Goal: Communication & Community: Answer question/provide support

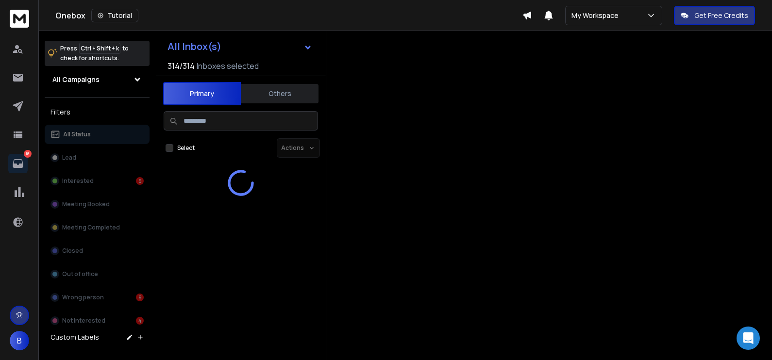
click at [221, 94] on button "Primary" at bounding box center [202, 93] width 78 height 23
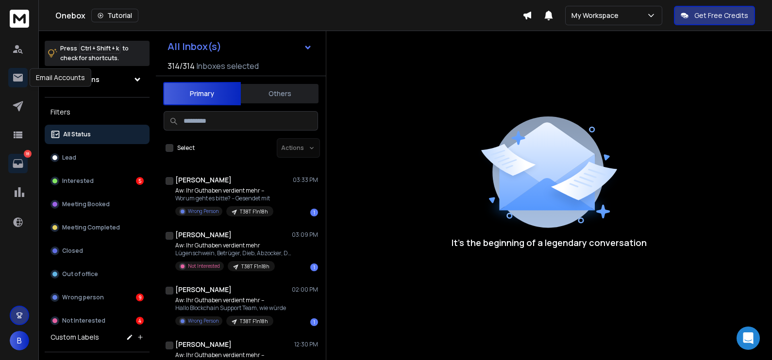
click at [13, 72] on icon at bounding box center [18, 78] width 12 height 12
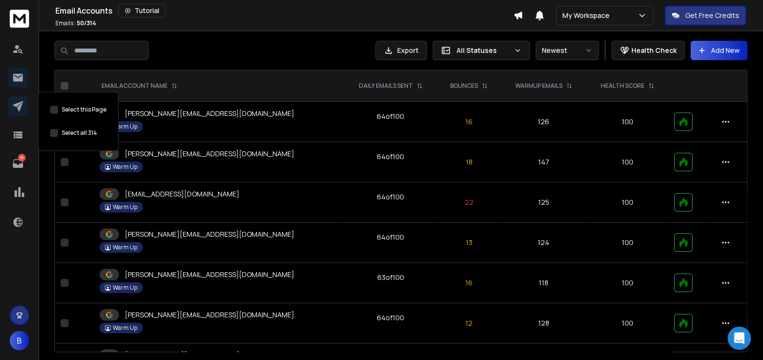
click at [24, 103] on link at bounding box center [17, 106] width 19 height 19
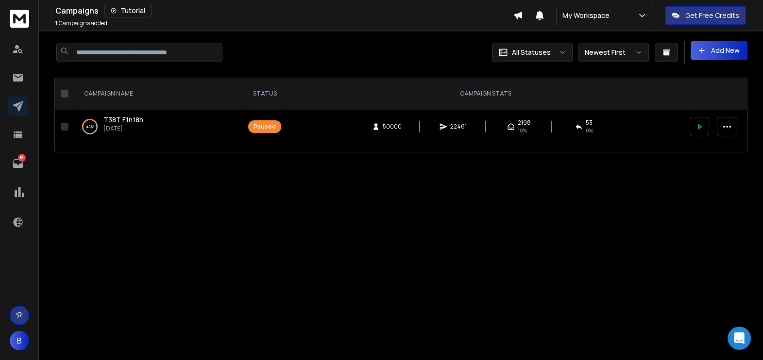
click at [697, 126] on icon at bounding box center [699, 126] width 9 height 9
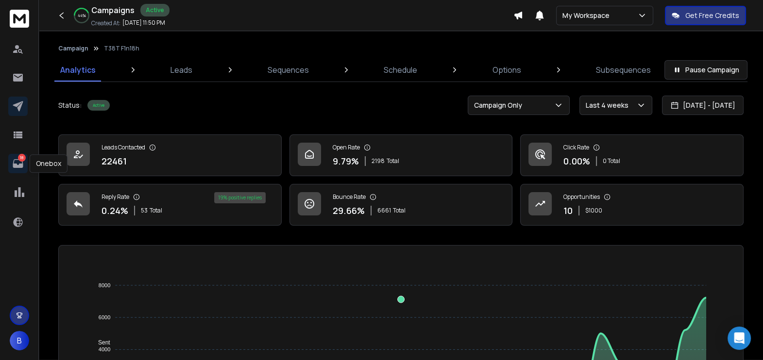
click at [24, 162] on link "18" at bounding box center [17, 163] width 19 height 19
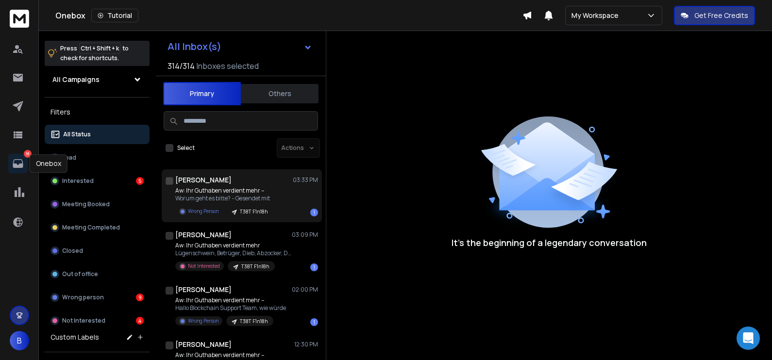
click at [226, 190] on p "Aw: Ihr Guthaben verdient mehr –" at bounding box center [224, 191] width 98 height 8
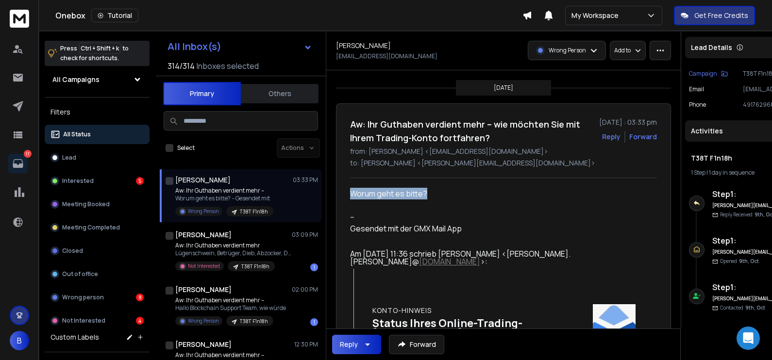
drag, startPoint x: 369, startPoint y: 187, endPoint x: 446, endPoint y: 198, distance: 77.5
copy div "Worum geht es bitte?"
drag, startPoint x: 366, startPoint y: 149, endPoint x: 427, endPoint y: 153, distance: 61.3
click at [427, 153] on p "from: [PERSON_NAME] <[EMAIL_ADDRESS][DOMAIN_NAME]>" at bounding box center [503, 152] width 307 height 10
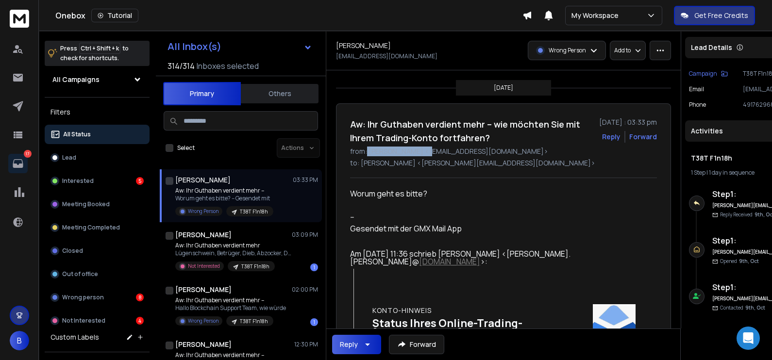
copy p "[PERSON_NAME]"
click at [342, 346] on div "Reply" at bounding box center [349, 345] width 18 height 10
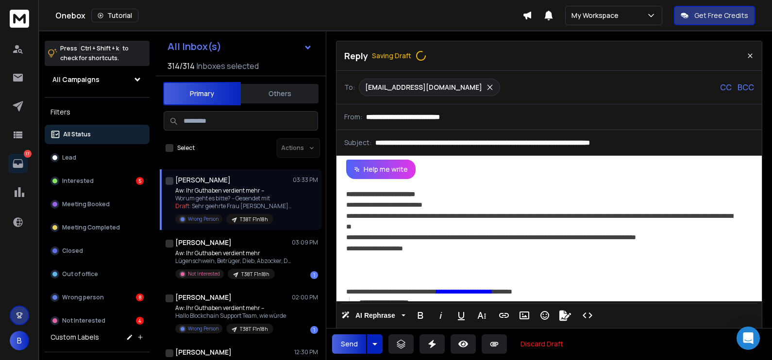
click at [393, 192] on strong "**********" at bounding box center [380, 194] width 69 height 7
click at [436, 254] on div at bounding box center [549, 259] width 406 height 11
click at [357, 336] on button "Send" at bounding box center [349, 344] width 34 height 19
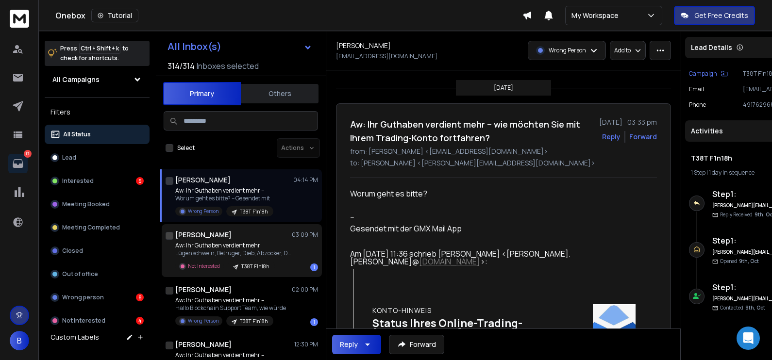
click at [293, 269] on div "Aw: Ihr Guthaben verdient mehr Lügenschwein, Betrüger, Dieb, Abzocker, Drecksac…" at bounding box center [246, 257] width 143 height 30
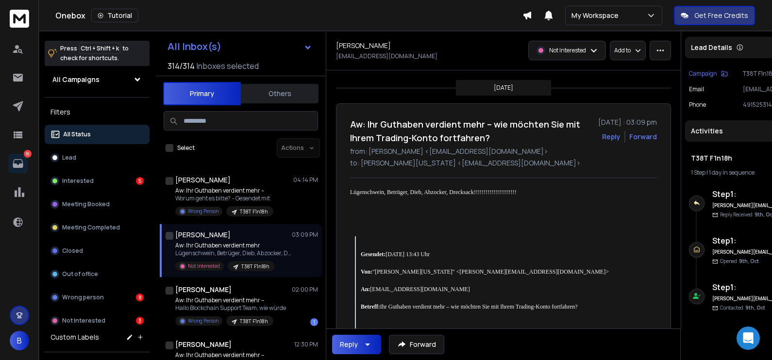
click at [168, 233] on button "button" at bounding box center [170, 236] width 8 height 8
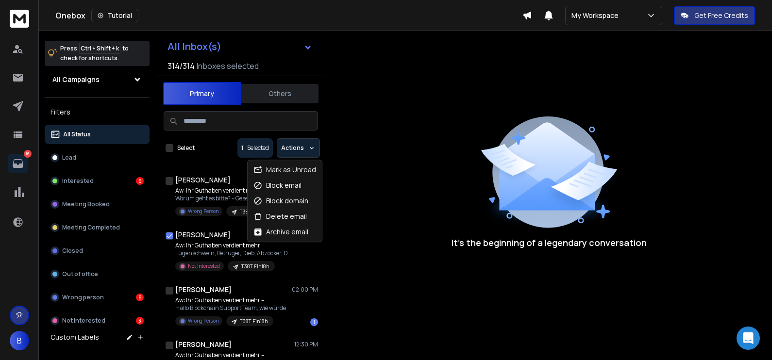
click at [314, 143] on button "Actions" at bounding box center [298, 147] width 43 height 19
click at [294, 214] on div "Delete email" at bounding box center [279, 217] width 53 height 10
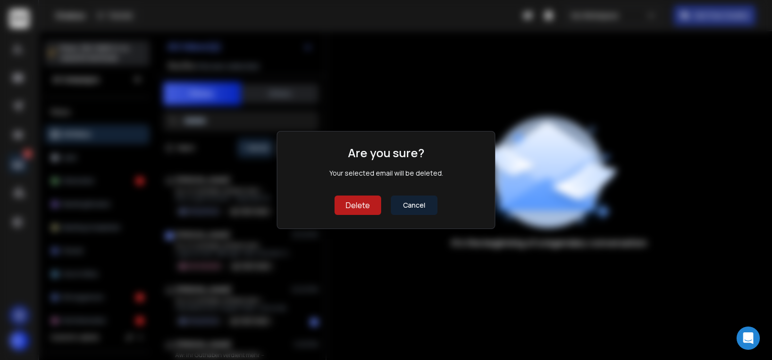
click at [337, 207] on button "Delete" at bounding box center [358, 205] width 47 height 19
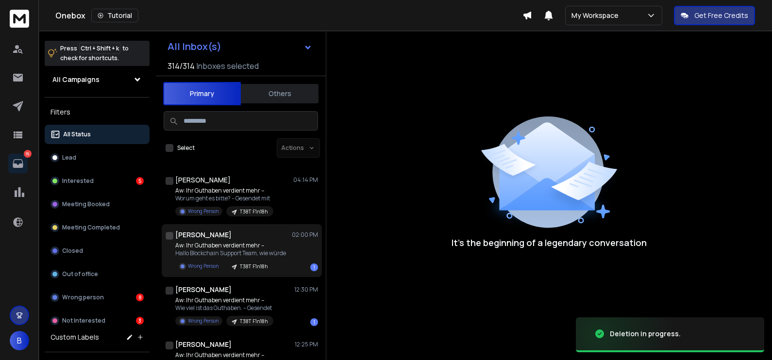
click at [277, 257] on div "Aw: Ihr Guthaben verdient mehr – Hallo Blockchain Support Team, wie würde Wrong…" at bounding box center [230, 257] width 111 height 30
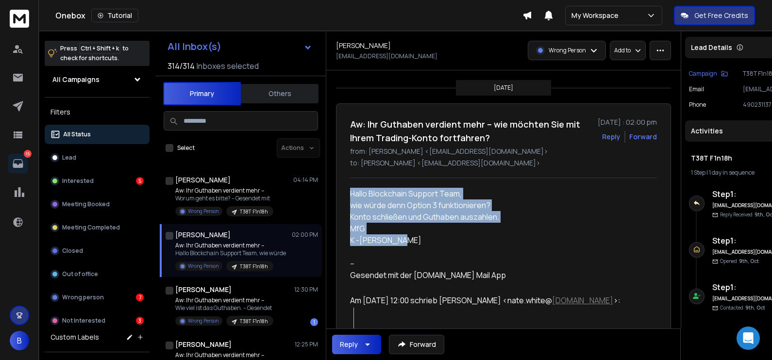
drag, startPoint x: 352, startPoint y: 180, endPoint x: 402, endPoint y: 243, distance: 80.2
copy div "Hallo Blockchain Support Team, wie würde denn Option 3 funktionieren? Konto sch…"
click at [357, 342] on div "Reply" at bounding box center [349, 345] width 18 height 10
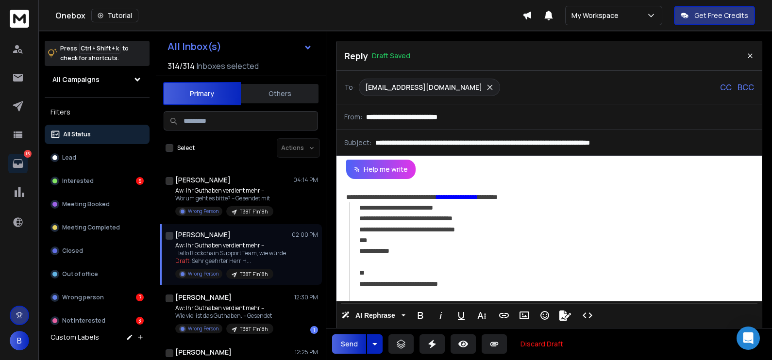
scroll to position [121, 0]
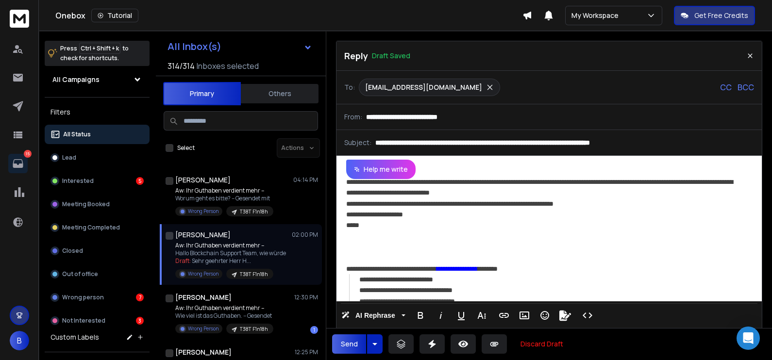
click at [359, 344] on button "Send" at bounding box center [349, 344] width 34 height 19
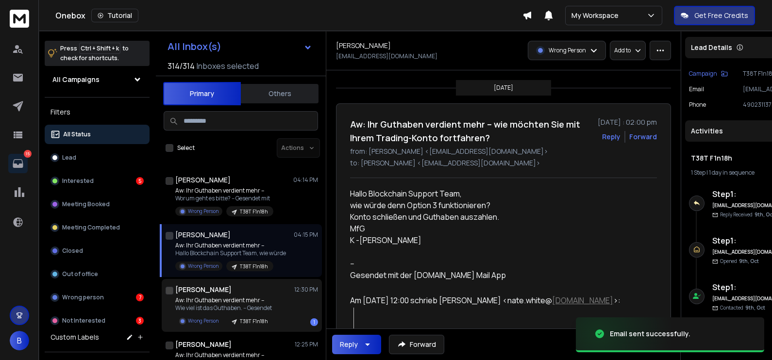
click at [263, 292] on div "[PERSON_NAME] 12:30 PM" at bounding box center [246, 290] width 143 height 10
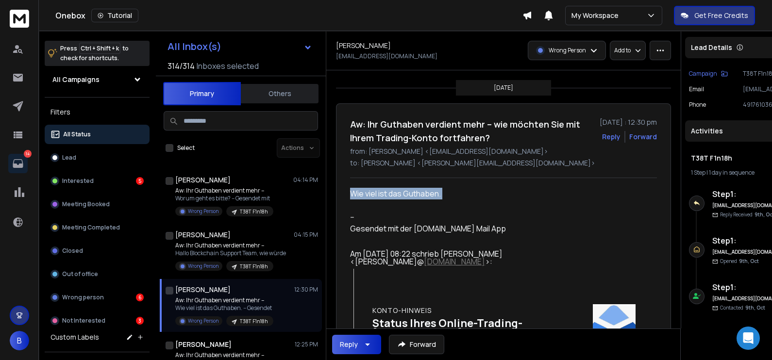
drag, startPoint x: 345, startPoint y: 182, endPoint x: 510, endPoint y: 209, distance: 167.4
copy div "Wie viel ist das Guthaben."
drag, startPoint x: 369, startPoint y: 151, endPoint x: 405, endPoint y: 153, distance: 36.5
click at [405, 153] on p "from: [PERSON_NAME] <[EMAIL_ADDRESS][DOMAIN_NAME]>" at bounding box center [503, 152] width 307 height 10
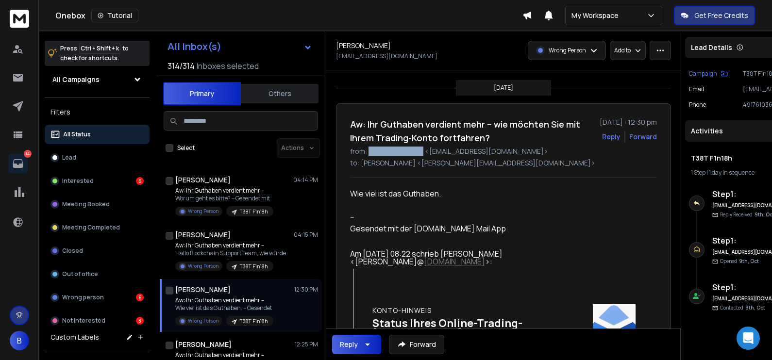
drag, startPoint x: 405, startPoint y: 153, endPoint x: 369, endPoint y: 147, distance: 37.0
click at [369, 147] on p "from: [PERSON_NAME] <[EMAIL_ADDRESS][DOMAIN_NAME]>" at bounding box center [503, 152] width 307 height 10
copy p "[PERSON_NAME]"
click at [350, 345] on div "Reply" at bounding box center [349, 345] width 18 height 10
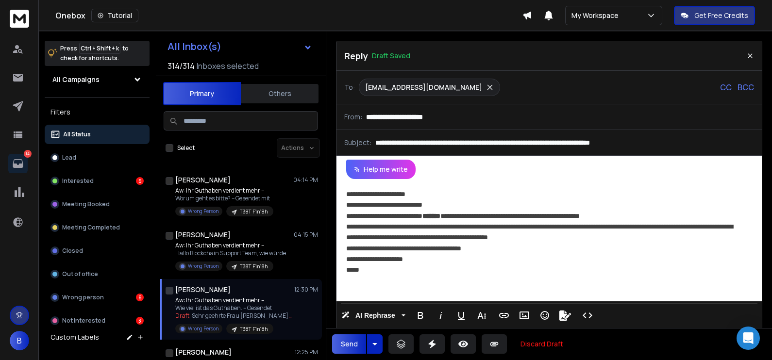
click at [361, 342] on button "Send" at bounding box center [349, 344] width 34 height 19
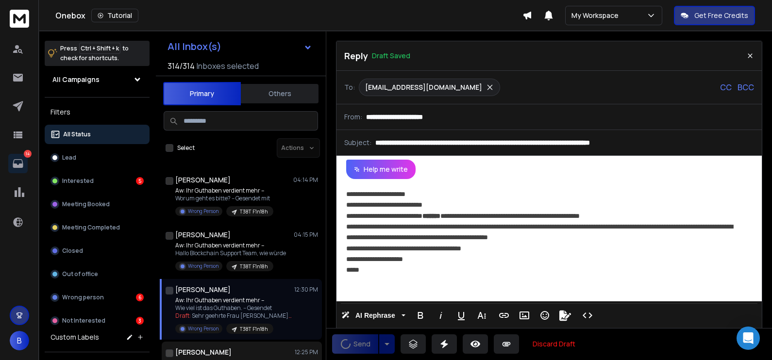
scroll to position [60, 0]
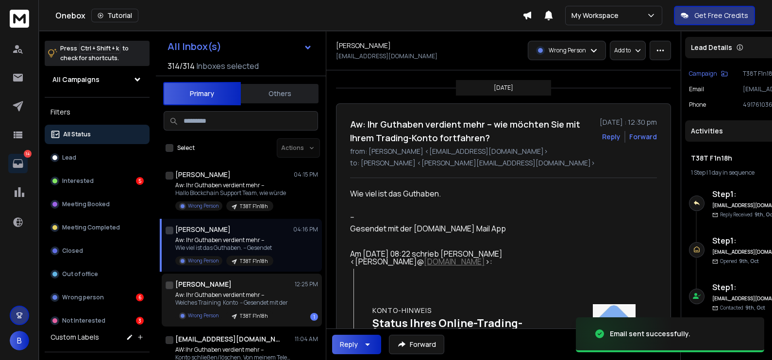
click at [265, 287] on div "[PERSON_NAME] 12:25 PM" at bounding box center [246, 285] width 143 height 10
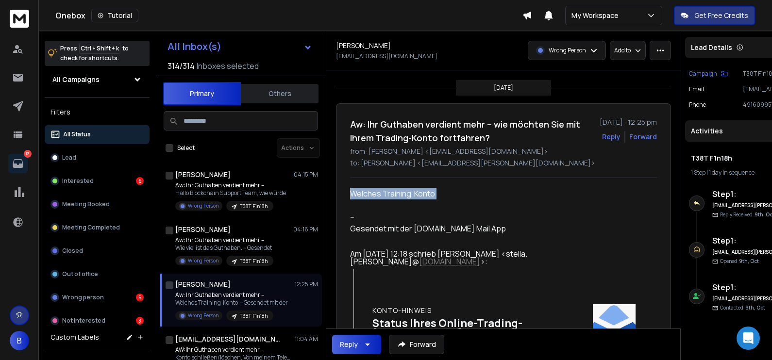
drag, startPoint x: 350, startPoint y: 189, endPoint x: 461, endPoint y: 200, distance: 112.2
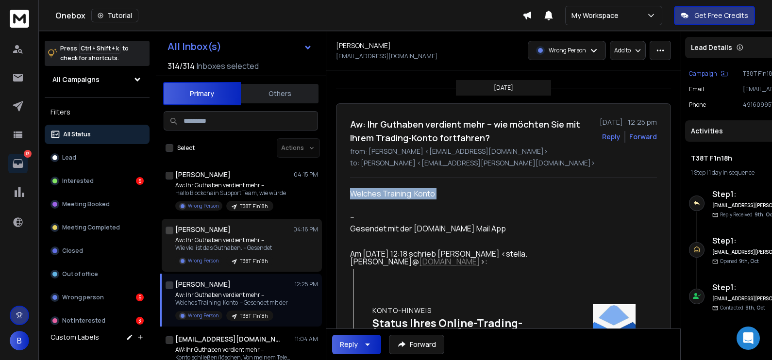
copy div "Welches Training Konto"
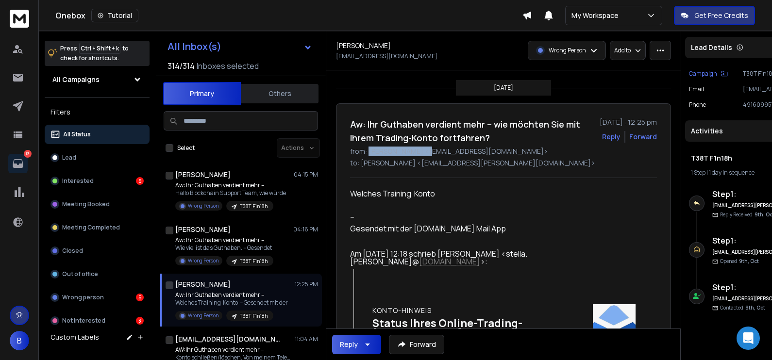
drag, startPoint x: 368, startPoint y: 150, endPoint x: 423, endPoint y: 155, distance: 55.6
click at [423, 155] on p "from: [PERSON_NAME] <[EMAIL_ADDRESS][DOMAIN_NAME]>" at bounding box center [503, 152] width 307 height 10
copy p "[PERSON_NAME]"
click at [338, 342] on button "Reply" at bounding box center [356, 344] width 49 height 19
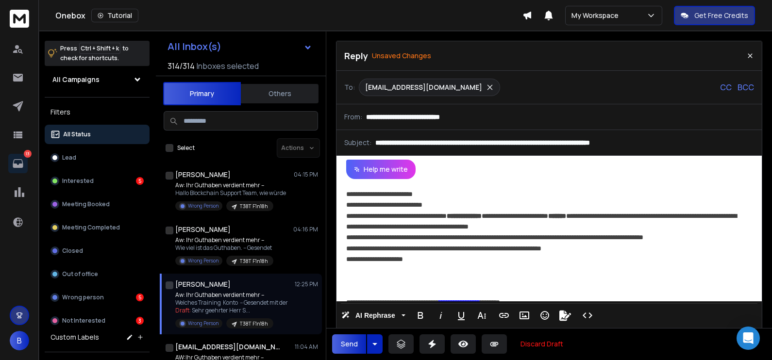
click at [352, 342] on button "Send" at bounding box center [349, 344] width 34 height 19
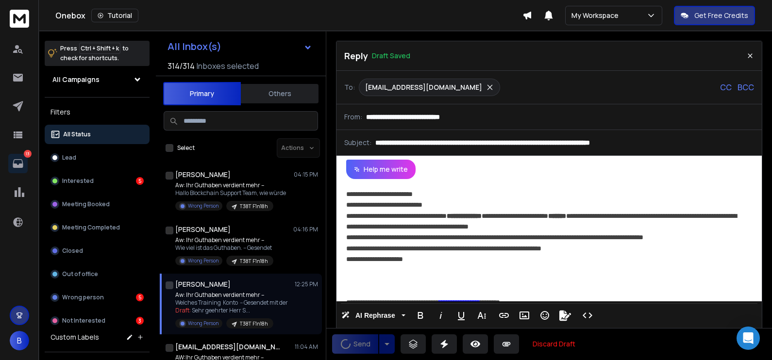
scroll to position [182, 0]
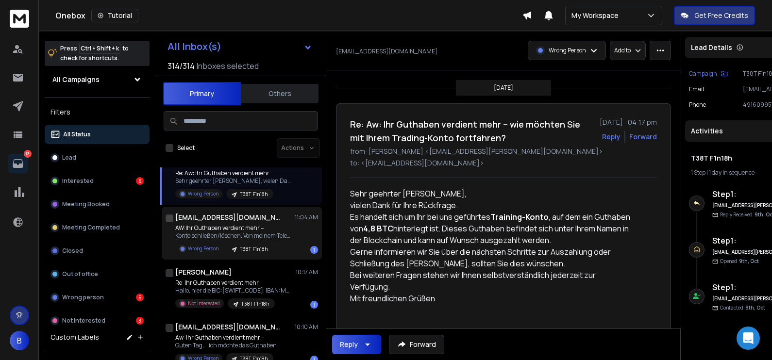
click at [252, 235] on p "Konto schließen/löschen. Von meinem Telefon gesendet --------" at bounding box center [233, 236] width 117 height 8
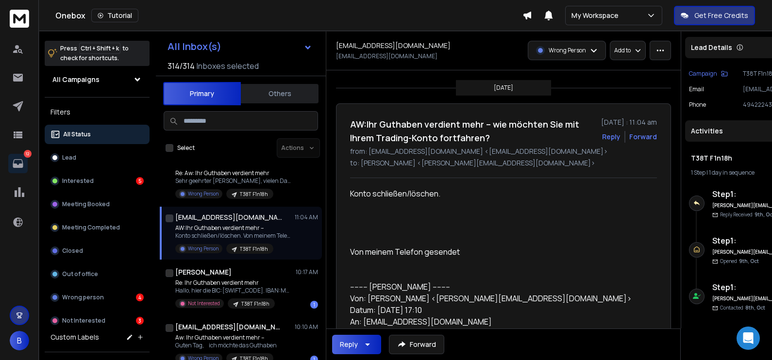
click at [349, 350] on div "Reply" at bounding box center [349, 345] width 18 height 10
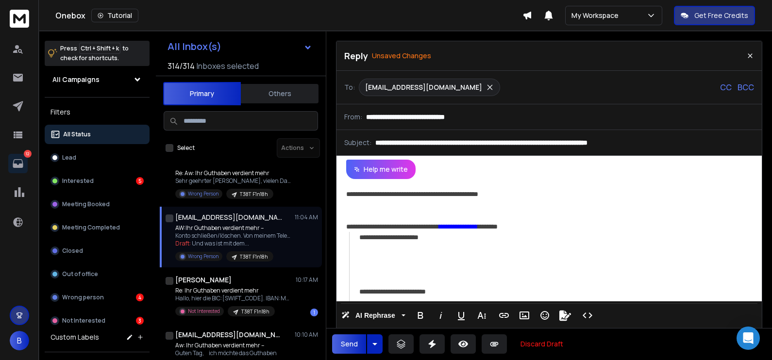
click at [349, 348] on button "Send" at bounding box center [349, 344] width 34 height 19
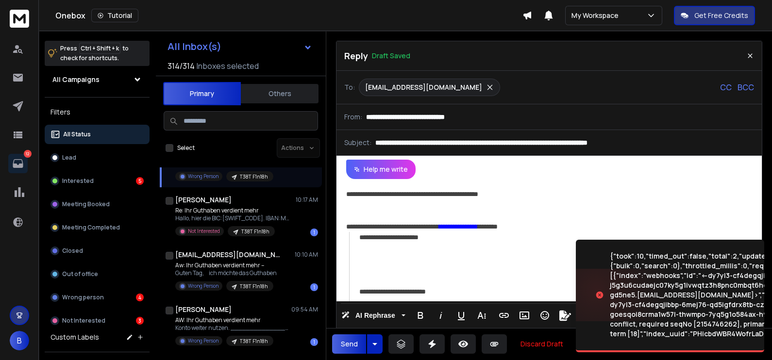
scroll to position [245, 0]
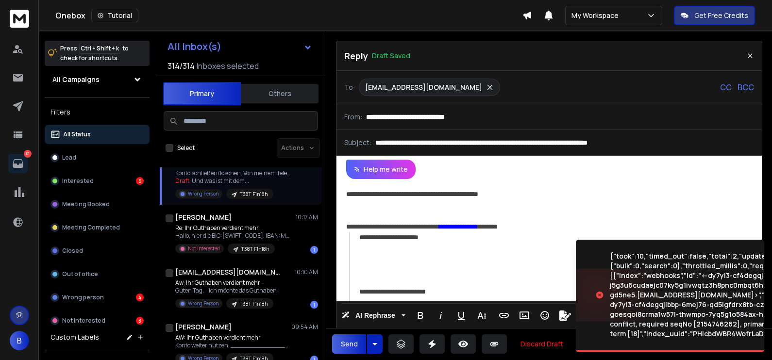
click at [352, 345] on button "Send" at bounding box center [349, 344] width 34 height 19
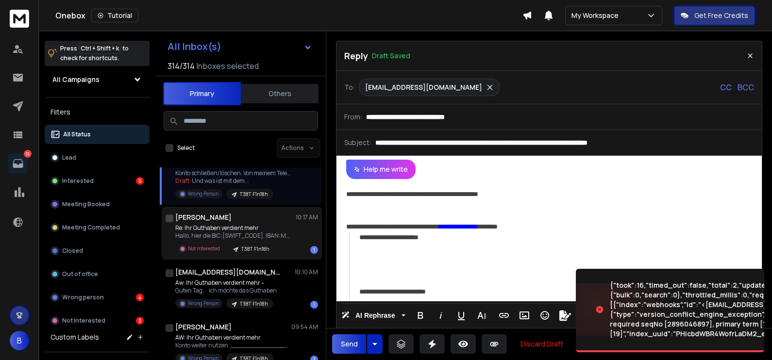
click at [278, 234] on p "Hallo, hier die BIC:[SWIFT_CODE]. IBAN:MT74VALL2201130000000400247061." at bounding box center [233, 236] width 117 height 8
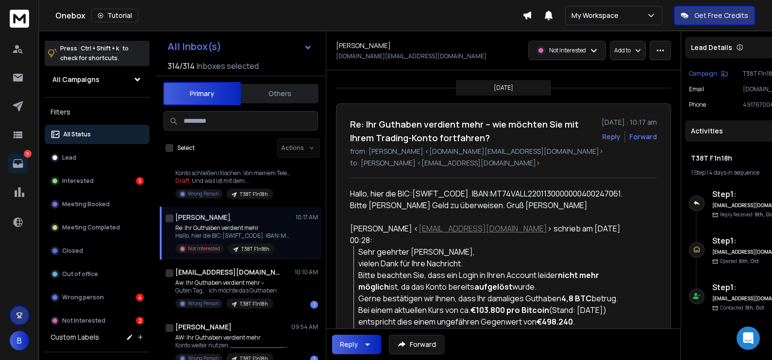
click at [398, 195] on div "Hallo, hier die BIC:[SWIFT_CODE]. IBAN:MT74VALL2201130000000400247061. Bitte [P…" at bounding box center [492, 199] width 284 height 23
click at [508, 195] on div "Hallo, hier die BIC:[SWIFT_CODE]. IBAN:MT74VALL2201130000000400247061. Bitte [P…" at bounding box center [492, 199] width 284 height 23
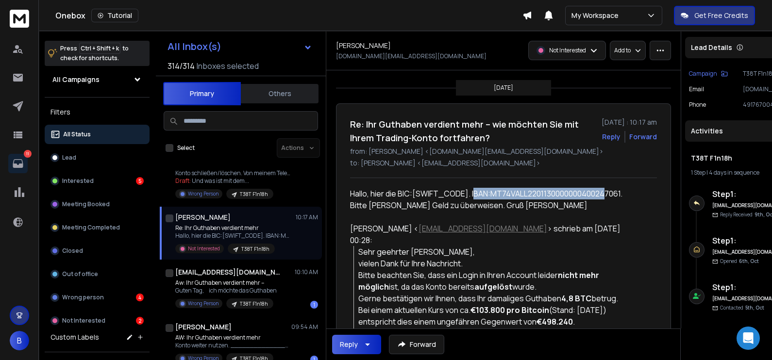
click at [508, 195] on div "Hallo, hier die BIC:[SWIFT_CODE]. IBAN:MT74VALL2201130000000400247061. Bitte [P…" at bounding box center [492, 199] width 284 height 23
copy div "MT74VALL2201130000000400247061"
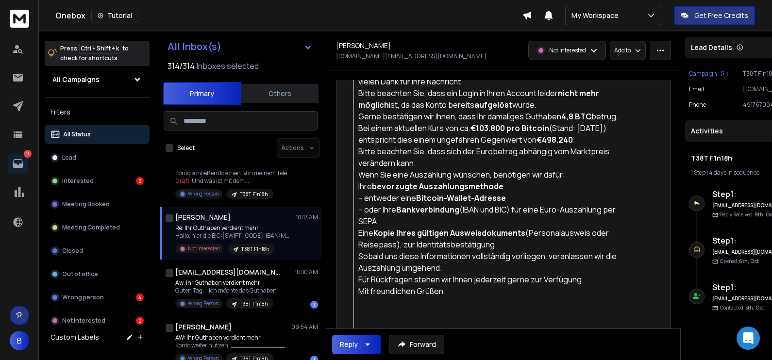
scroll to position [60, 0]
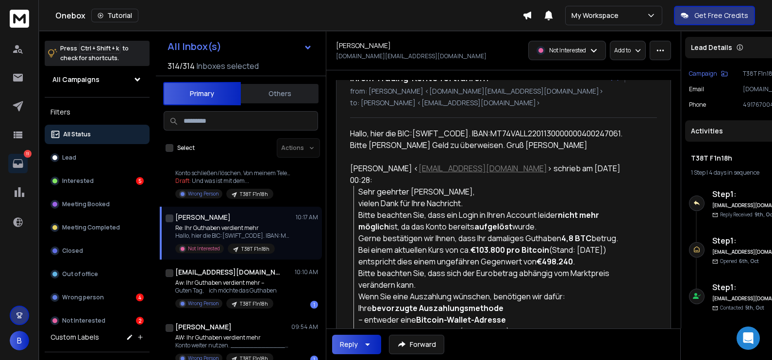
click at [350, 354] on button "Reply" at bounding box center [356, 344] width 49 height 19
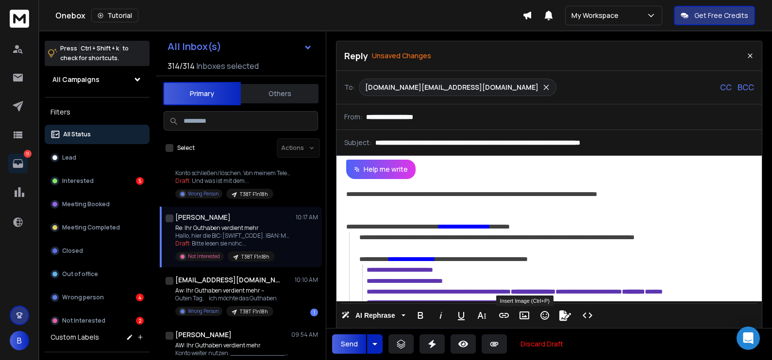
scroll to position [59, 0]
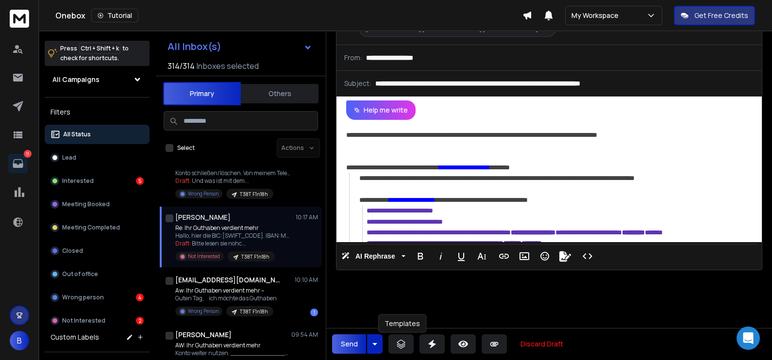
click at [358, 341] on button "Send" at bounding box center [349, 344] width 34 height 19
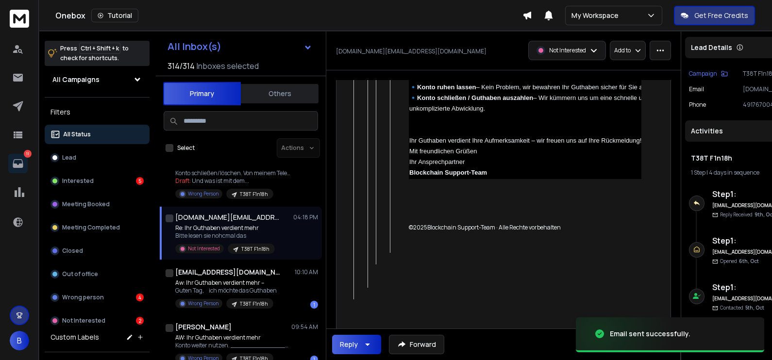
scroll to position [9, 0]
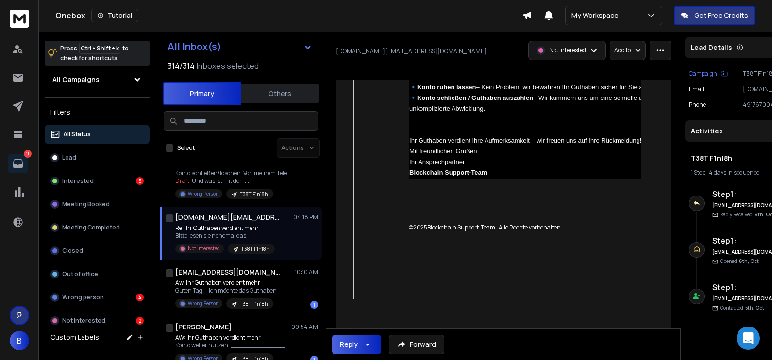
click at [521, 356] on p "View all 4 replies" at bounding box center [509, 360] width 43 height 8
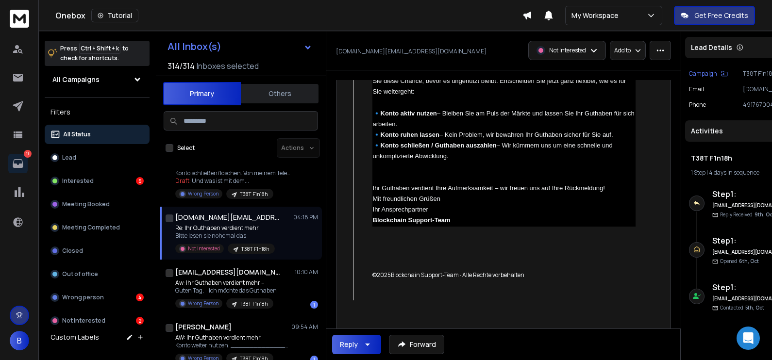
scroll to position [3285, 0]
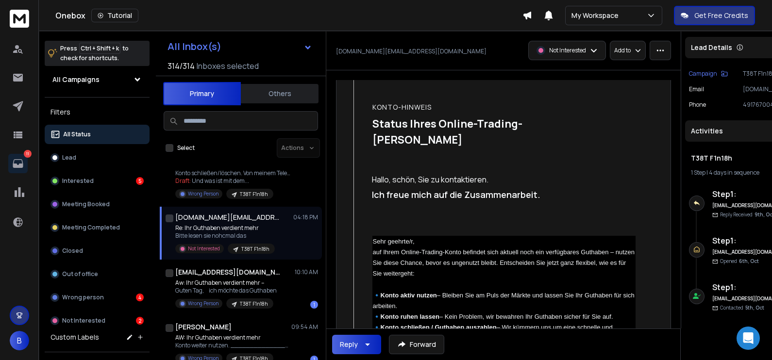
click at [244, 207] on div "[DOMAIN_NAME][EMAIL_ADDRESS][DOMAIN_NAME] 04:18 PM Re: Ihr Guthaben verdient me…" at bounding box center [242, 233] width 160 height 53
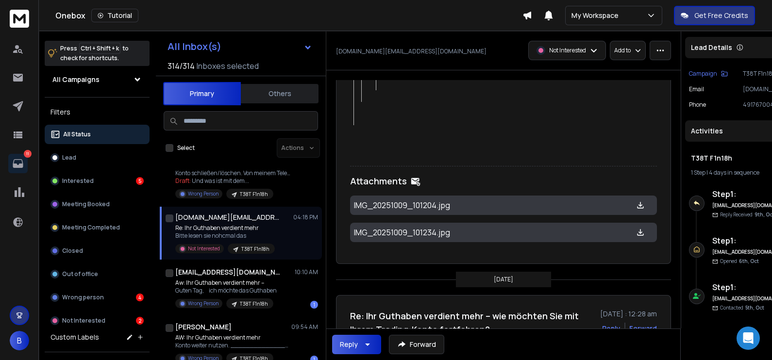
scroll to position [1950, 0]
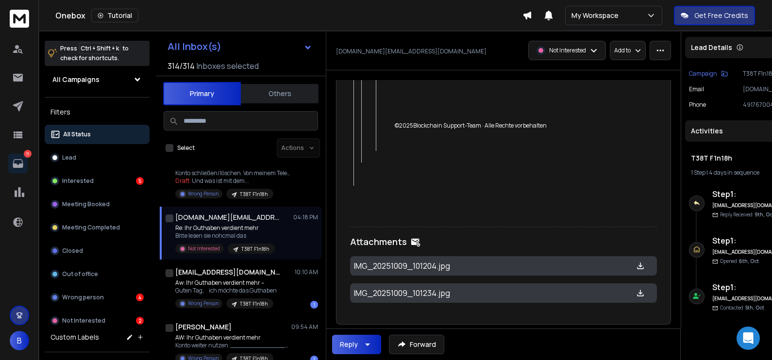
click at [641, 261] on icon at bounding box center [641, 266] width 10 height 10
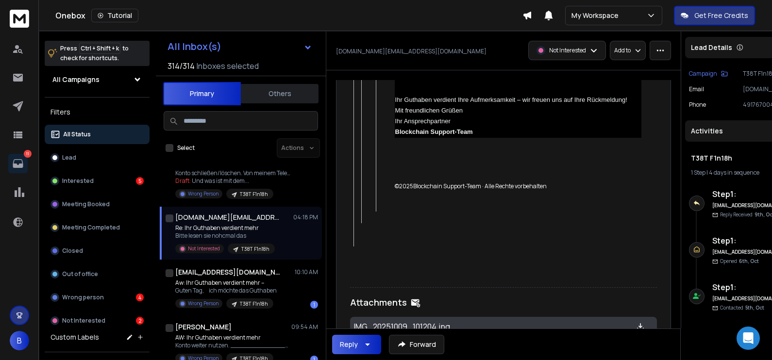
click at [644, 322] on icon at bounding box center [641, 327] width 10 height 10
click at [645, 349] on icon at bounding box center [641, 354] width 10 height 10
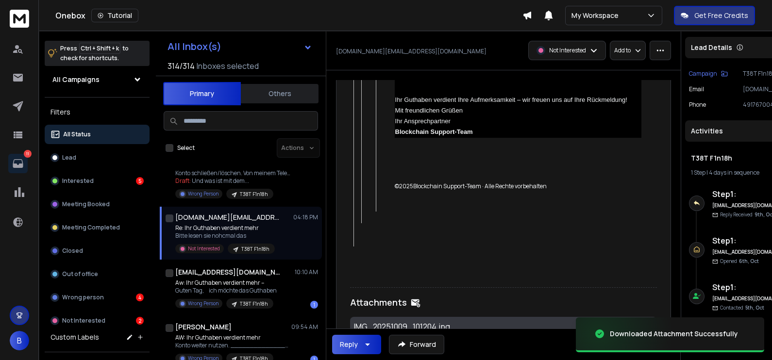
click at [466, 287] on div "Attachments IMG_20251009_101204.jpg IMG_20251009_101234.jpg" at bounding box center [503, 329] width 307 height 84
click at [486, 348] on div "IMG_20251009_101234.jpg" at bounding box center [463, 354] width 218 height 12
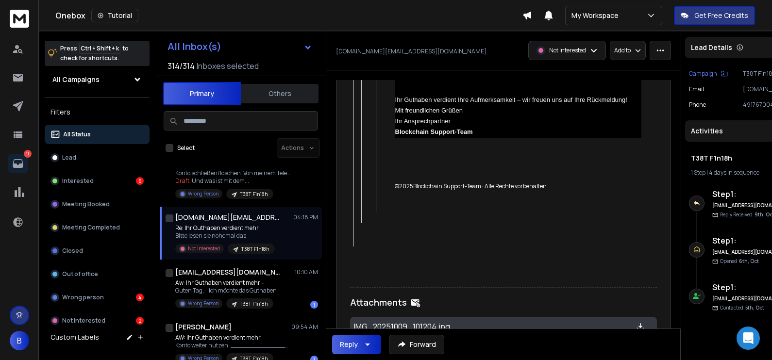
click at [486, 348] on div "IMG_20251009_101234.jpg" at bounding box center [463, 354] width 218 height 12
click at [643, 351] on icon at bounding box center [640, 354] width 6 height 6
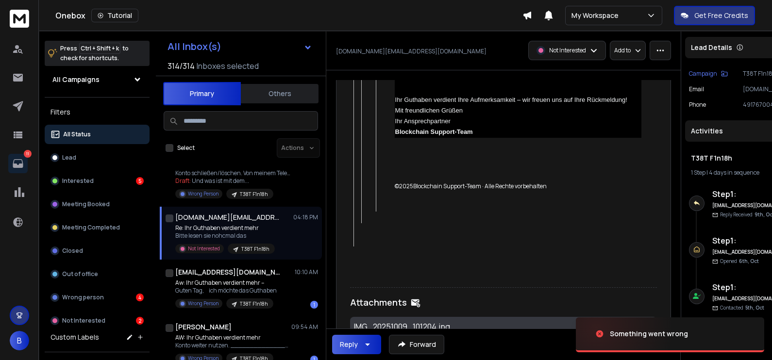
click at [644, 322] on icon at bounding box center [641, 327] width 10 height 10
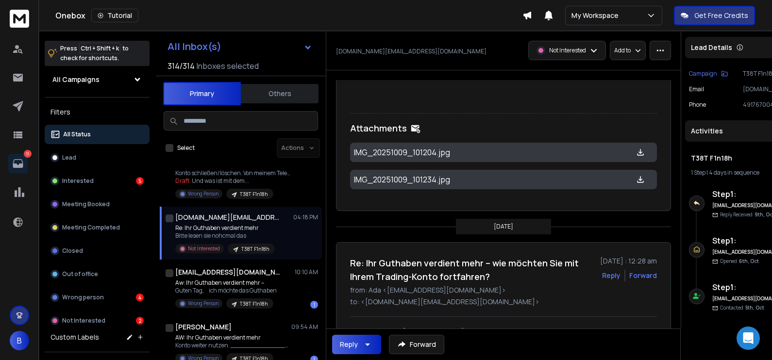
scroll to position [1881, 0]
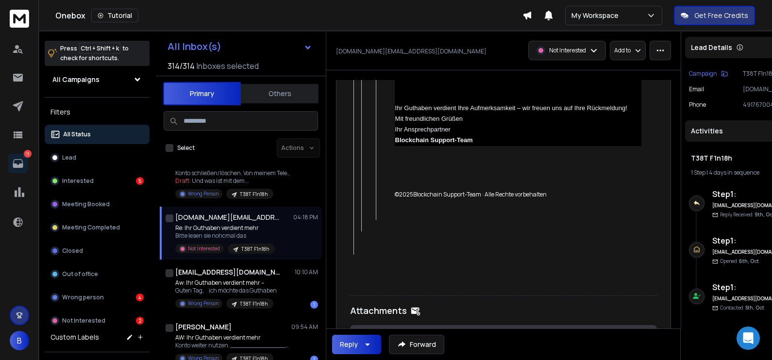
click at [645, 330] on icon at bounding box center [641, 335] width 10 height 10
click at [643, 330] on icon at bounding box center [641, 335] width 10 height 10
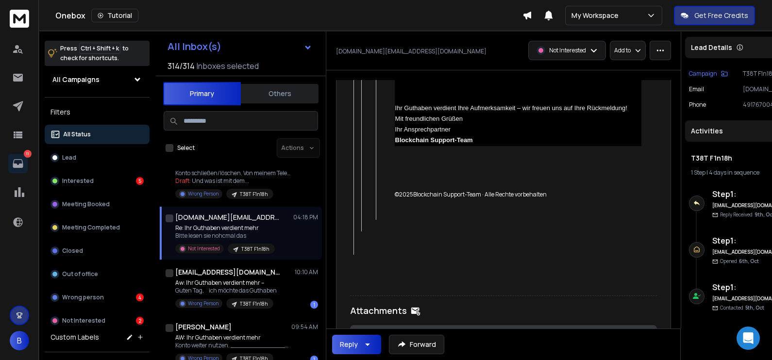
click at [643, 330] on icon at bounding box center [641, 335] width 10 height 10
drag, startPoint x: 643, startPoint y: 212, endPoint x: 598, endPoint y: 216, distance: 45.3
click at [600, 325] on div "IMG_20251009_101204.jpg" at bounding box center [503, 334] width 307 height 19
click at [598, 325] on div "IMG_20251009_101204.jpg" at bounding box center [503, 334] width 307 height 19
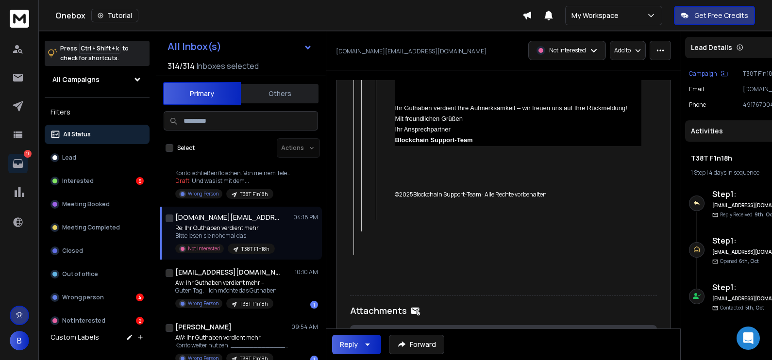
click at [598, 325] on div "IMG_20251009_101204.jpg" at bounding box center [503, 334] width 307 height 19
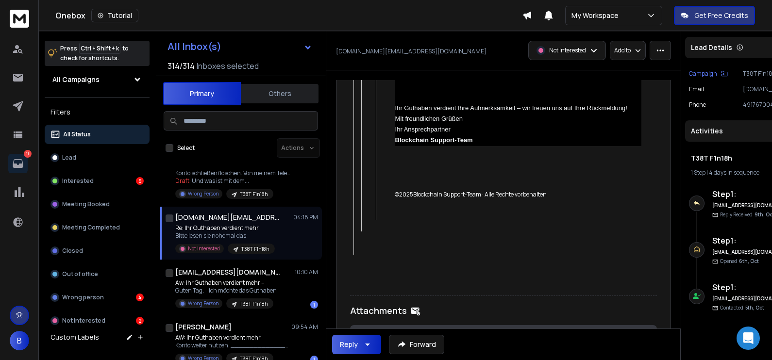
click at [640, 330] on icon at bounding box center [641, 335] width 10 height 10
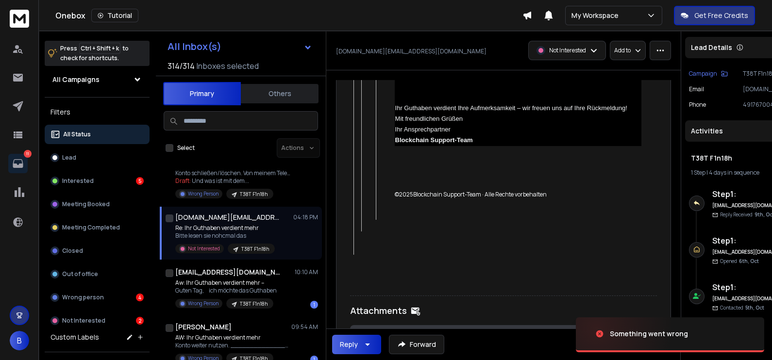
click at [645, 330] on icon at bounding box center [641, 335] width 10 height 10
click at [449, 296] on div "Attachments IMG_20251009_101204.jpg IMG_20251009_101234.jpg" at bounding box center [503, 338] width 307 height 84
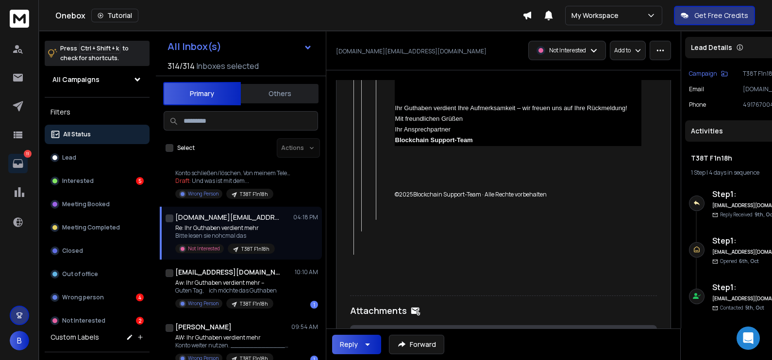
click at [645, 330] on icon at bounding box center [641, 335] width 10 height 10
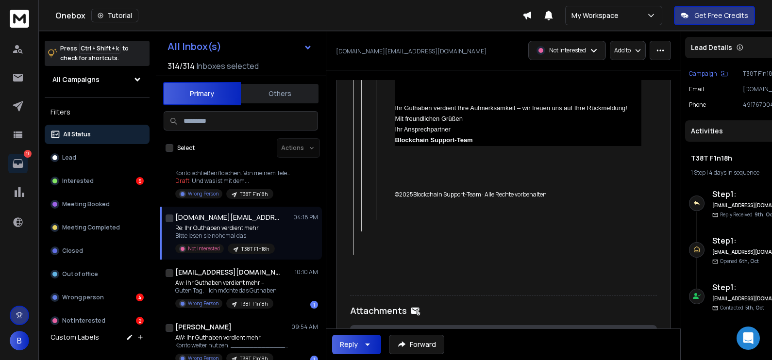
drag, startPoint x: 645, startPoint y: 215, endPoint x: 573, endPoint y: 220, distance: 72.0
click at [575, 325] on div "IMG_20251009_101204.jpg" at bounding box center [503, 334] width 307 height 19
click at [481, 329] on div "IMG_20251009_101204.jpg" at bounding box center [463, 335] width 218 height 12
click at [427, 329] on div "IMG_20251009_101204.jpg" at bounding box center [463, 335] width 218 height 12
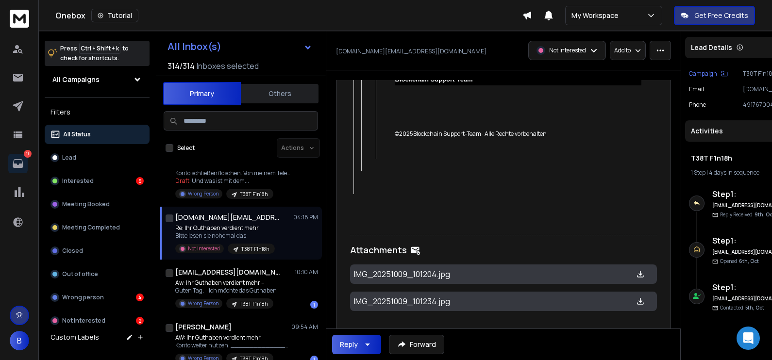
scroll to position [1820, 0]
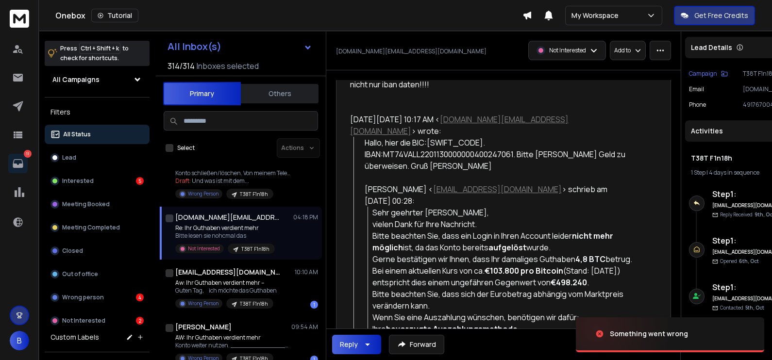
scroll to position [0, 0]
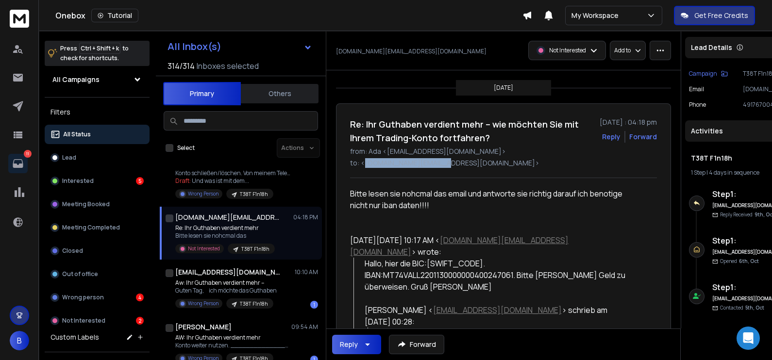
drag, startPoint x: 364, startPoint y: 152, endPoint x: 431, endPoint y: 153, distance: 66.5
click at [431, 158] on p "to: <[DOMAIN_NAME][EMAIL_ADDRESS][DOMAIN_NAME]>" at bounding box center [503, 163] width 307 height 10
copy p "[DOMAIN_NAME][EMAIL_ADDRESS][DOMAIN_NAME]"
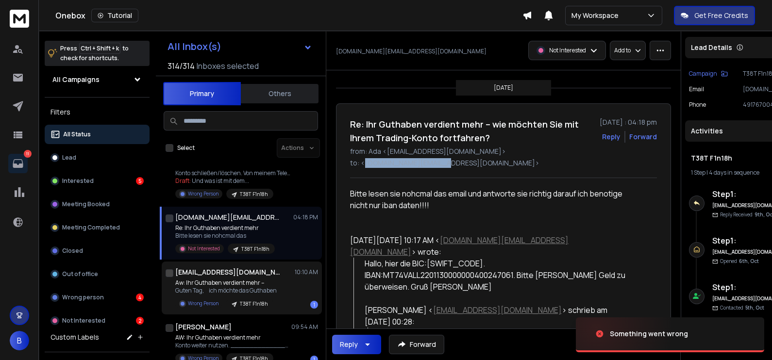
click at [232, 231] on div "Re: Ihr Guthaben verdient mehr Bitte lesen sie nohcmal das Not Interested T38T …" at bounding box center [225, 239] width 100 height 30
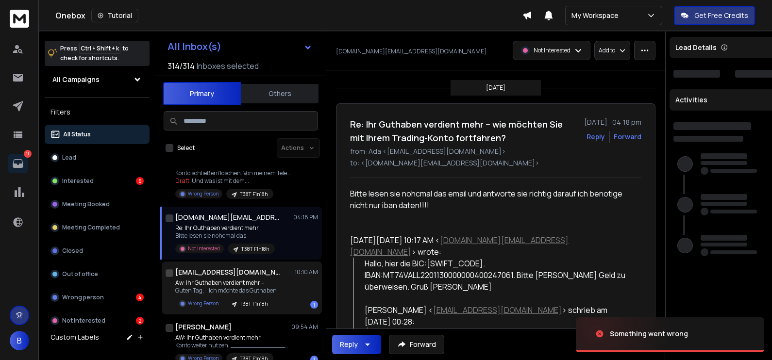
click at [243, 279] on p "Aw: Ihr Guthaben verdient mehr –" at bounding box center [225, 283] width 101 height 8
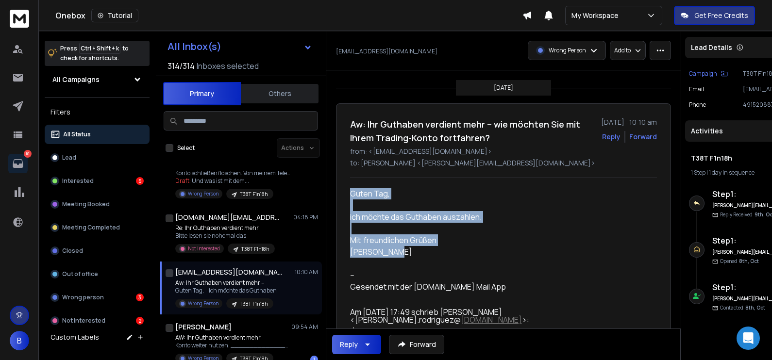
drag, startPoint x: 350, startPoint y: 187, endPoint x: 401, endPoint y: 252, distance: 82.7
copy div "Guten Tag, ich möchte das Guthaben auszahlen. Mit freundlichen Grüßen [PERSON_N…"
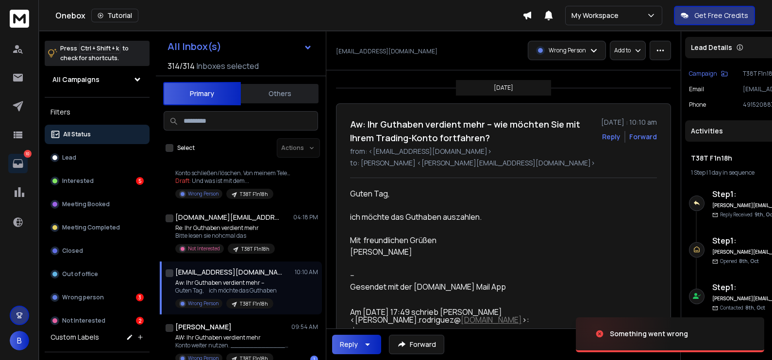
click at [345, 335] on div "Reply Forward" at bounding box center [503, 345] width 354 height 32
click at [349, 342] on div "Reply" at bounding box center [349, 345] width 18 height 10
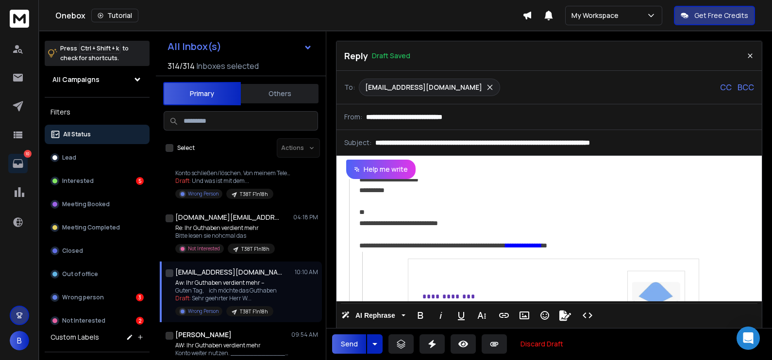
scroll to position [303, 0]
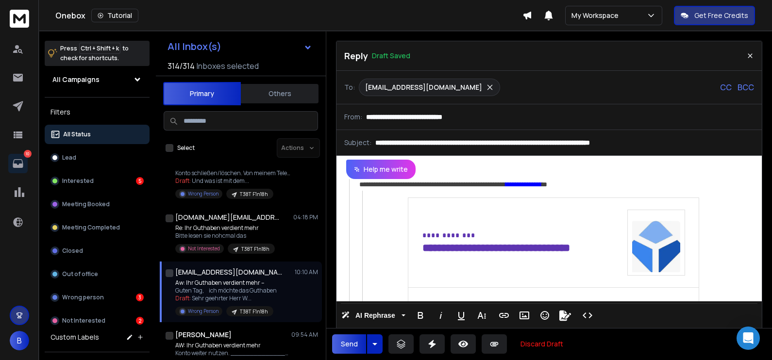
click at [357, 344] on button "Send" at bounding box center [349, 344] width 34 height 19
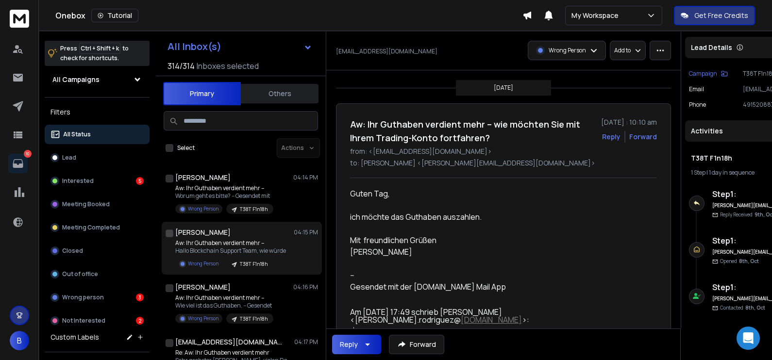
scroll to position [0, 0]
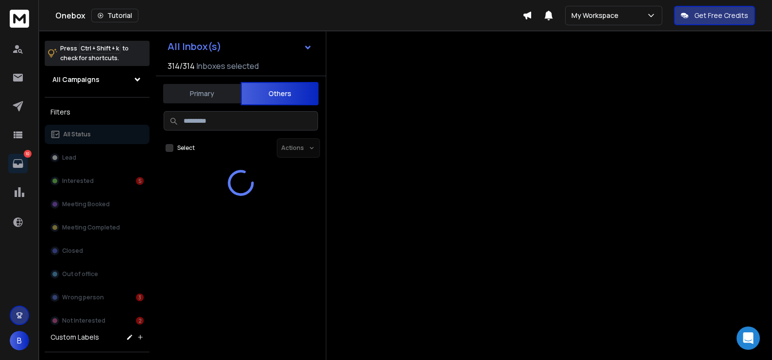
click at [266, 103] on button "Others" at bounding box center [280, 93] width 78 height 23
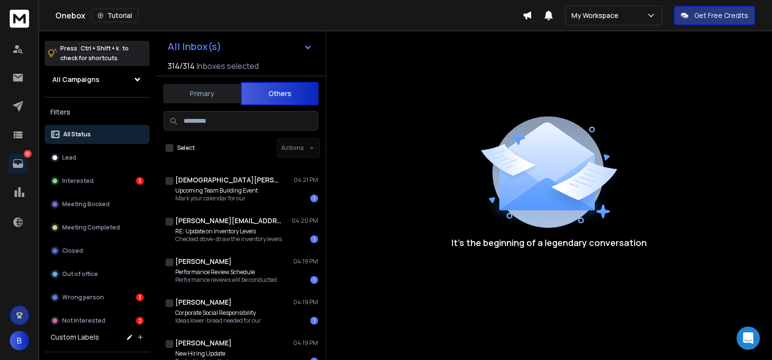
click at [211, 89] on button "Primary" at bounding box center [202, 93] width 78 height 21
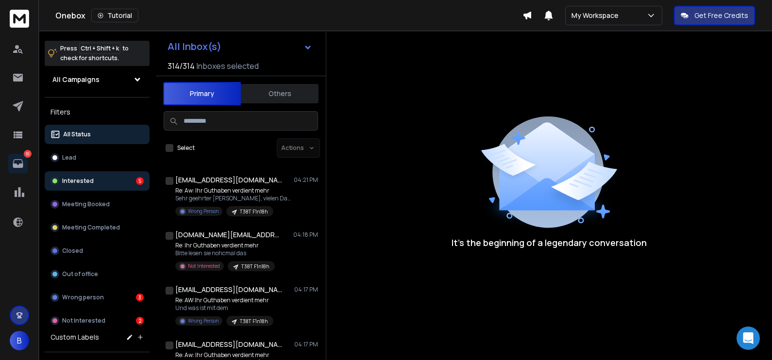
click at [110, 177] on button "Interested 5" at bounding box center [97, 180] width 105 height 19
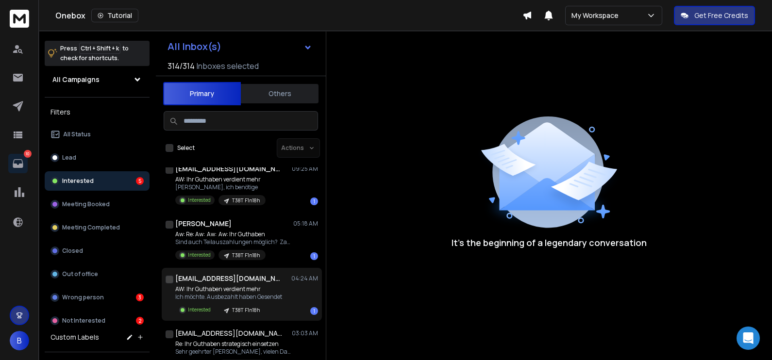
scroll to position [60, 0]
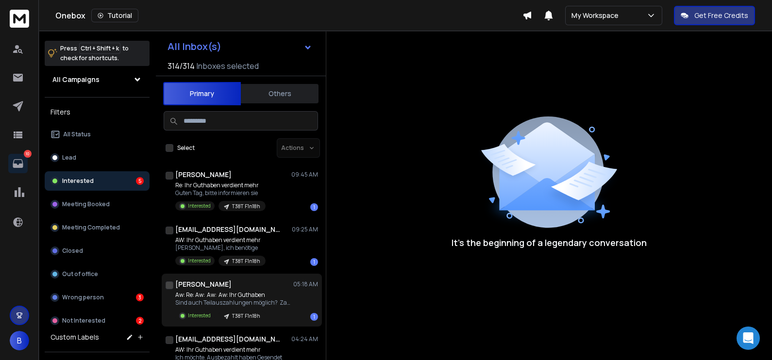
click at [218, 297] on p "Aw: Re: Aw: Aw: Aw: Ihr Guthaben" at bounding box center [233, 295] width 117 height 8
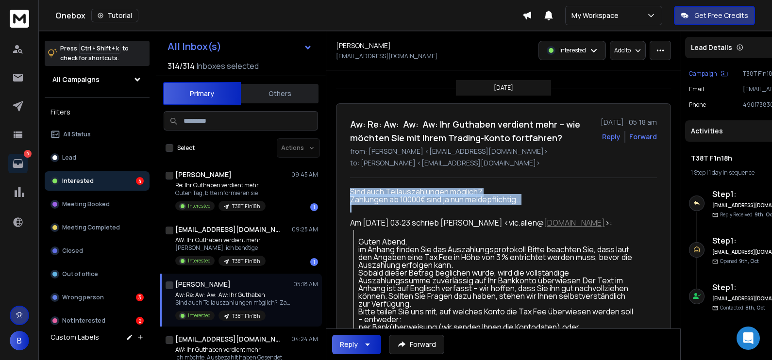
drag, startPoint x: 353, startPoint y: 201, endPoint x: 528, endPoint y: 217, distance: 176.0
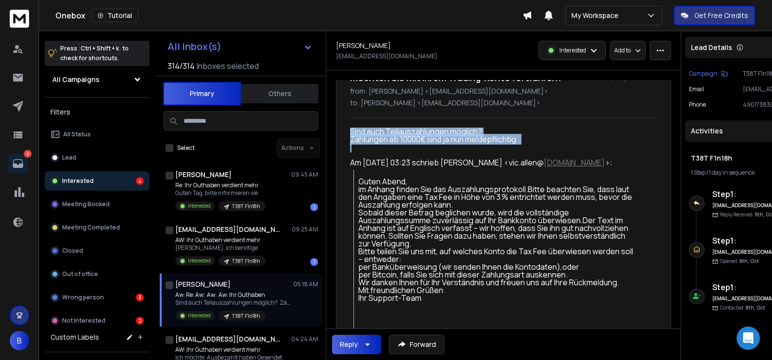
scroll to position [0, 0]
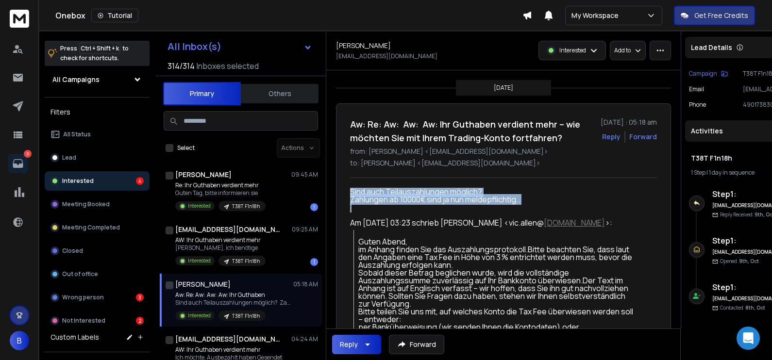
click at [343, 352] on button "Reply" at bounding box center [356, 344] width 49 height 19
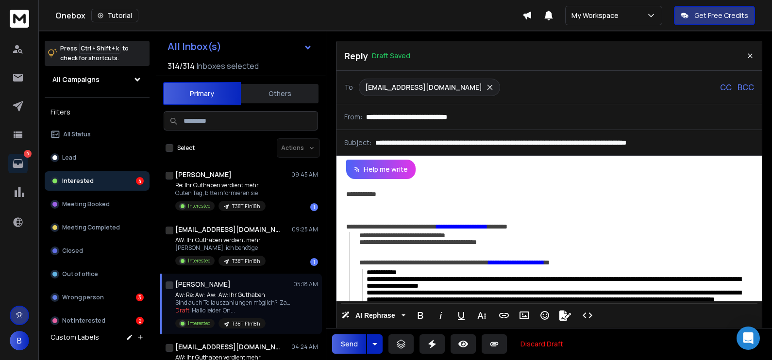
click at [430, 239] on div "**********" at bounding box center [550, 242] width 382 height 7
click at [407, 233] on div "**********" at bounding box center [550, 235] width 382 height 7
click at [386, 194] on div "**********" at bounding box center [543, 194] width 394 height 11
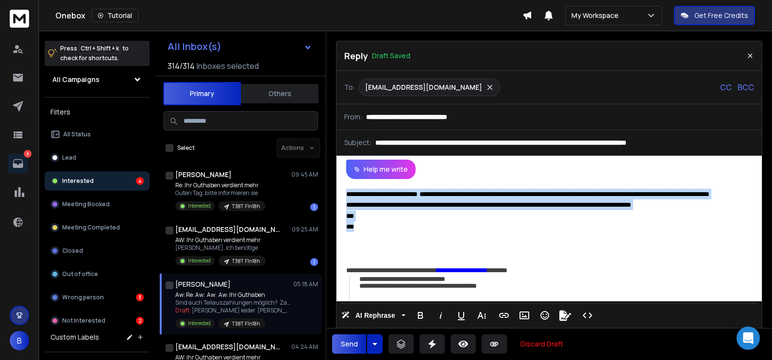
drag, startPoint x: 373, startPoint y: 228, endPoint x: 323, endPoint y: 170, distance: 77.1
click at [323, 170] on div "All Inbox(s) 314 / 314 Inboxes selected Primary Others Select Actions [PERSON_N…" at bounding box center [463, 211] width 617 height 360
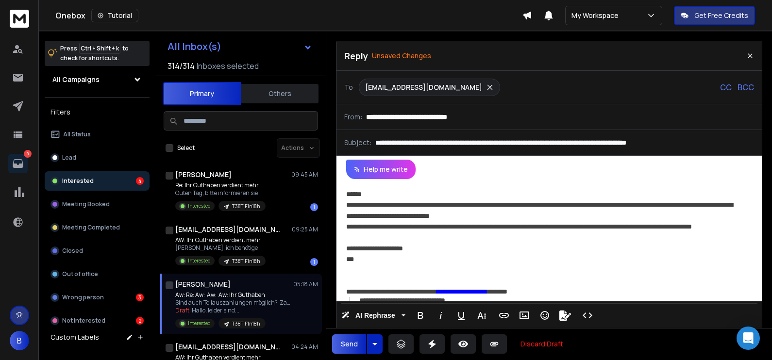
click at [356, 347] on button "Send" at bounding box center [349, 344] width 34 height 19
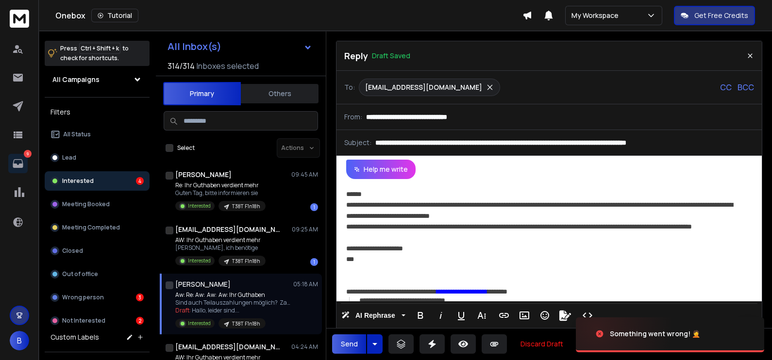
click at [341, 340] on button "Send" at bounding box center [349, 344] width 34 height 19
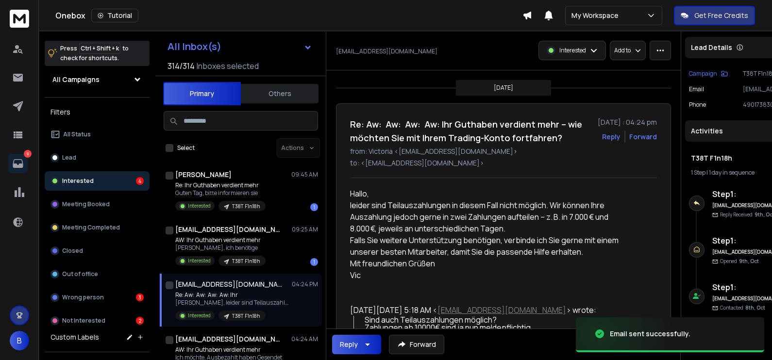
scroll to position [121, 0]
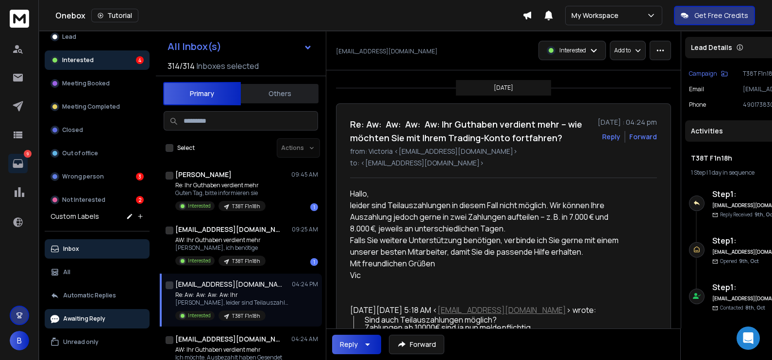
drag, startPoint x: 84, startPoint y: 296, endPoint x: 88, endPoint y: 315, distance: 19.3
click at [88, 315] on div "Inbox All Automatic Replies Awaiting Reply Unread only Sent Drafts Archive" at bounding box center [97, 330] width 105 height 183
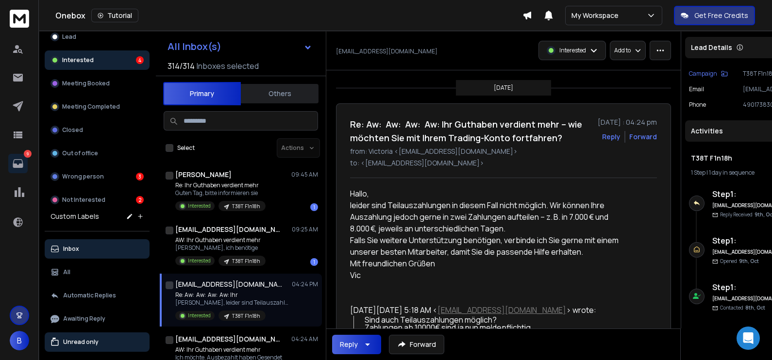
click at [87, 339] on p "Unread only" at bounding box center [80, 342] width 35 height 8
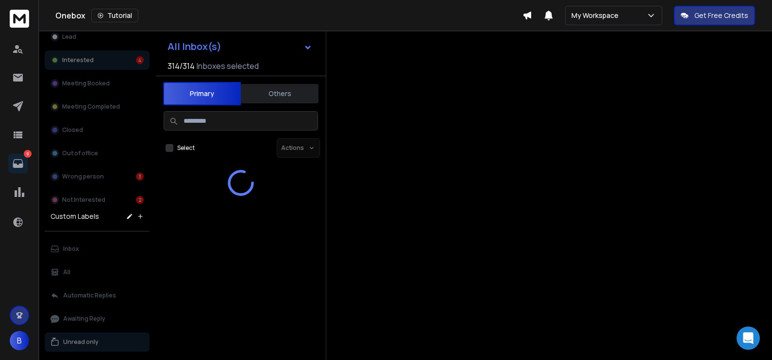
scroll to position [0, 0]
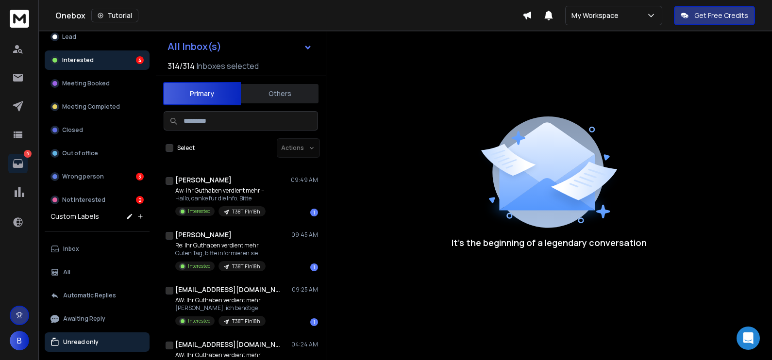
click at [239, 162] on div "Select Actions [PERSON_NAME] 09:49 AM Aw: Ihr Guthaben verdient mehr – [PERSON_…" at bounding box center [241, 270] width 170 height 327
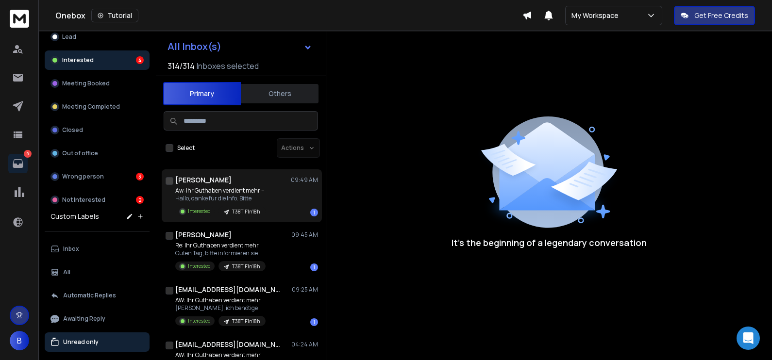
click at [235, 190] on p "Aw: Ihr Guthaben verdient mehr –" at bounding box center [220, 191] width 90 height 8
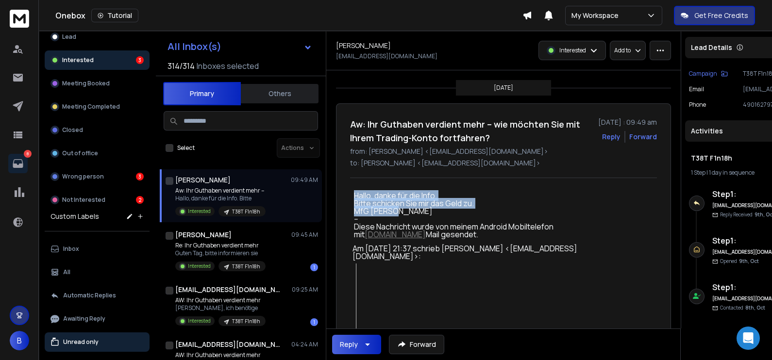
drag, startPoint x: 353, startPoint y: 183, endPoint x: 397, endPoint y: 216, distance: 55.5
click at [366, 190] on div "Hallo, danke für die Info. Bitte schicken Sie mir das Geld zu. [PERSON_NAME] --…" at bounding box center [492, 215] width 284 height 54
drag, startPoint x: 356, startPoint y: 188, endPoint x: 412, endPoint y: 216, distance: 62.3
click at [412, 217] on div "Hallo, danke für die Info. Bitte schicken Sie mir das Geld zu. [PERSON_NAME] --…" at bounding box center [492, 215] width 284 height 54
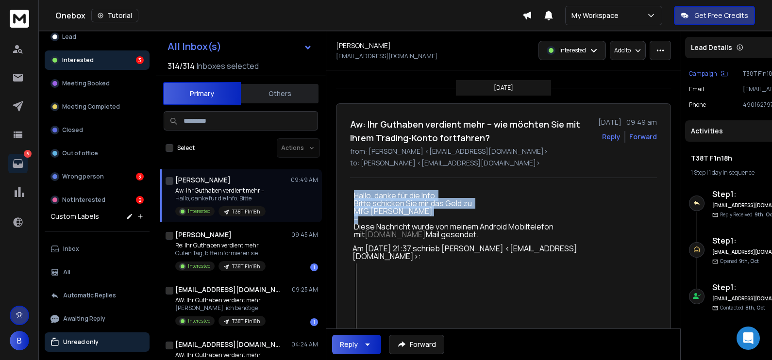
click at [354, 351] on button "Reply" at bounding box center [356, 344] width 49 height 19
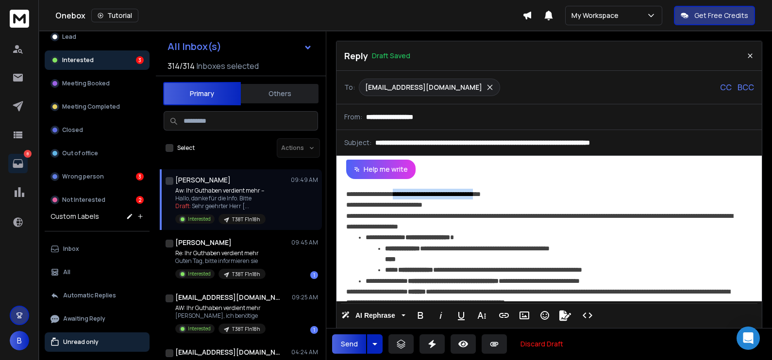
drag, startPoint x: 404, startPoint y: 191, endPoint x: 507, endPoint y: 196, distance: 103.0
click at [507, 196] on p "**********" at bounding box center [543, 194] width 394 height 11
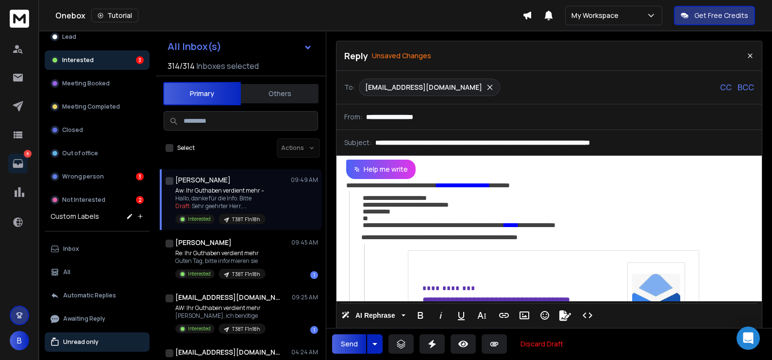
scroll to position [121, 0]
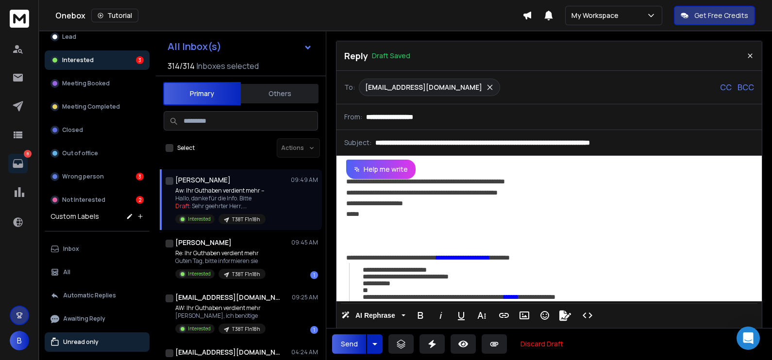
click at [361, 341] on button "Send" at bounding box center [349, 344] width 34 height 19
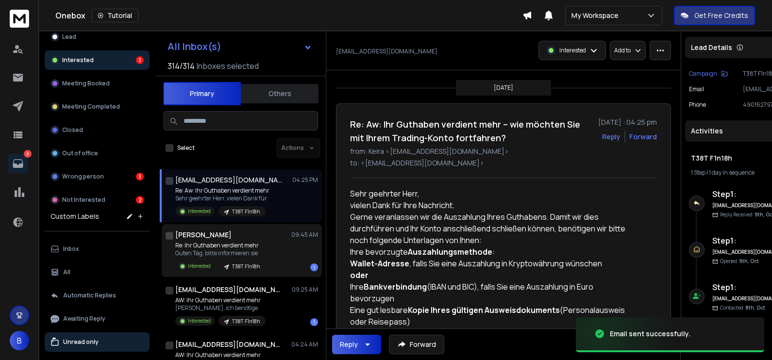
click at [293, 246] on div "Re: Ihr Guthaben verdient mehr Guten Tag, bitte informieren sie Interested T38T…" at bounding box center [246, 257] width 143 height 30
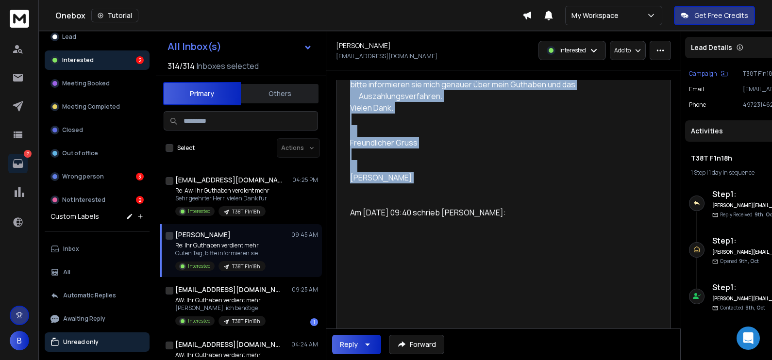
drag, startPoint x: 344, startPoint y: 186, endPoint x: 413, endPoint y: 208, distance: 72.8
click at [358, 342] on div "Reply" at bounding box center [357, 345] width 34 height 12
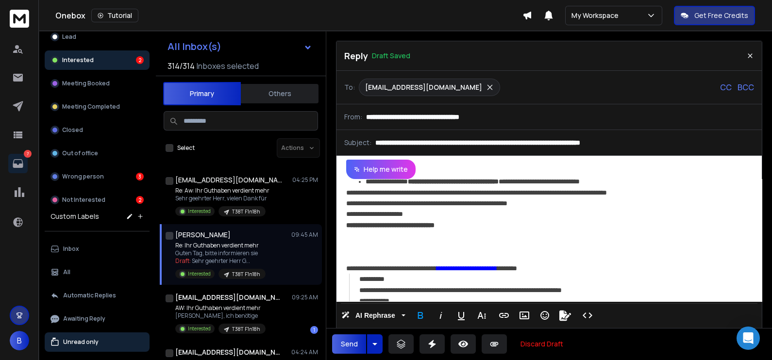
click at [413, 228] on strong "**********" at bounding box center [390, 225] width 88 height 7
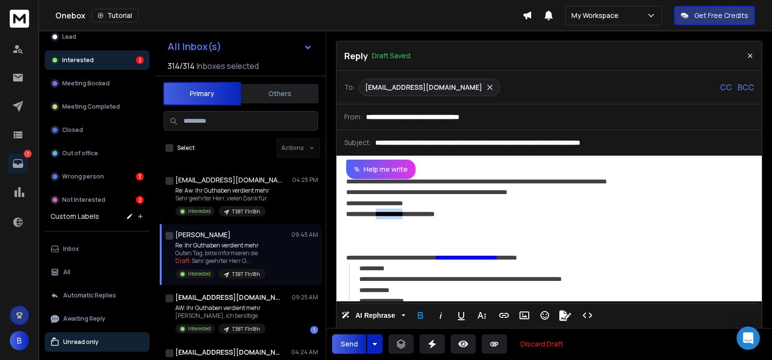
click at [413, 218] on strong "**********" at bounding box center [390, 214] width 88 height 7
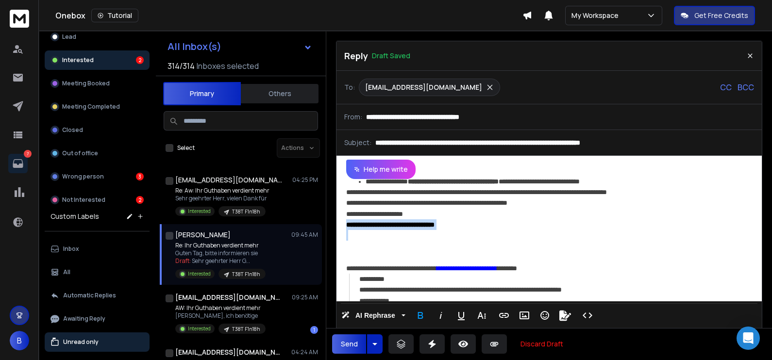
click at [413, 228] on strong "**********" at bounding box center [390, 224] width 88 height 7
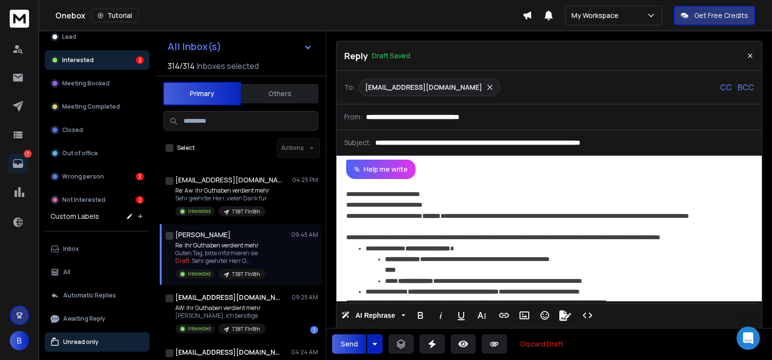
scroll to position [121, 0]
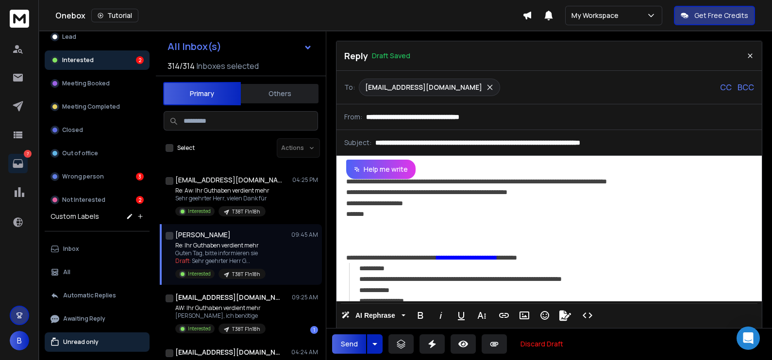
click at [352, 345] on button "Send" at bounding box center [349, 344] width 34 height 19
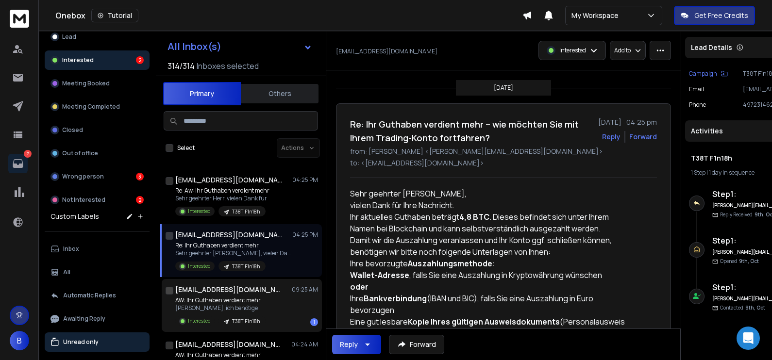
click at [217, 309] on p "[PERSON_NAME], ich benötige" at bounding box center [220, 308] width 90 height 8
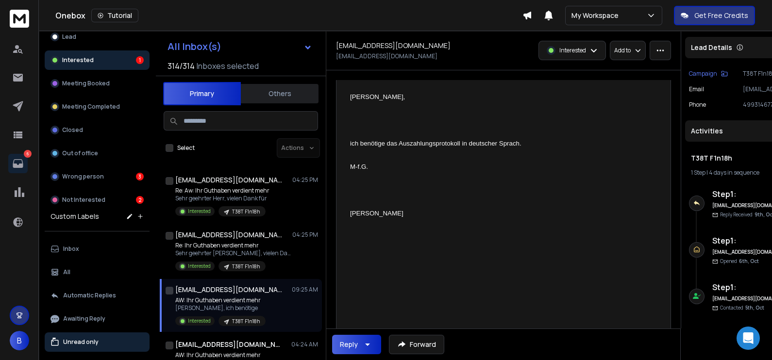
scroll to position [60, 0]
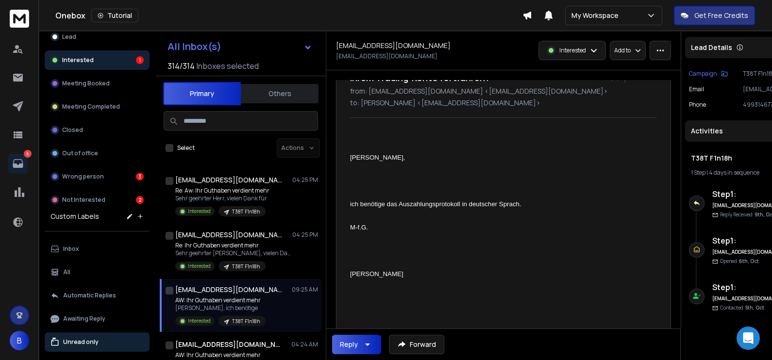
click at [354, 338] on button "Reply" at bounding box center [356, 344] width 49 height 19
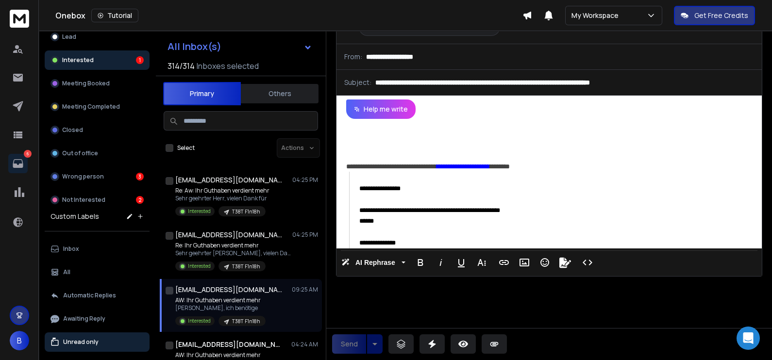
scroll to position [0, 0]
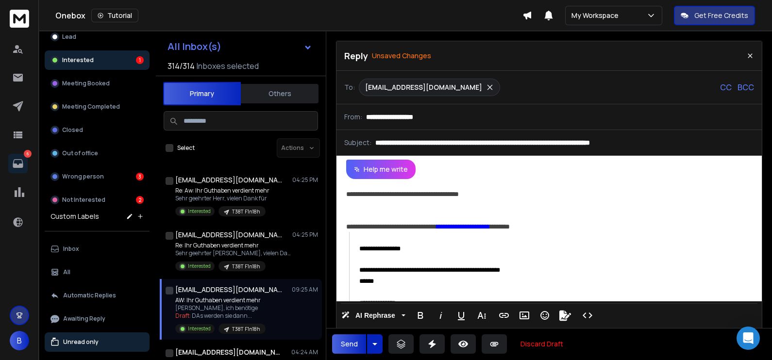
click at [343, 338] on button "Send" at bounding box center [349, 344] width 34 height 19
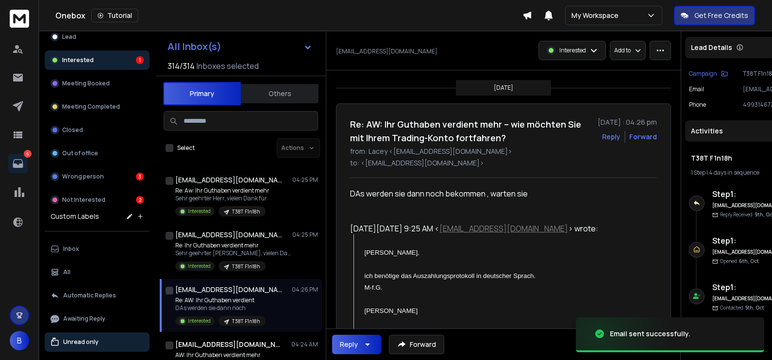
click at [204, 22] on div "Onebox Tutorial My Workspace Get Free Credits" at bounding box center [386, 15] width 772 height 31
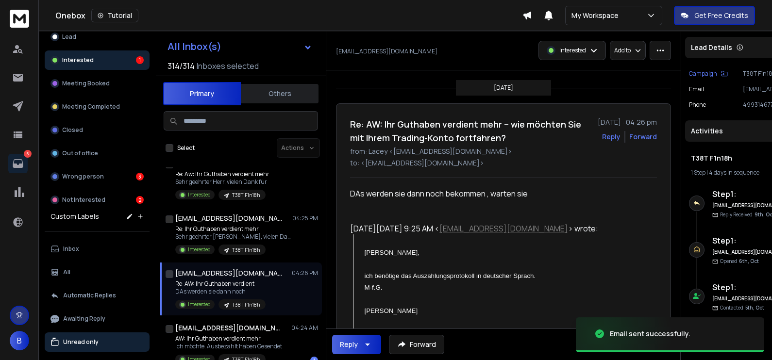
scroll to position [9, 0]
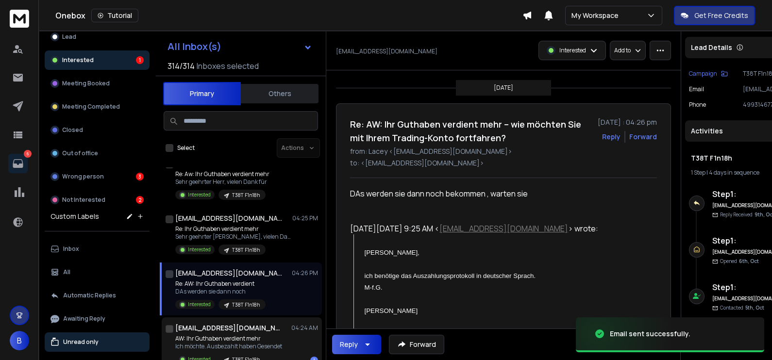
click at [226, 318] on div "[EMAIL_ADDRESS][DOMAIN_NAME] 04:24 AM AW: Ihr Guthaben verdient mehr Ich möchte…" at bounding box center [242, 344] width 160 height 53
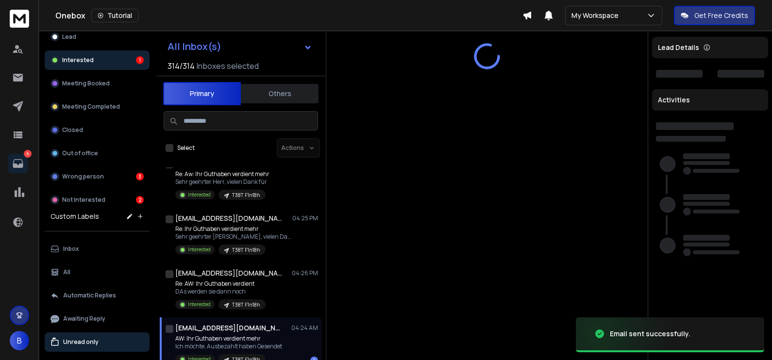
scroll to position [0, 0]
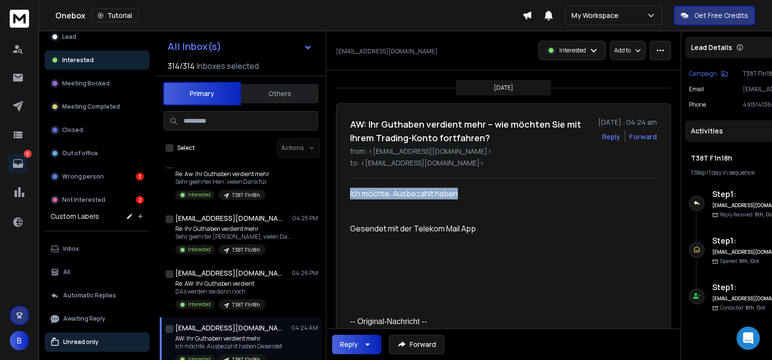
drag, startPoint x: 350, startPoint y: 195, endPoint x: 471, endPoint y: 199, distance: 121.5
click at [376, 151] on p "from: <[EMAIL_ADDRESS][DOMAIN_NAME]>" at bounding box center [503, 152] width 307 height 10
click at [334, 343] on button "Reply" at bounding box center [356, 344] width 49 height 19
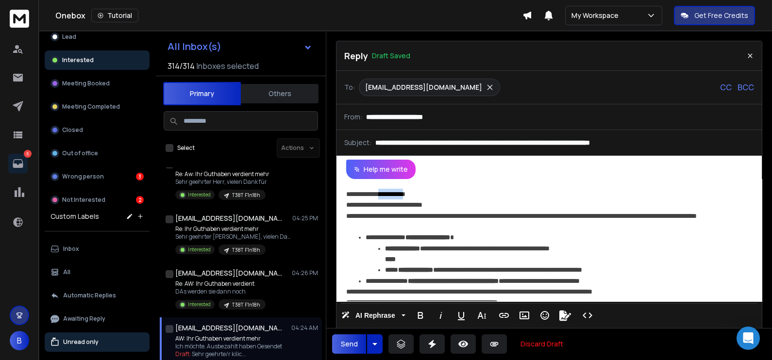
drag, startPoint x: 386, startPoint y: 191, endPoint x: 411, endPoint y: 199, distance: 26.6
click at [411, 199] on div "**********" at bounding box center [548, 240] width 425 height 122
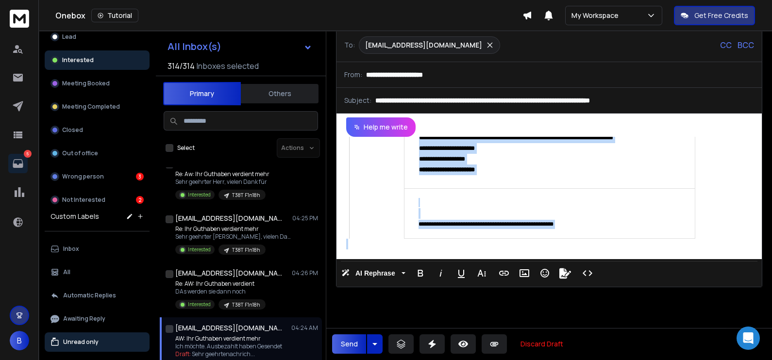
scroll to position [59, 0]
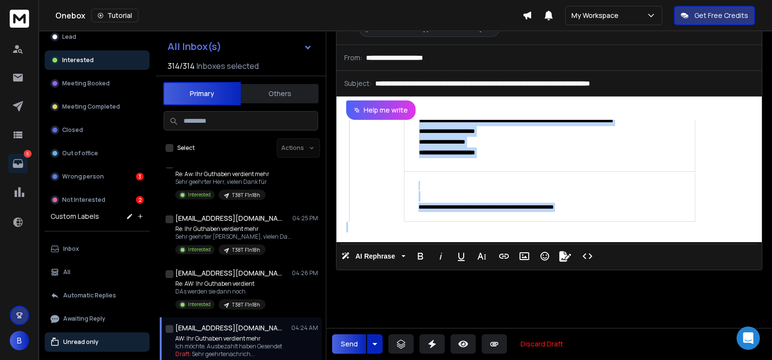
drag, startPoint x: 346, startPoint y: 190, endPoint x: 513, endPoint y: 391, distance: 261.7
click at [513, 360] on html "ReferralStack Unlock AI-powered affiliate growth Lifetime Deals available! Clai…" at bounding box center [386, 180] width 772 height 360
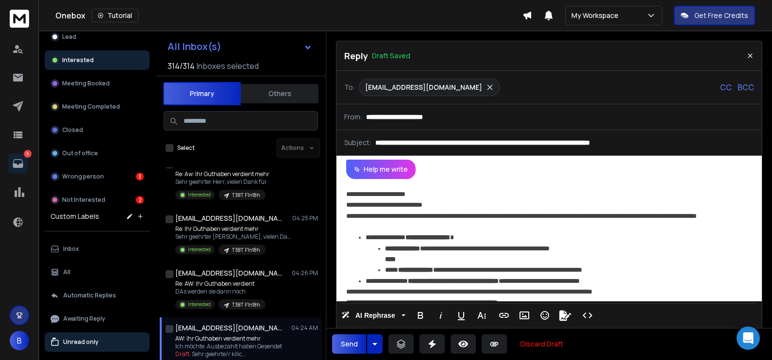
click at [410, 194] on p "**********" at bounding box center [543, 194] width 394 height 11
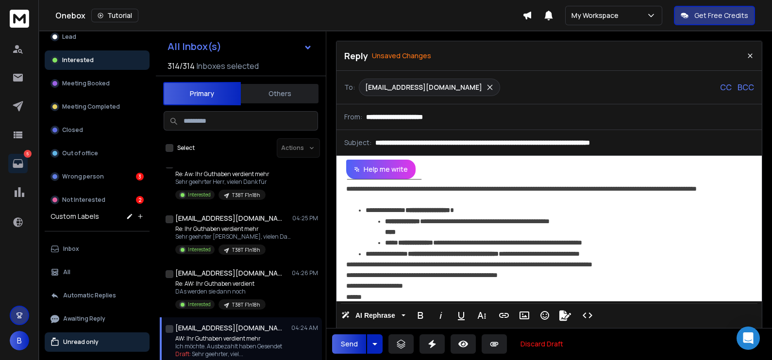
click at [340, 342] on button "Send" at bounding box center [349, 344] width 34 height 19
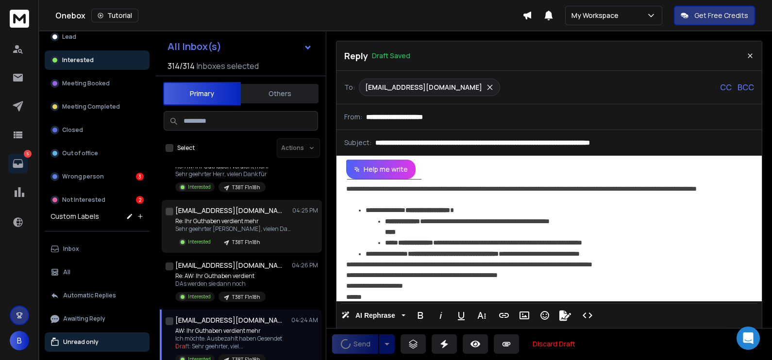
scroll to position [0, 0]
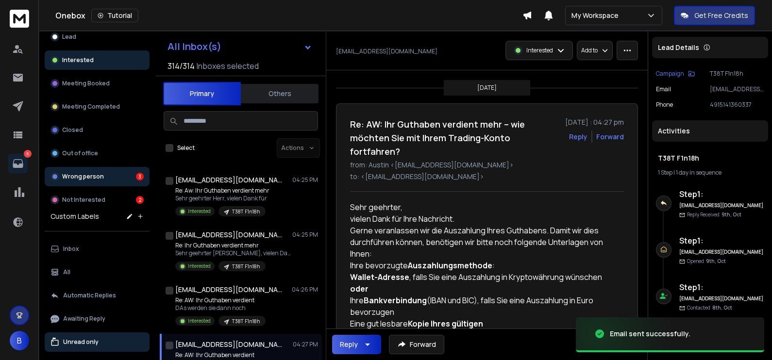
click at [117, 175] on button "Wrong person 3" at bounding box center [97, 176] width 105 height 19
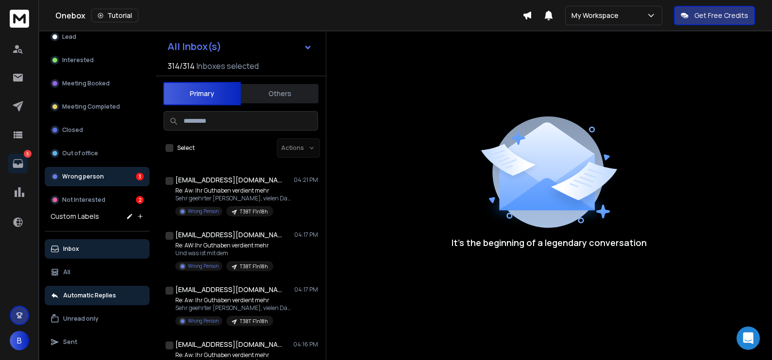
click at [70, 302] on button "Automatic Replies" at bounding box center [97, 295] width 105 height 19
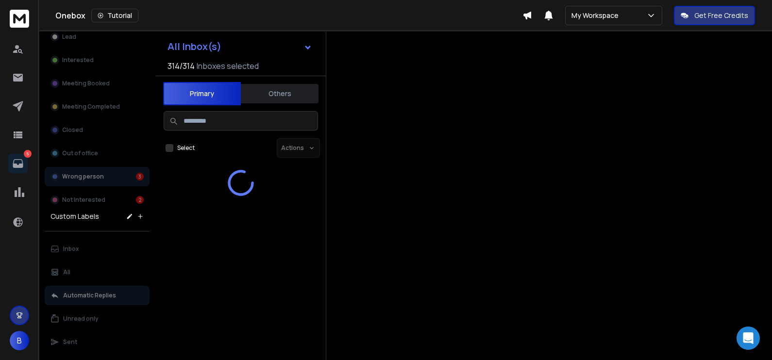
click at [73, 316] on div "Inbox All Automatic Replies Unread only Sent Drafts Archive" at bounding box center [97, 318] width 105 height 159
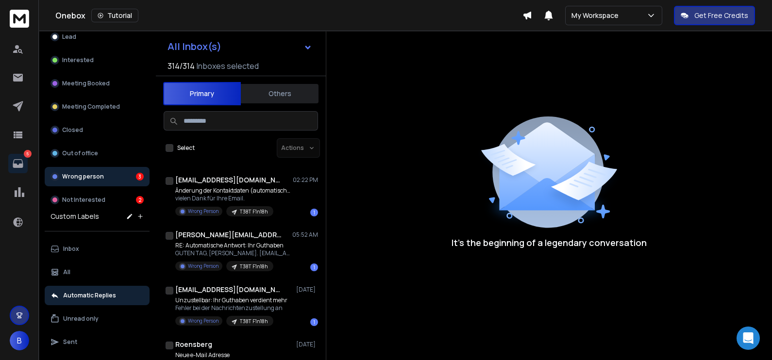
click at [73, 316] on p "Unread only" at bounding box center [80, 319] width 35 height 8
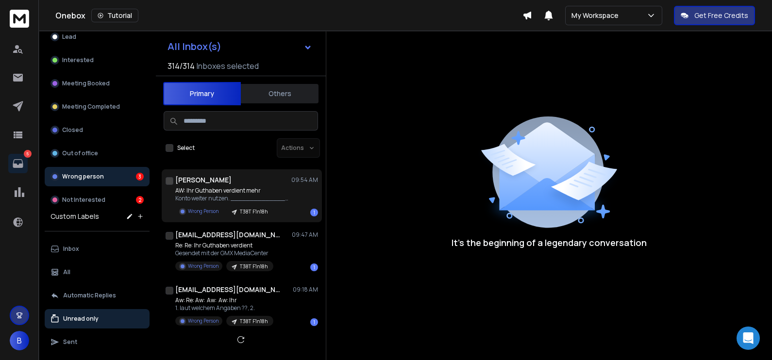
click at [194, 199] on p "Konto weiter nutzen. ________________________________ Von:" at bounding box center [233, 199] width 117 height 8
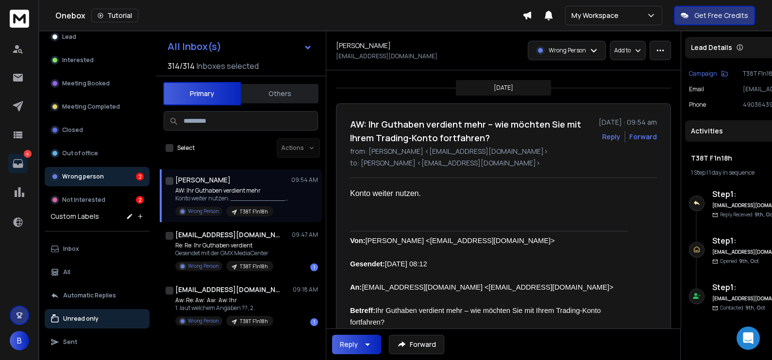
drag, startPoint x: 386, startPoint y: 209, endPoint x: 443, endPoint y: 208, distance: 56.8
drag, startPoint x: 367, startPoint y: 153, endPoint x: 418, endPoint y: 152, distance: 50.5
click at [418, 153] on p "from: [PERSON_NAME] <[EMAIL_ADDRESS][DOMAIN_NAME]>" at bounding box center [503, 152] width 307 height 10
click at [347, 344] on div "Reply" at bounding box center [349, 345] width 18 height 10
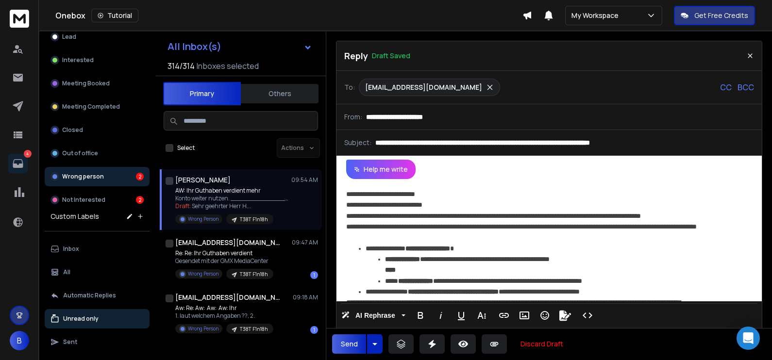
click at [353, 336] on button "Send" at bounding box center [349, 344] width 34 height 19
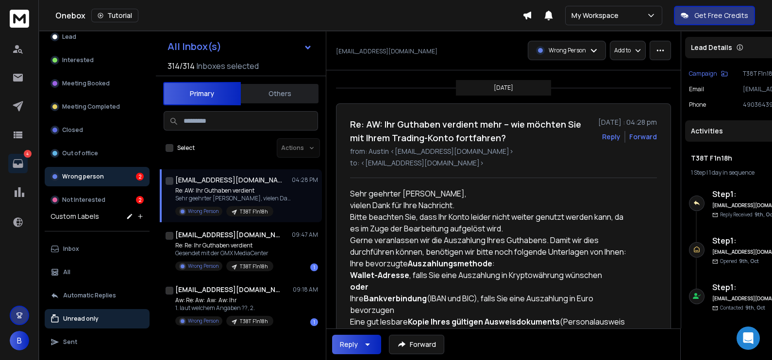
click at [220, 219] on div "[PERSON_NAME][EMAIL_ADDRESS][DOMAIN_NAME] 04:28 PM Re: AW: Ihr Guthaben verdien…" at bounding box center [242, 195] width 160 height 53
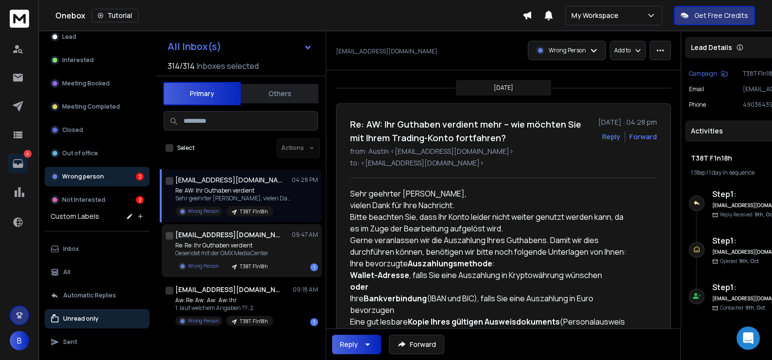
click at [222, 235] on h1 "[EMAIL_ADDRESS][DOMAIN_NAME]" at bounding box center [228, 235] width 107 height 10
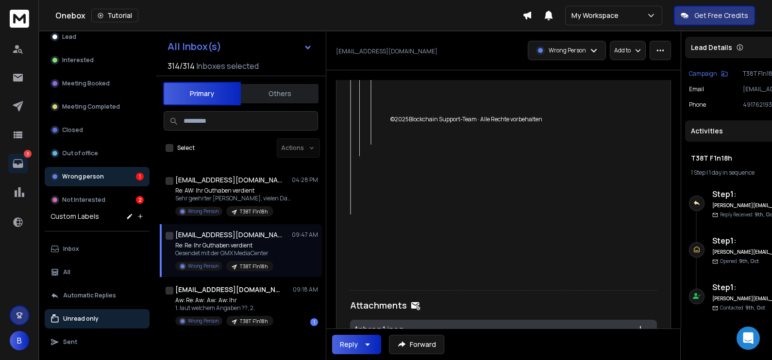
scroll to position [1653, 0]
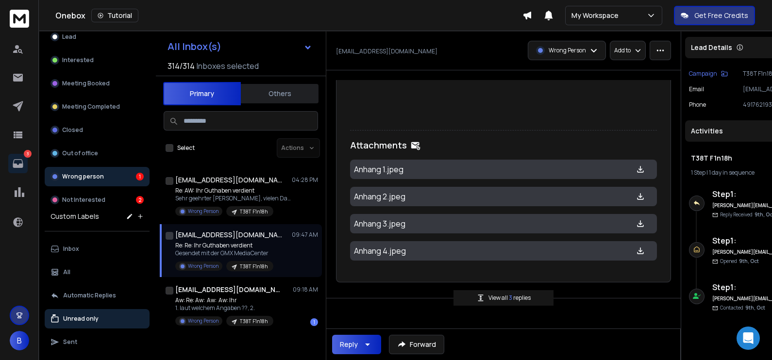
click at [645, 167] on icon at bounding box center [641, 170] width 10 height 10
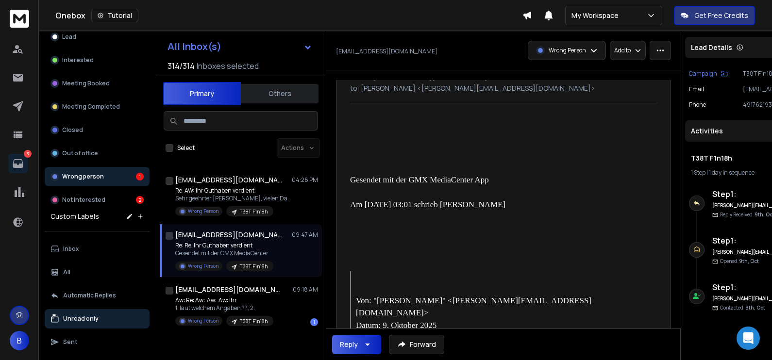
scroll to position [0, 0]
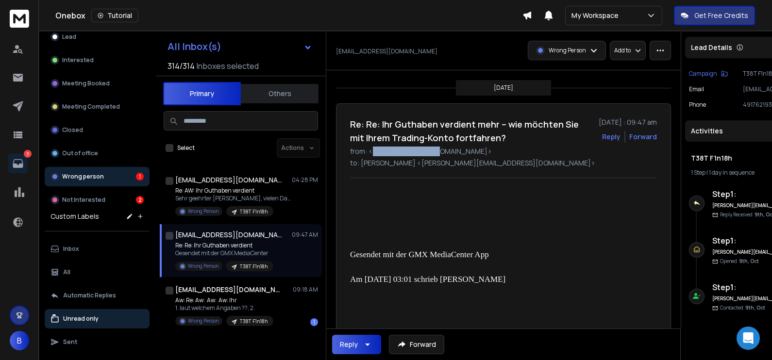
drag, startPoint x: 390, startPoint y: 153, endPoint x: 434, endPoint y: 153, distance: 44.2
click at [434, 153] on p "from: <[EMAIL_ADDRESS][DOMAIN_NAME]>" at bounding box center [503, 152] width 307 height 10
click at [224, 235] on h1 "[EMAIL_ADDRESS][DOMAIN_NAME]" at bounding box center [228, 235] width 107 height 10
click at [352, 339] on div "Reply" at bounding box center [357, 345] width 34 height 12
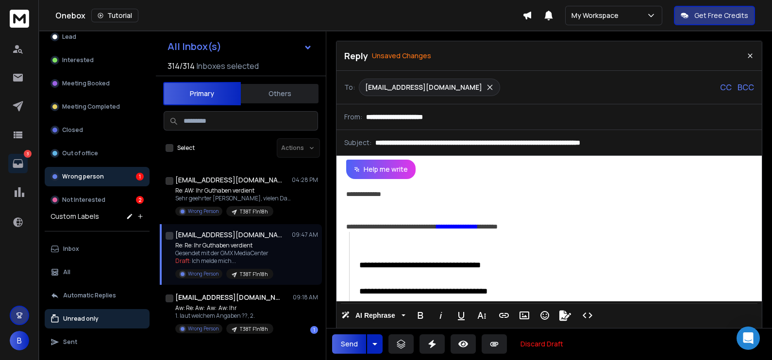
click at [353, 344] on button "Send" at bounding box center [349, 344] width 34 height 19
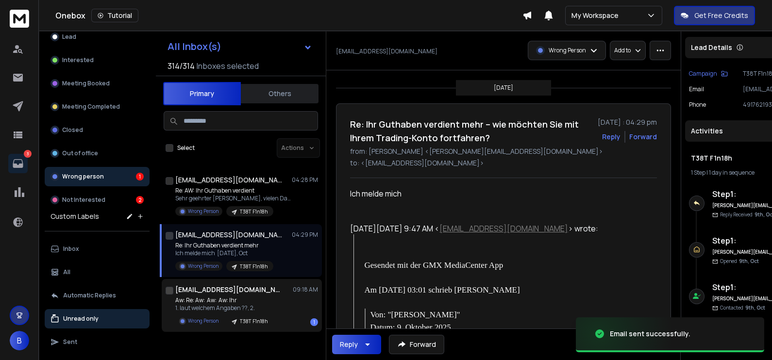
click at [269, 302] on p "Aw: Re: Aw: Aw: Aw: Ihr" at bounding box center [224, 301] width 98 height 8
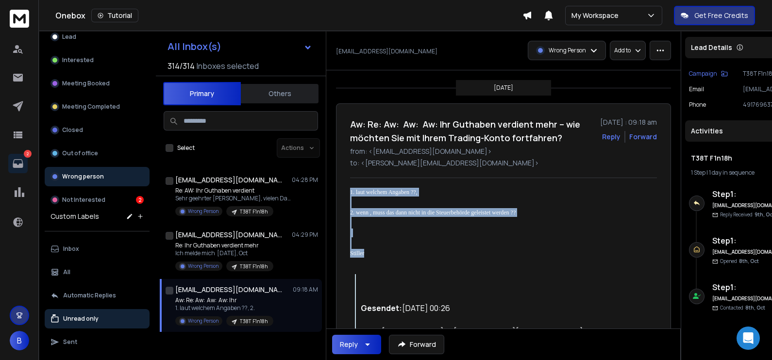
drag, startPoint x: 343, startPoint y: 197, endPoint x: 403, endPoint y: 267, distance: 91.6
click at [402, 258] on div "Stiller" at bounding box center [492, 253] width 284 height 9
drag, startPoint x: 350, startPoint y: 203, endPoint x: 386, endPoint y: 268, distance: 74.1
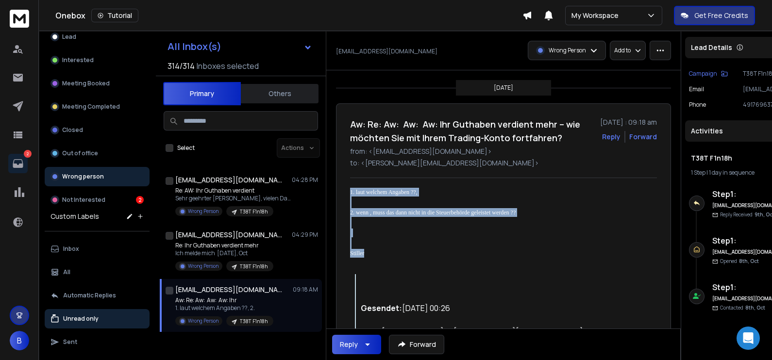
click at [348, 336] on button "Reply" at bounding box center [356, 344] width 49 height 19
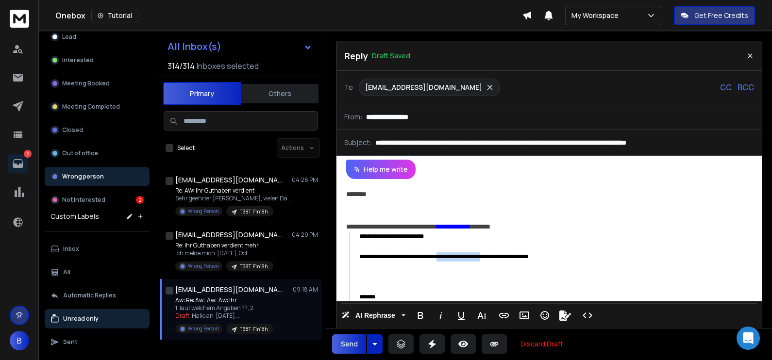
drag, startPoint x: 454, startPoint y: 256, endPoint x: 507, endPoint y: 256, distance: 53.4
click at [507, 256] on span "**********" at bounding box center [443, 257] width 169 height 6
click at [404, 194] on div "********" at bounding box center [543, 194] width 394 height 11
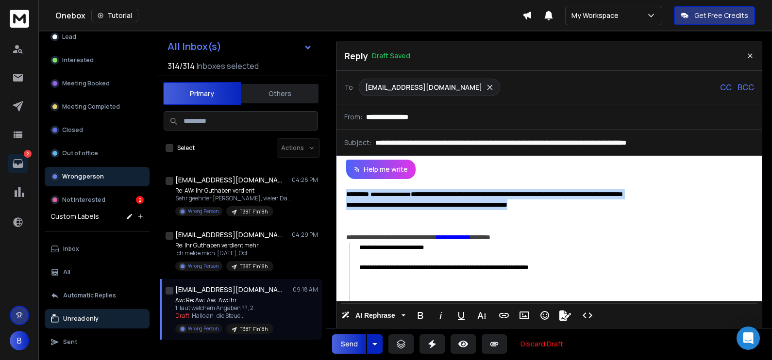
drag, startPoint x: 559, startPoint y: 208, endPoint x: 343, endPoint y: 186, distance: 217.2
click at [343, 186] on div "**********" at bounding box center [548, 240] width 425 height 122
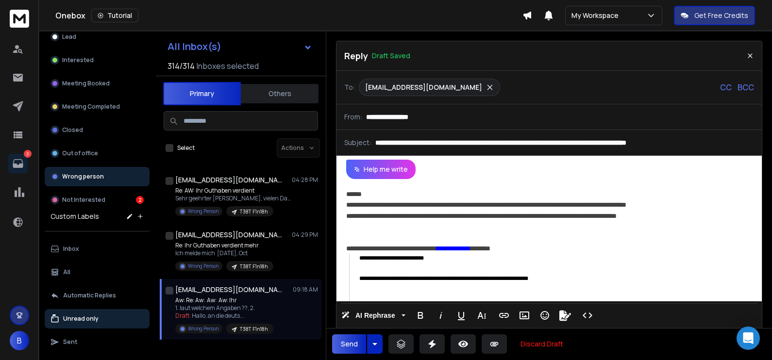
click at [343, 345] on button "Send" at bounding box center [349, 344] width 34 height 19
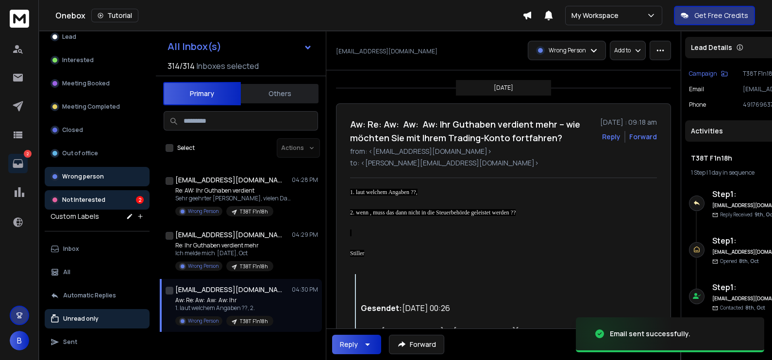
click at [85, 196] on p "Not Interested" at bounding box center [83, 200] width 43 height 8
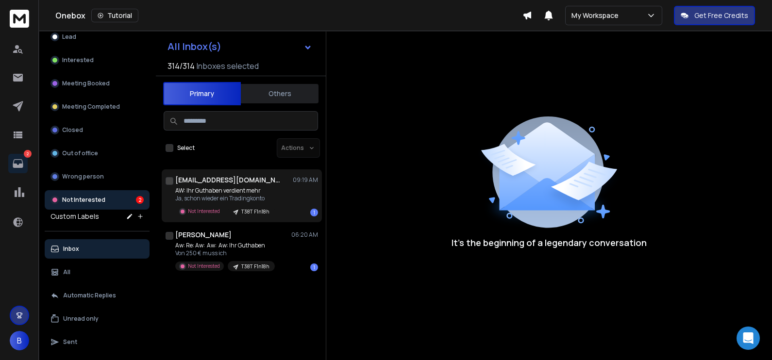
click at [260, 202] on div "AW: Ihr Guthaben verdient mehr Ja, schon wieder ein Tradingkonto Not Interested…" at bounding box center [225, 202] width 100 height 30
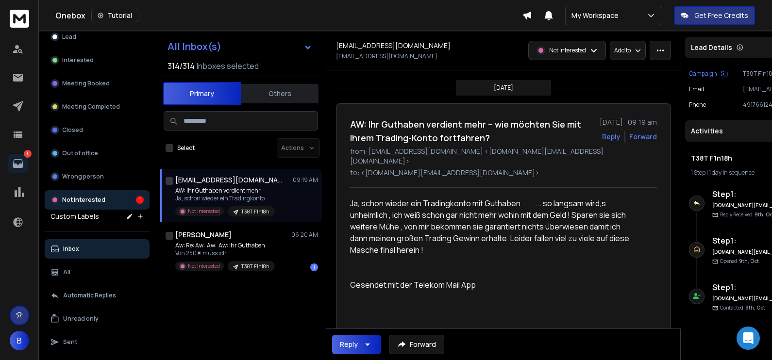
drag, startPoint x: 344, startPoint y: 182, endPoint x: 468, endPoint y: 256, distance: 144.4
drag, startPoint x: 368, startPoint y: 154, endPoint x: 425, endPoint y: 153, distance: 57.3
click at [425, 153] on p "from: [EMAIL_ADDRESS][DOMAIN_NAME] <[DOMAIN_NAME][EMAIL_ADDRESS][DOMAIN_NAME]>" at bounding box center [503, 156] width 307 height 19
click at [351, 345] on div "Reply" at bounding box center [349, 345] width 18 height 10
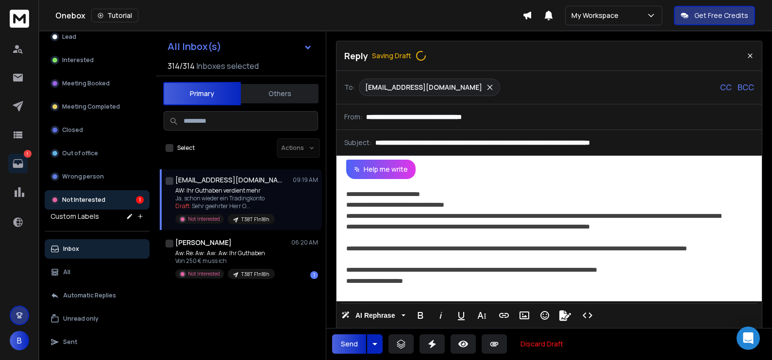
click at [366, 336] on div "Send" at bounding box center [357, 344] width 50 height 19
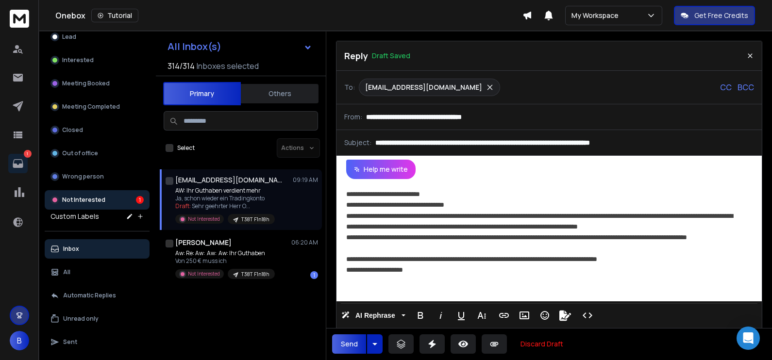
click at [354, 337] on button "Send" at bounding box center [349, 344] width 34 height 19
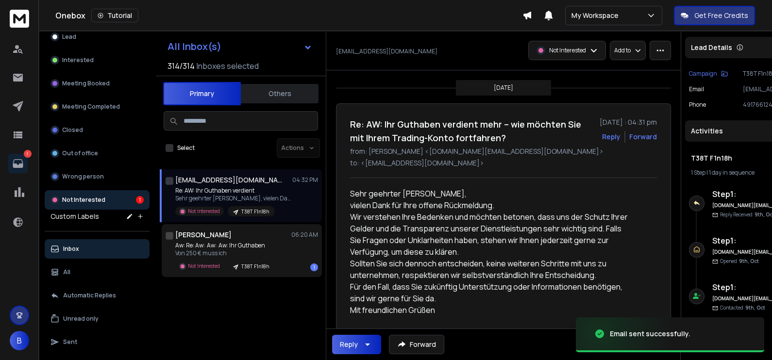
click at [286, 255] on div "Aw: Re: Aw: Aw: Aw: Ihr Guthaben Von 250 € muss ich Not Interested T38T F1n18h 1" at bounding box center [246, 257] width 143 height 30
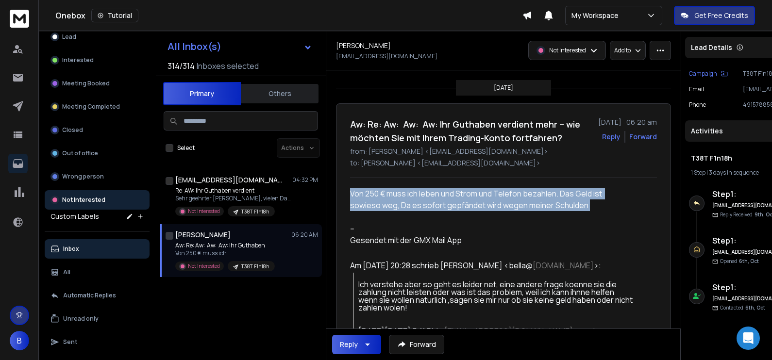
drag, startPoint x: 422, startPoint y: 207, endPoint x: 412, endPoint y: 221, distance: 17.7
click at [355, 342] on div "Reply" at bounding box center [349, 345] width 18 height 10
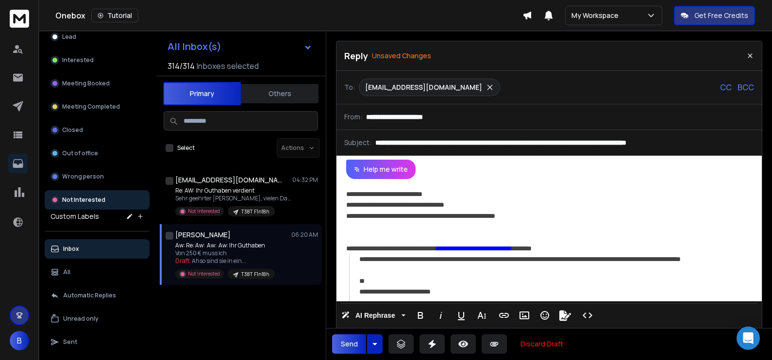
click at [355, 342] on button "Send" at bounding box center [349, 344] width 34 height 19
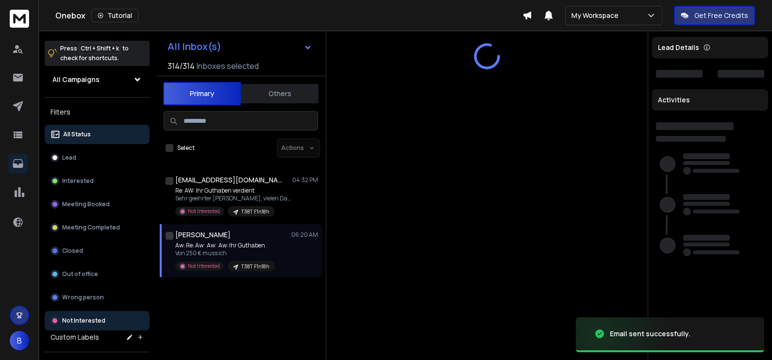
click at [96, 133] on button "All Status" at bounding box center [97, 134] width 105 height 19
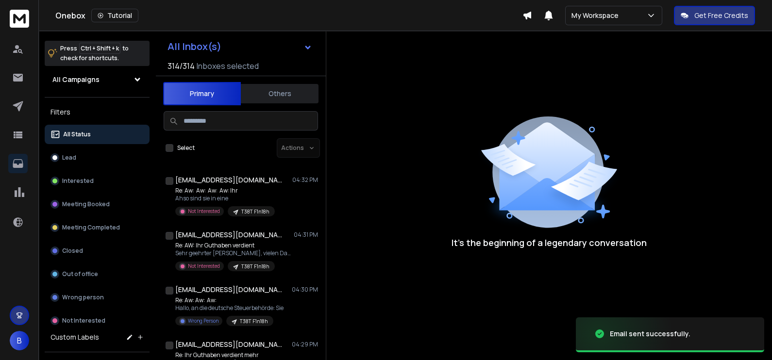
click at [96, 133] on button "All Status" at bounding box center [97, 134] width 105 height 19
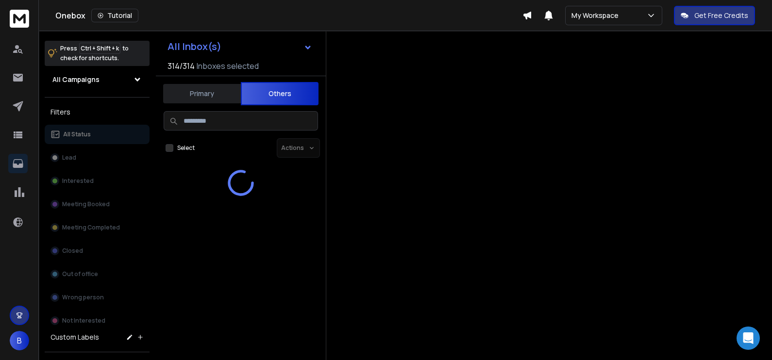
click at [257, 103] on button "Others" at bounding box center [280, 93] width 78 height 23
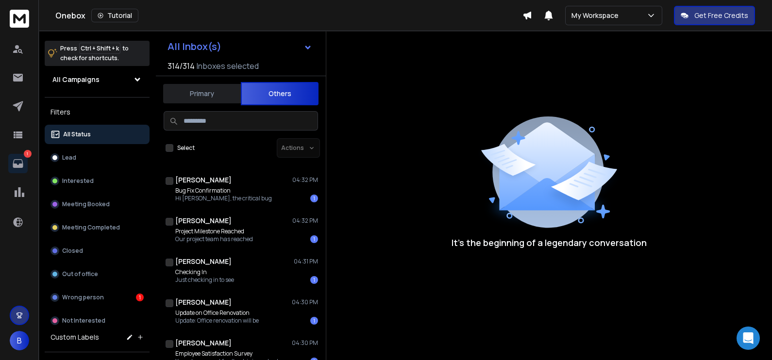
click at [214, 97] on button "Primary" at bounding box center [202, 93] width 78 height 21
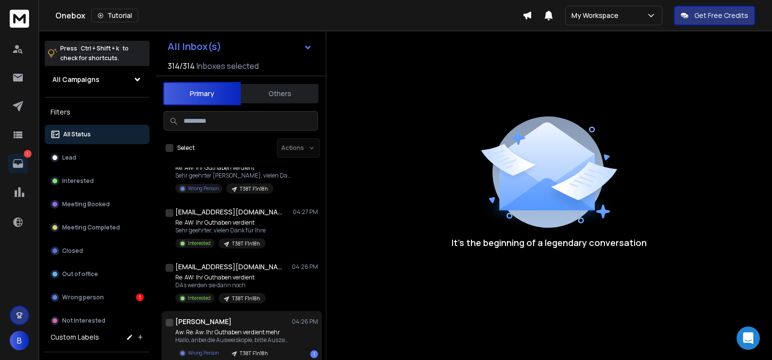
scroll to position [303, 0]
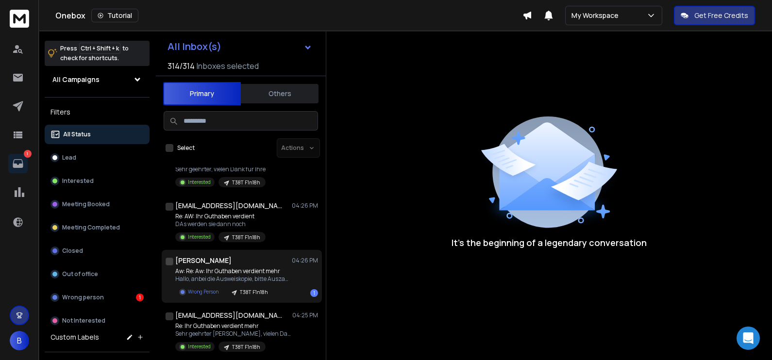
click at [239, 285] on div "Aw: Re: Aw: Ihr Guthaben verdient mehr Hallo, anbei die Ausweiskopie, bitte Aus…" at bounding box center [233, 283] width 117 height 30
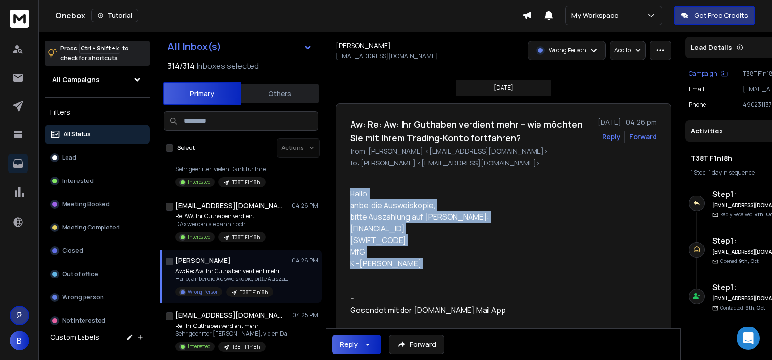
drag, startPoint x: 369, startPoint y: 215, endPoint x: 398, endPoint y: 273, distance: 65.1
drag, startPoint x: 398, startPoint y: 273, endPoint x: 390, endPoint y: 145, distance: 127.9
click at [391, 145] on div "Aw: Re: Aw: Ihr Guthaben verdient mehr – wie möchten Sie mit Ihrem Trading-Kont…" at bounding box center [503, 143] width 307 height 50
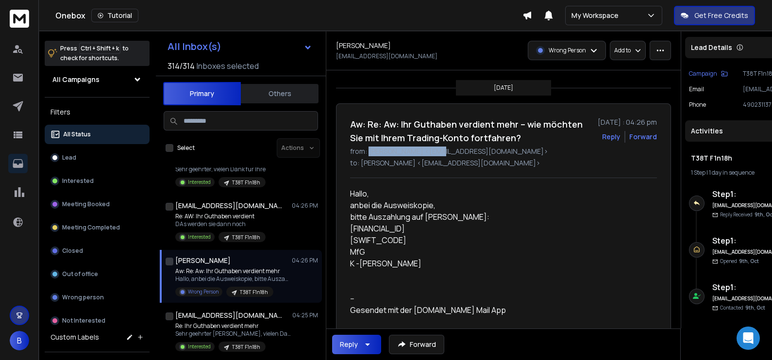
drag, startPoint x: 369, startPoint y: 150, endPoint x: 428, endPoint y: 155, distance: 60.0
click at [428, 155] on p "from: [PERSON_NAME] <[EMAIL_ADDRESS][DOMAIN_NAME]>" at bounding box center [503, 152] width 307 height 10
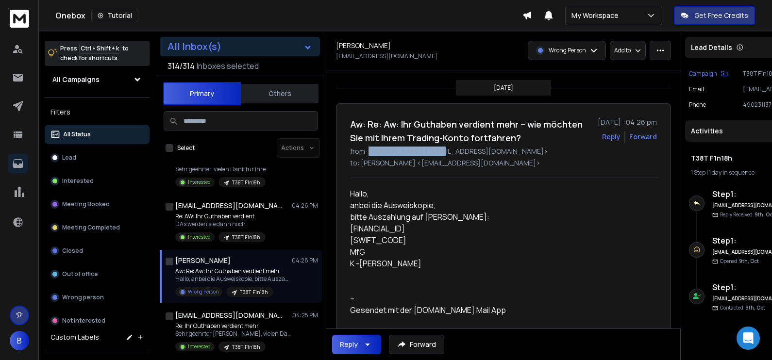
click at [252, 48] on button "All Inbox(s)" at bounding box center [240, 46] width 160 height 19
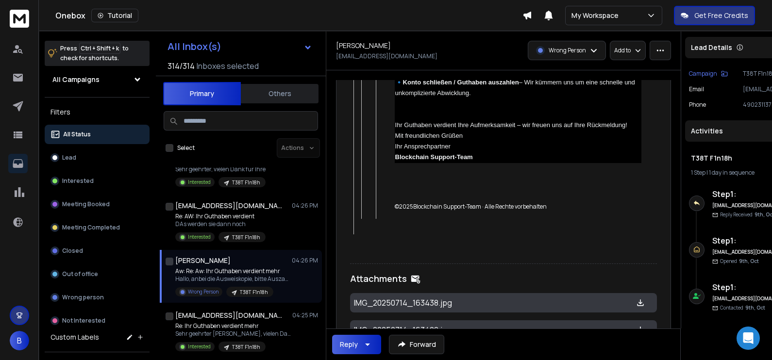
scroll to position [874, 0]
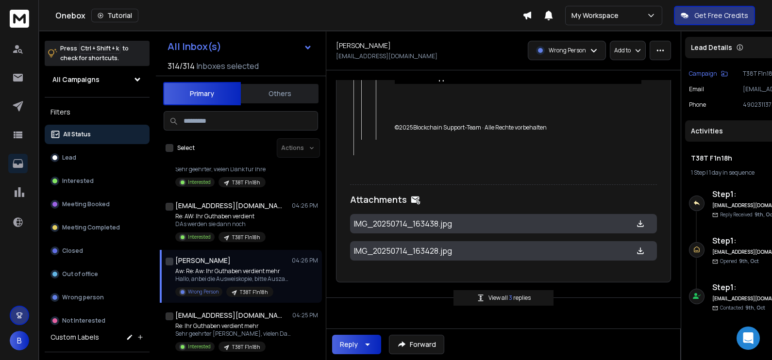
click at [644, 223] on icon at bounding box center [641, 224] width 10 height 10
click at [644, 251] on icon at bounding box center [641, 251] width 10 height 10
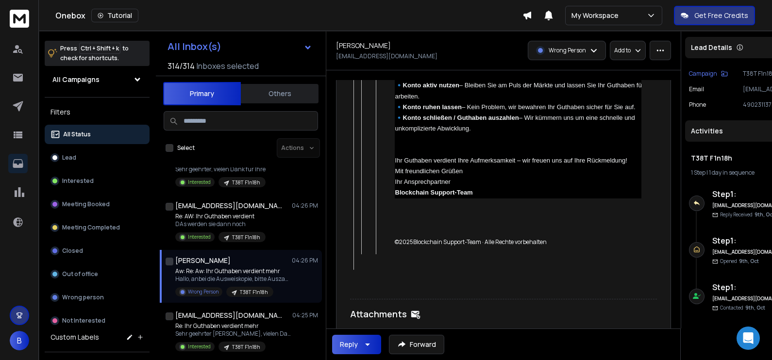
click at [347, 339] on div "Reply" at bounding box center [357, 345] width 34 height 12
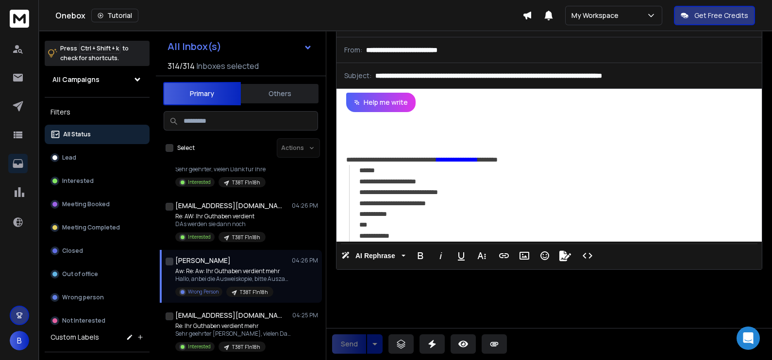
scroll to position [0, 0]
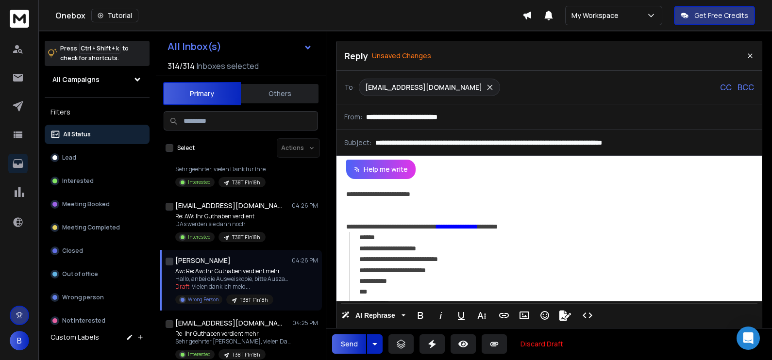
click at [341, 349] on button "Send" at bounding box center [349, 344] width 34 height 19
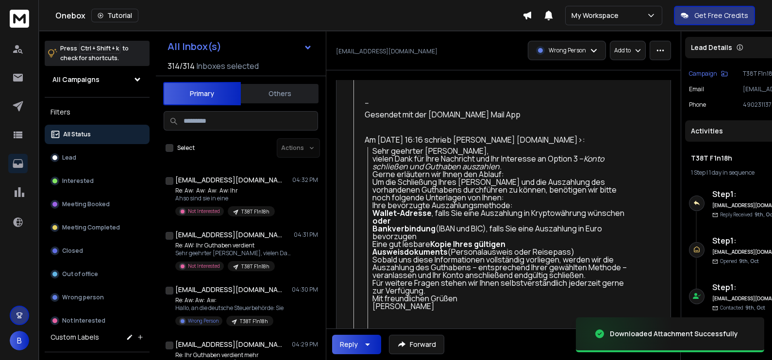
scroll to position [60, 0]
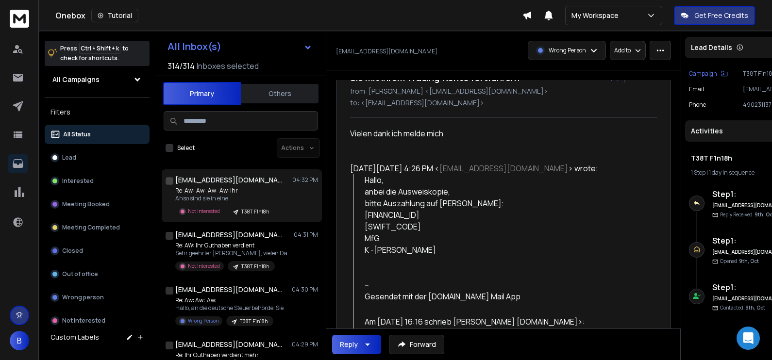
click at [215, 190] on p "Re: Aw: Aw: Aw: Aw: Ihr" at bounding box center [225, 191] width 100 height 8
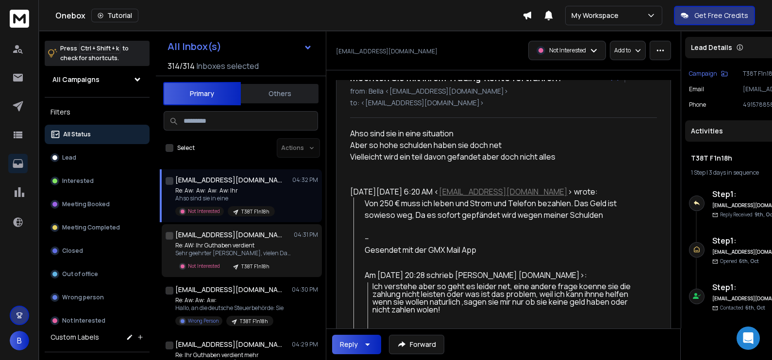
click at [238, 240] on div "[EMAIL_ADDRESS][DOMAIN_NAME] 04:31 PM Re: AW: Ihr Guthaben verdient Sehr geehrt…" at bounding box center [246, 250] width 143 height 41
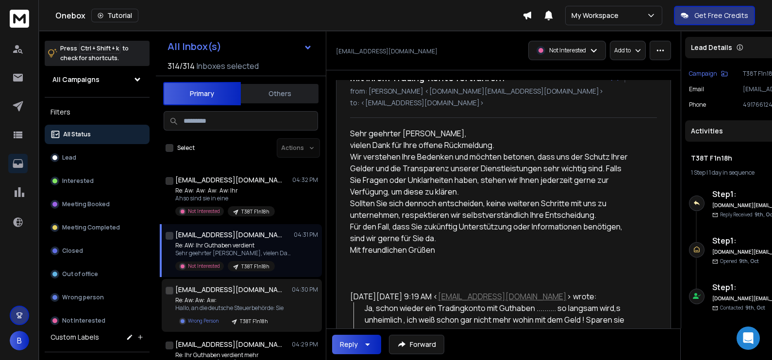
click at [260, 309] on p "Hallo, an die deutsche Steuerbehörde: Sie" at bounding box center [229, 308] width 108 height 8
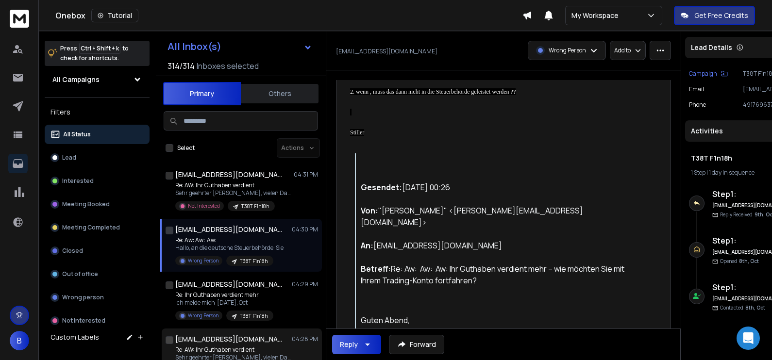
scroll to position [121, 0]
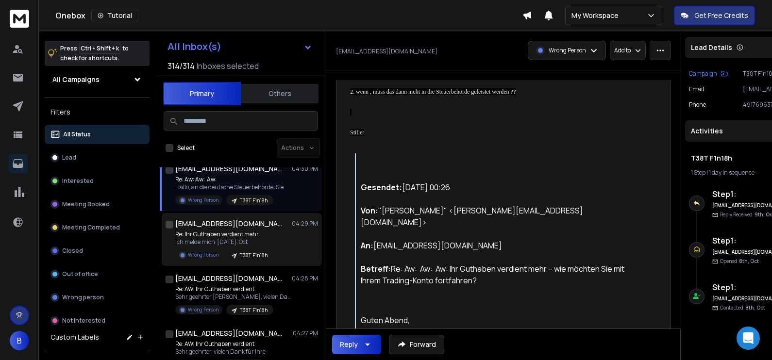
click at [226, 234] on p "Re: Ihr Guthaben verdient mehr" at bounding box center [224, 235] width 98 height 8
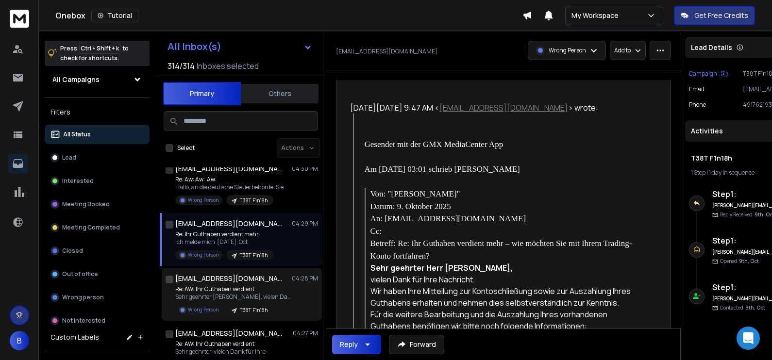
click at [238, 291] on p "Re: AW: Ihr Guthaben verdient" at bounding box center [233, 290] width 117 height 8
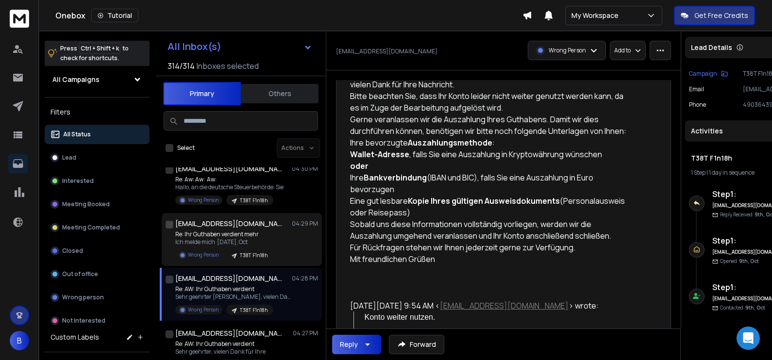
click at [223, 245] on p "Ich melde mich [DATE], Oct" at bounding box center [224, 242] width 98 height 8
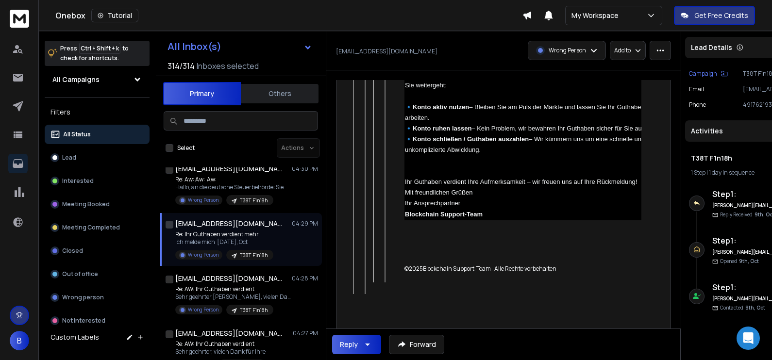
scroll to position [9, 0]
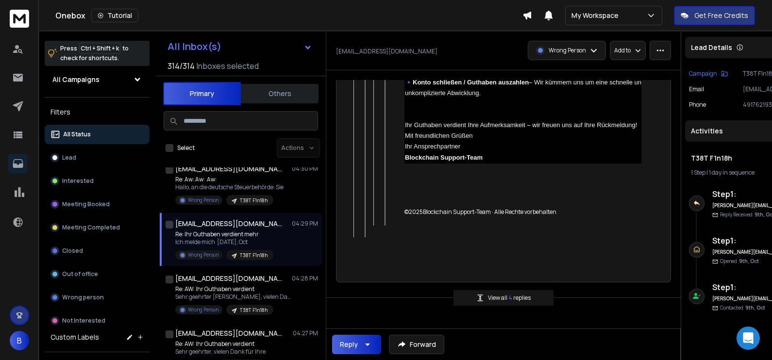
click at [499, 290] on div "View all 4 replies" at bounding box center [503, 298] width 101 height 16
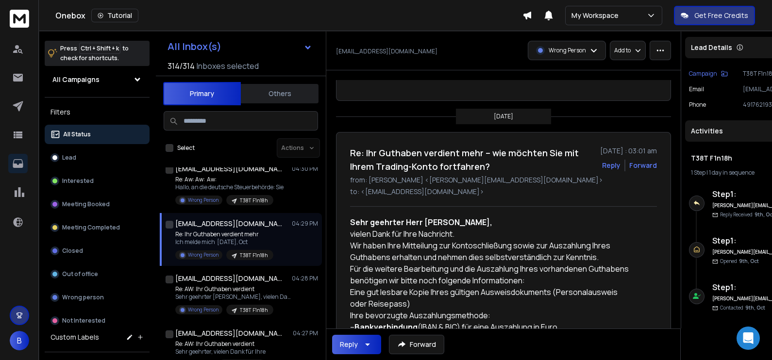
scroll to position [2868, 0]
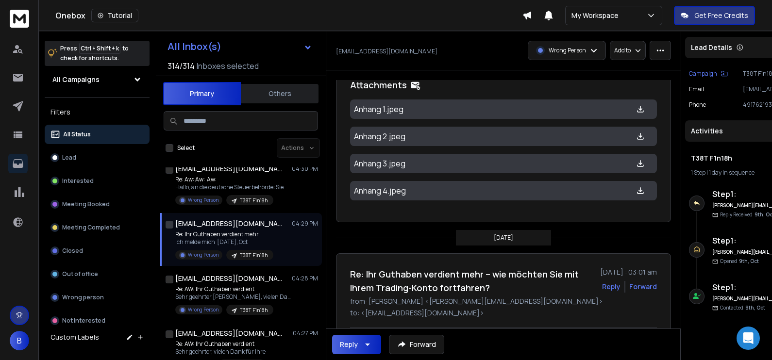
click at [643, 139] on icon at bounding box center [640, 136] width 6 height 6
click at [644, 168] on icon at bounding box center [641, 164] width 10 height 10
click at [643, 194] on icon at bounding box center [640, 190] width 6 height 6
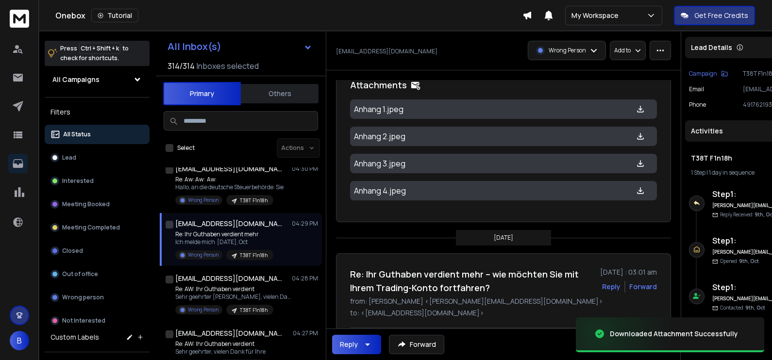
scroll to position [242, 0]
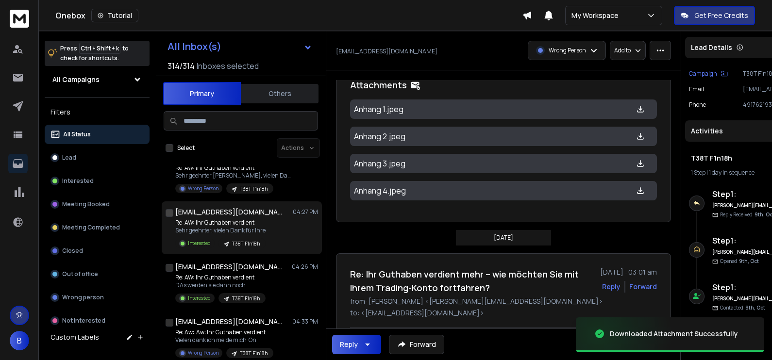
drag, startPoint x: 226, startPoint y: 213, endPoint x: 243, endPoint y: 215, distance: 17.6
click at [226, 219] on p "Re: AW: Ihr Guthaben verdient" at bounding box center [220, 223] width 90 height 8
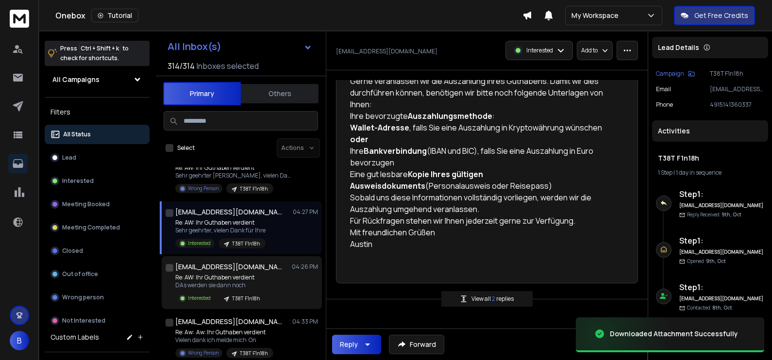
scroll to position [303, 0]
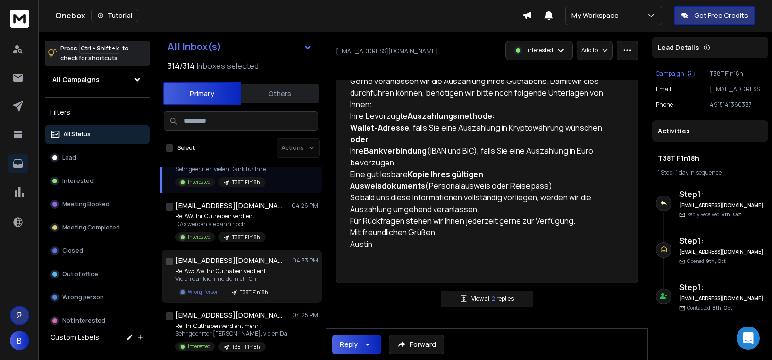
click at [237, 250] on div "[EMAIL_ADDRESS][DOMAIN_NAME] 04:33 PM Re: Aw: Aw: Ihr Guthaben verdient Vielen …" at bounding box center [242, 276] width 160 height 53
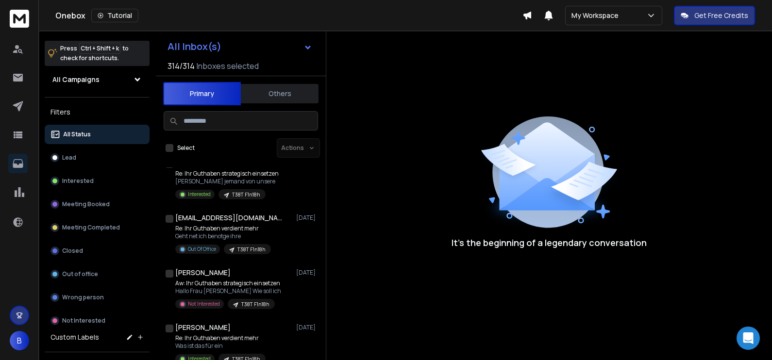
scroll to position [1662, 0]
click at [228, 124] on input at bounding box center [241, 120] width 154 height 19
paste input "**********"
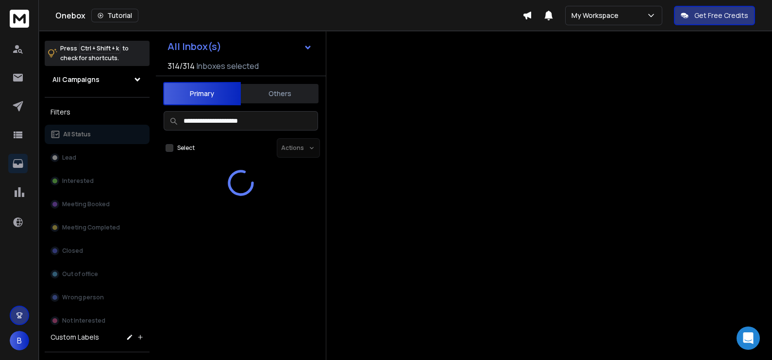
scroll to position [0, 0]
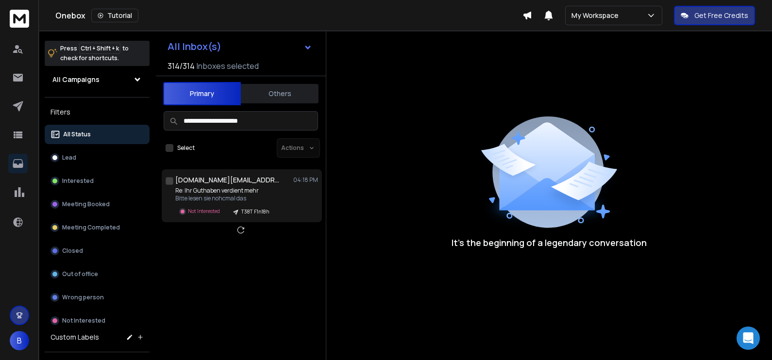
type input "**********"
click at [235, 191] on p "Re: Ihr Guthaben verdient mehr" at bounding box center [225, 191] width 100 height 8
click at [287, 197] on div "Re: Ihr Guthaben verdient mehr Bitte lesen sie nohcmal das Not Interested T38T …" at bounding box center [246, 202] width 143 height 30
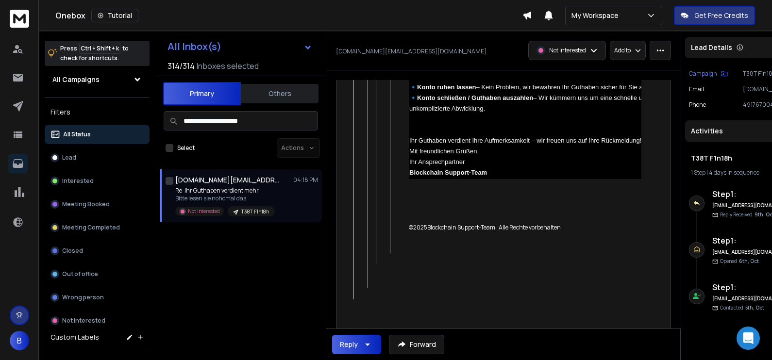
scroll to position [9, 0]
click at [499, 356] on p "View all 4 replies" at bounding box center [509, 360] width 43 height 8
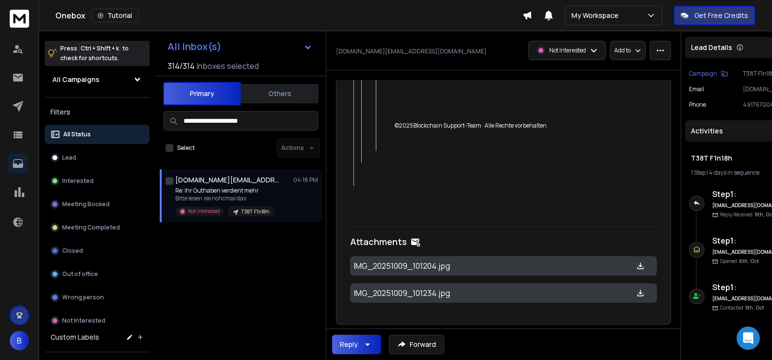
scroll to position [1889, 0]
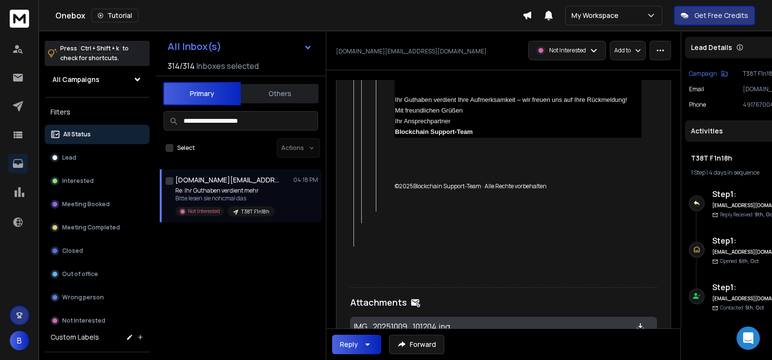
click at [642, 324] on icon at bounding box center [640, 327] width 6 height 6
click at [473, 321] on div "IMG_20251009_101204.jpg" at bounding box center [463, 327] width 218 height 12
click at [643, 324] on icon at bounding box center [640, 327] width 6 height 6
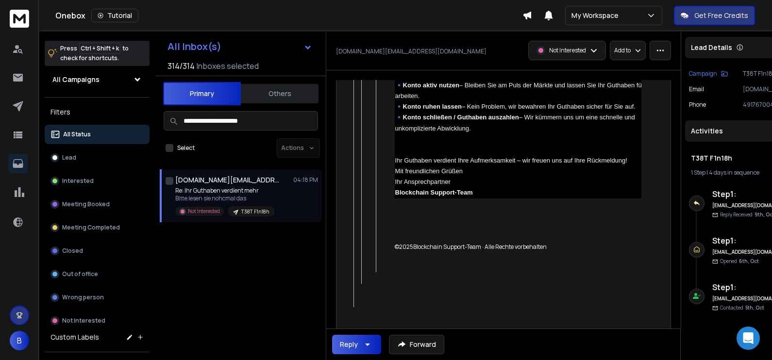
click at [342, 340] on div "Reply" at bounding box center [349, 345] width 18 height 10
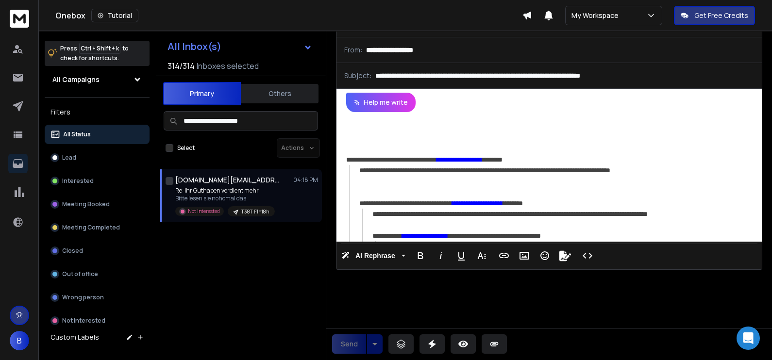
scroll to position [0, 0]
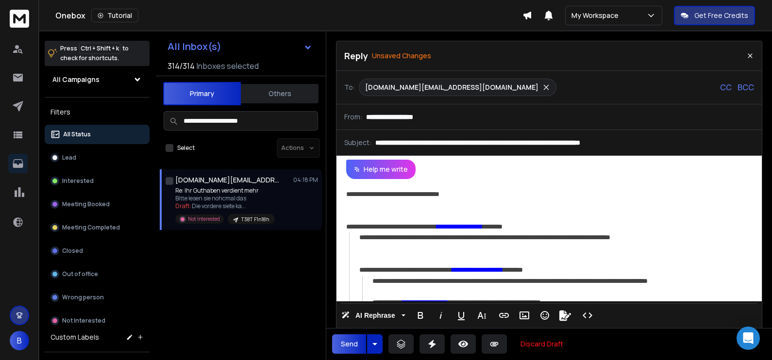
click at [345, 336] on button "Send" at bounding box center [349, 344] width 34 height 19
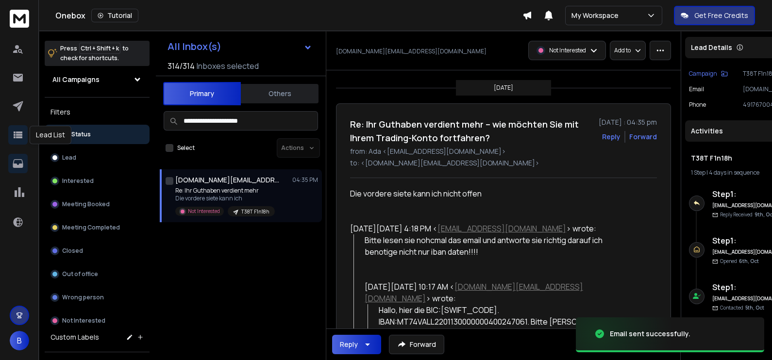
click at [16, 136] on icon at bounding box center [18, 135] width 12 height 12
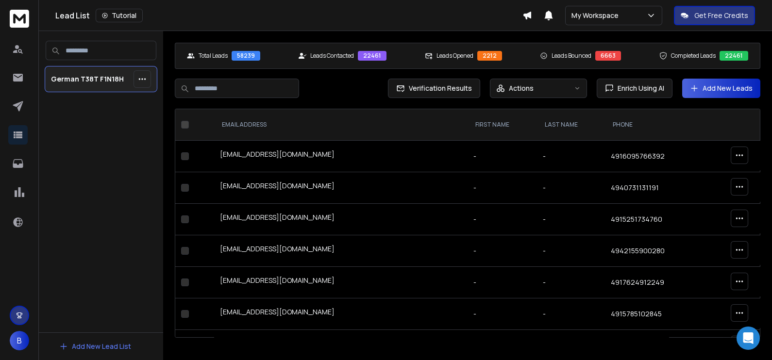
click at [210, 84] on input at bounding box center [237, 88] width 124 height 19
paste input "**********"
type input "**********"
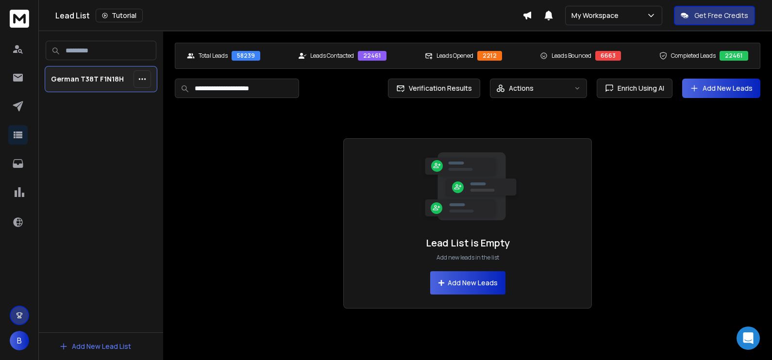
click at [241, 87] on input "**********" at bounding box center [237, 88] width 124 height 19
click at [286, 91] on input "**********" at bounding box center [237, 88] width 124 height 19
click at [219, 88] on input "**********" at bounding box center [237, 88] width 124 height 19
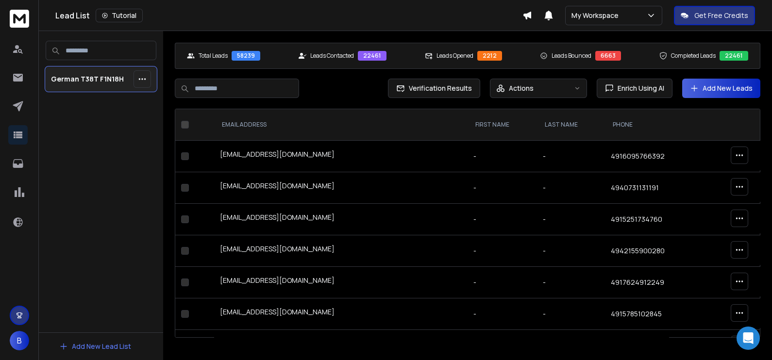
click at [255, 93] on input at bounding box center [237, 88] width 124 height 19
paste input "**********"
type input "**********"
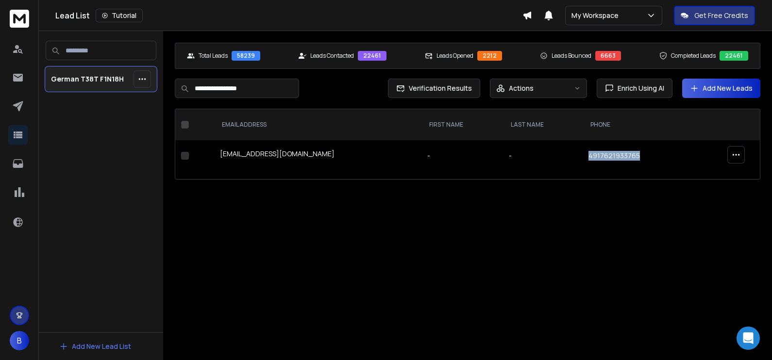
drag, startPoint x: 552, startPoint y: 156, endPoint x: 654, endPoint y: 154, distance: 101.5
click at [654, 154] on tr "[EMAIL_ADDRESS][DOMAIN_NAME] - - 4917621933765" at bounding box center [467, 155] width 585 height 31
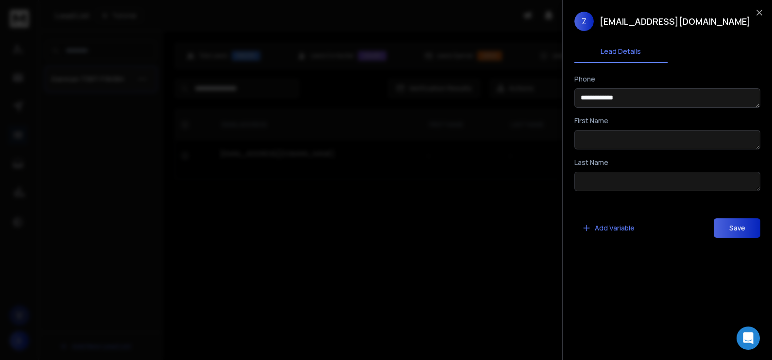
click at [218, 221] on div at bounding box center [386, 180] width 772 height 360
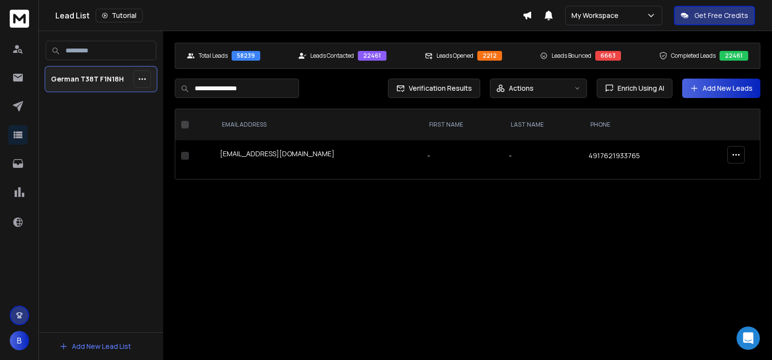
click at [240, 93] on input "**********" at bounding box center [237, 88] width 124 height 19
click at [240, 92] on input "**********" at bounding box center [237, 88] width 124 height 19
paste input
type input "**********"
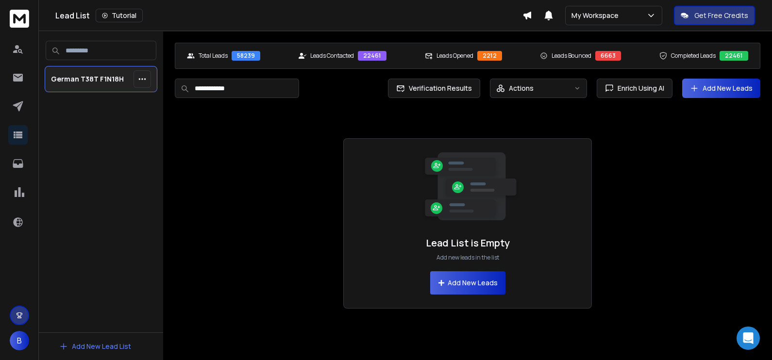
click at [215, 85] on input "**********" at bounding box center [237, 88] width 124 height 19
type input "**********"
click at [229, 89] on input "**********" at bounding box center [237, 88] width 124 height 19
type input "*****"
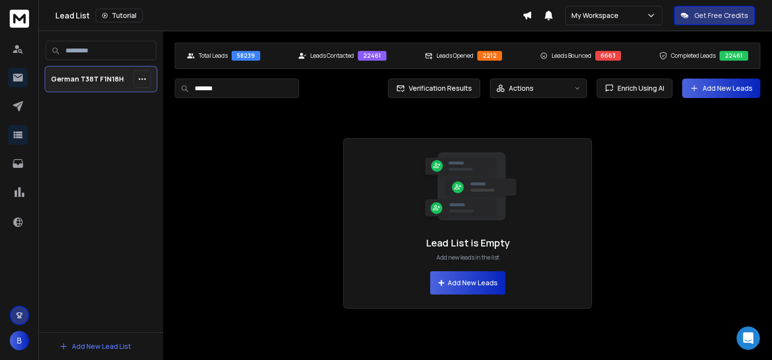
click at [15, 81] on icon at bounding box center [18, 78] width 10 height 8
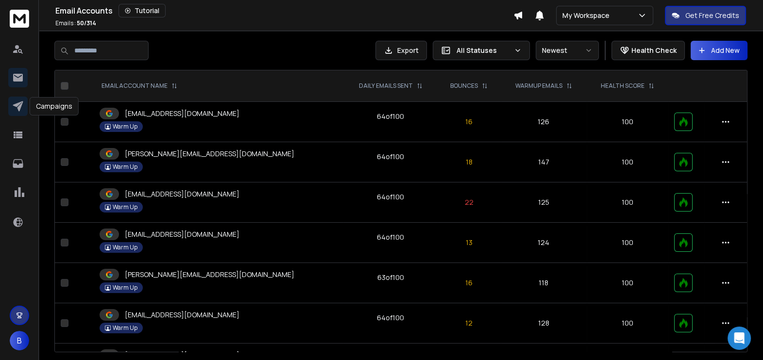
click at [14, 104] on icon at bounding box center [18, 107] width 12 height 12
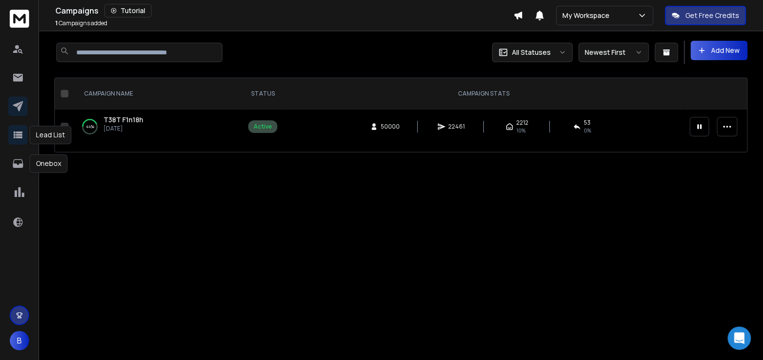
click at [11, 143] on link at bounding box center [17, 134] width 19 height 19
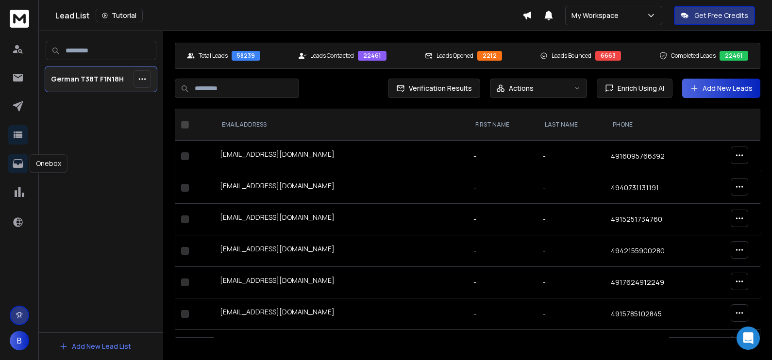
click at [18, 163] on icon at bounding box center [18, 164] width 12 height 12
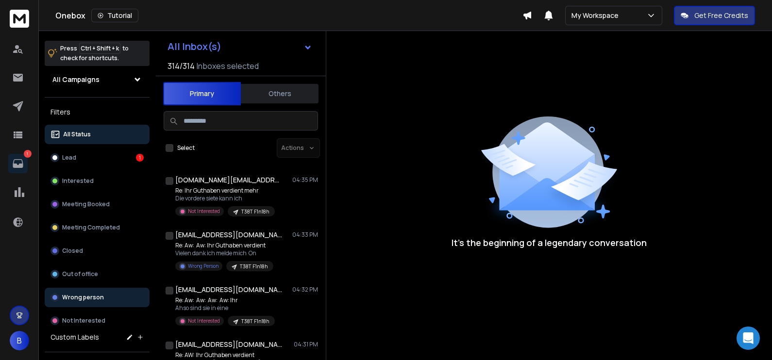
click at [101, 295] on button "Wrong person" at bounding box center [97, 297] width 105 height 19
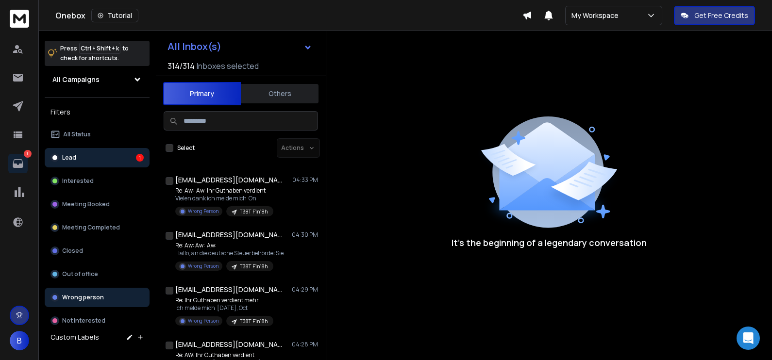
click at [82, 160] on button "Lead 1" at bounding box center [97, 157] width 105 height 19
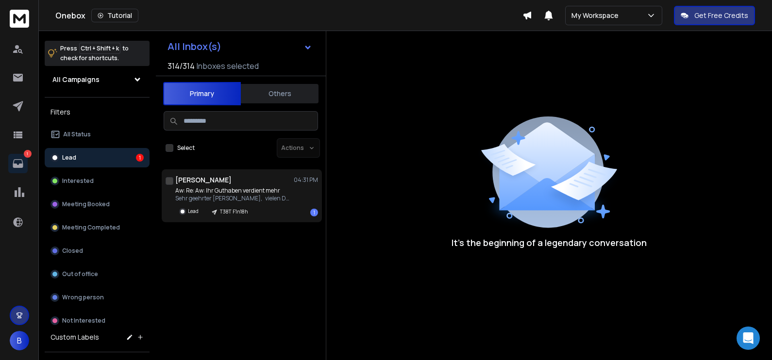
click at [196, 201] on p "Sehr geehrter [PERSON_NAME], vielen Dank" at bounding box center [233, 199] width 117 height 8
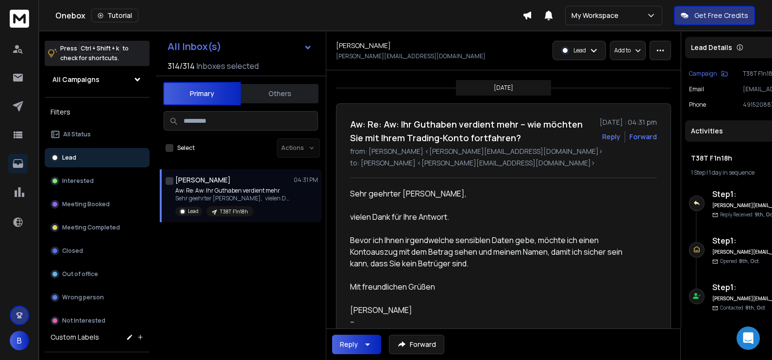
scroll to position [60, 0]
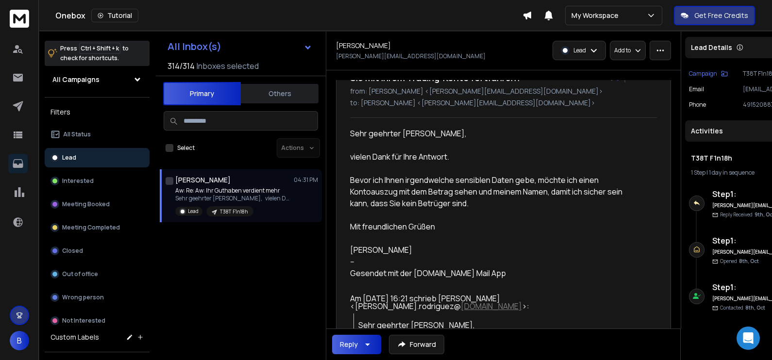
drag, startPoint x: 404, startPoint y: 192, endPoint x: 390, endPoint y: 262, distance: 71.4
click at [390, 262] on div "-- Gesendet mit der [DOMAIN_NAME] Mail App" at bounding box center [492, 267] width 284 height 23
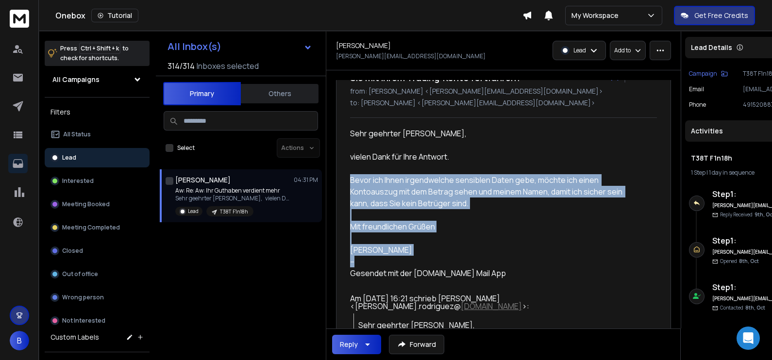
scroll to position [0, 0]
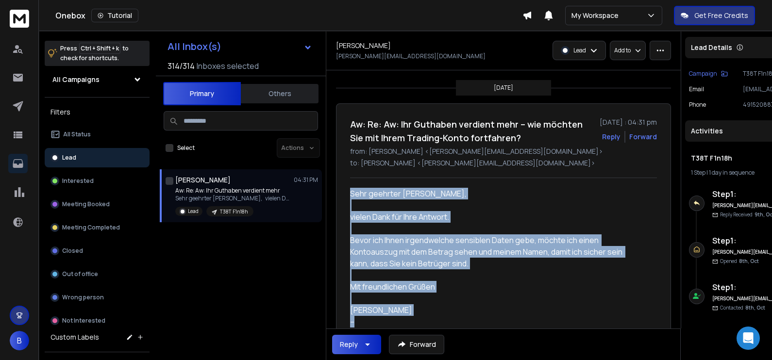
drag, startPoint x: 403, startPoint y: 258, endPoint x: 348, endPoint y: 194, distance: 84.7
click at [348, 340] on div "Reply" at bounding box center [349, 345] width 18 height 10
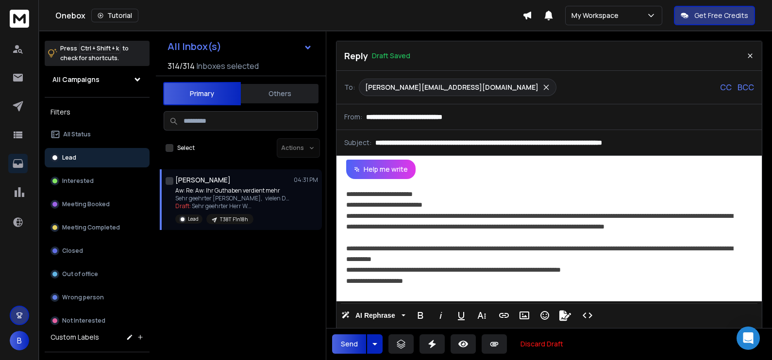
click at [396, 192] on p "**********" at bounding box center [543, 194] width 394 height 11
drag, startPoint x: 245, startPoint y: 182, endPoint x: 177, endPoint y: 177, distance: 68.7
click at [177, 177] on div "[PERSON_NAME] 04:31 PM" at bounding box center [246, 180] width 143 height 10
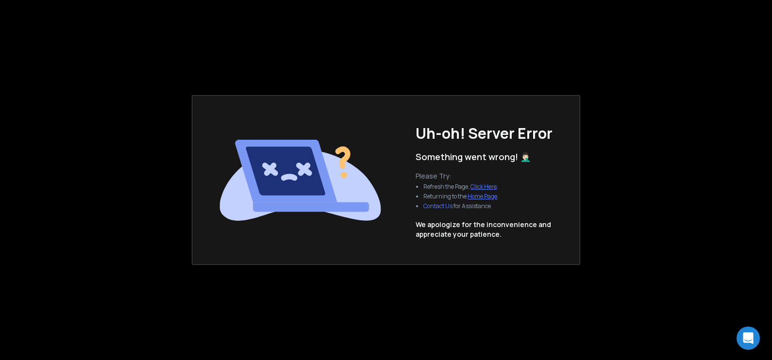
click at [484, 185] on link "Click Here" at bounding box center [483, 187] width 26 height 8
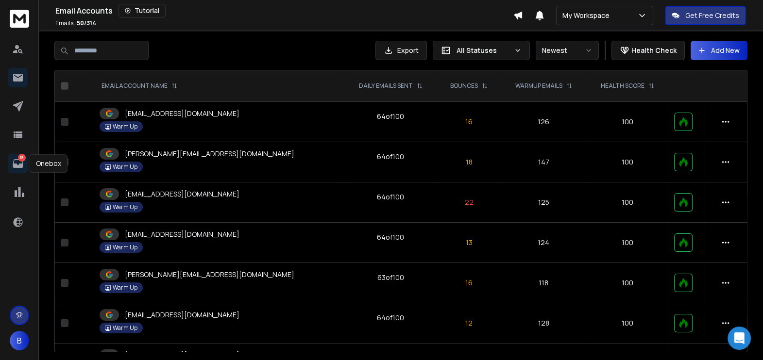
click at [19, 158] on p "18" at bounding box center [22, 158] width 8 height 8
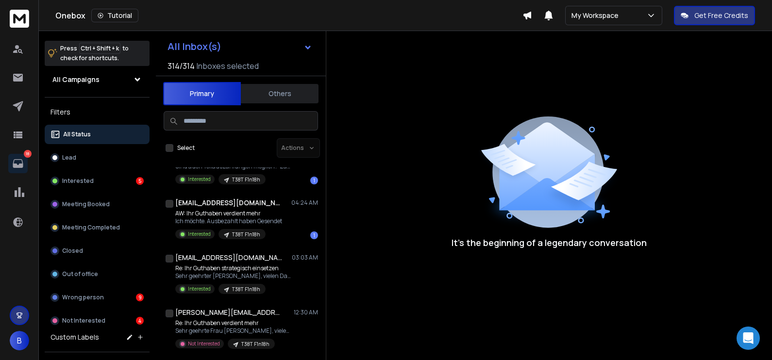
scroll to position [1153, 0]
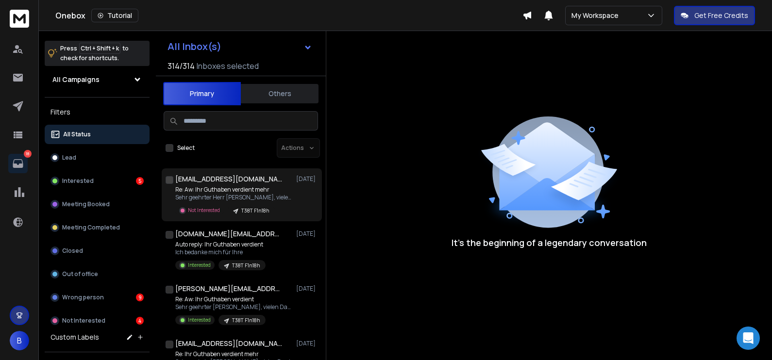
click at [201, 180] on h1 "[EMAIL_ADDRESS][DOMAIN_NAME]" at bounding box center [228, 179] width 107 height 10
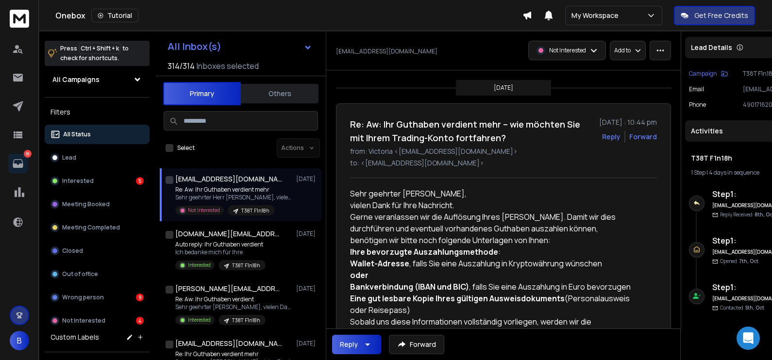
click at [352, 200] on div "vielen Dank für Ihre Nachricht." at bounding box center [492, 206] width 284 height 12
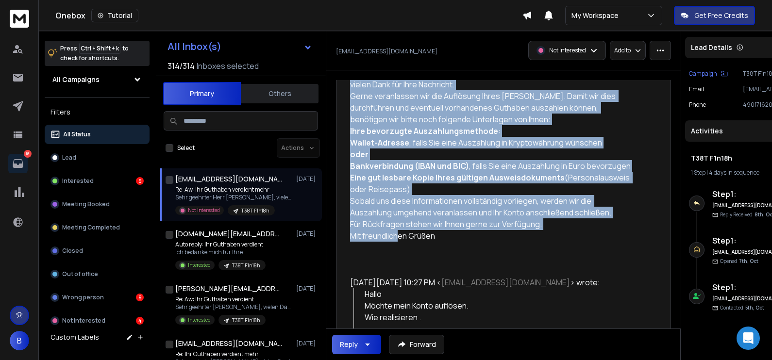
scroll to position [182, 0]
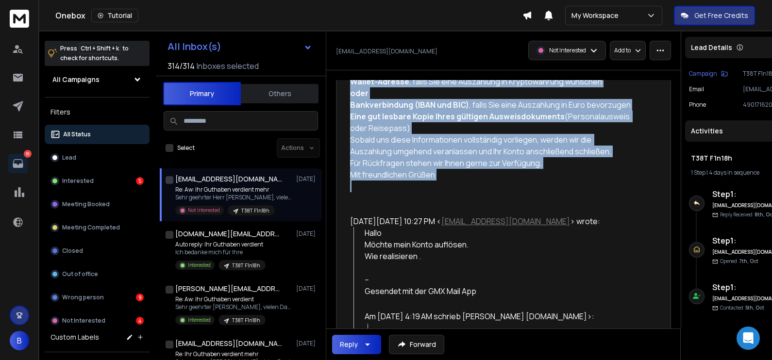
drag, startPoint x: 348, startPoint y: 185, endPoint x: 441, endPoint y: 184, distance: 93.7
click at [441, 184] on div "Re: Aw: Ihr Guthaben verdient mehr – wie möchten Sie mit Ihrem Trading-Konto fo…" at bounding box center [503, 335] width 335 height 829
copy div "Sehr geehrter Herr Puschl, vielen Dank für Ihre Nachricht. Gerne veranlassen wi…"
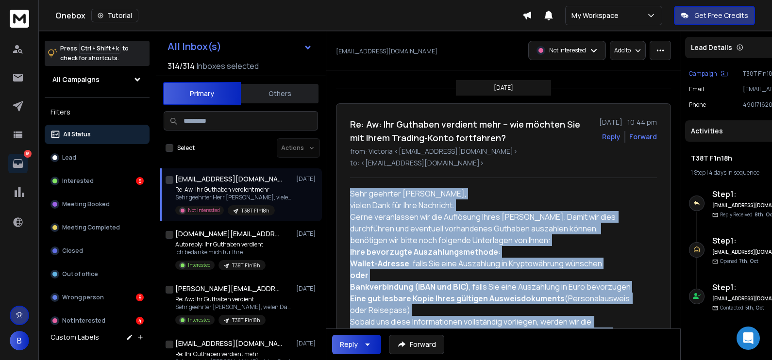
scroll to position [60, 0]
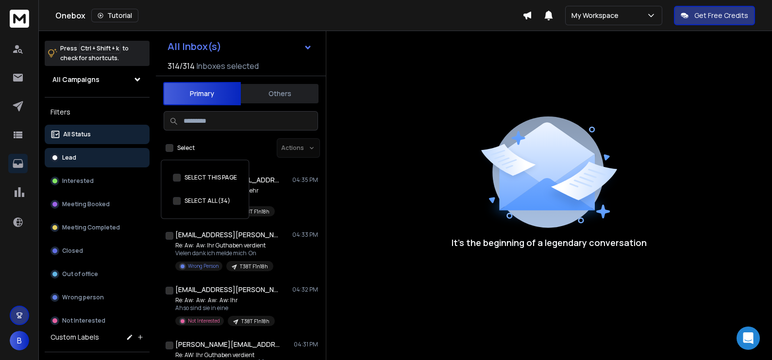
click at [113, 161] on button "Lead" at bounding box center [97, 157] width 105 height 19
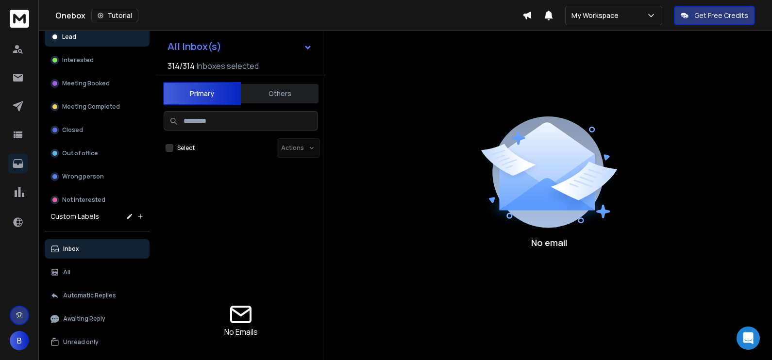
scroll to position [182, 0]
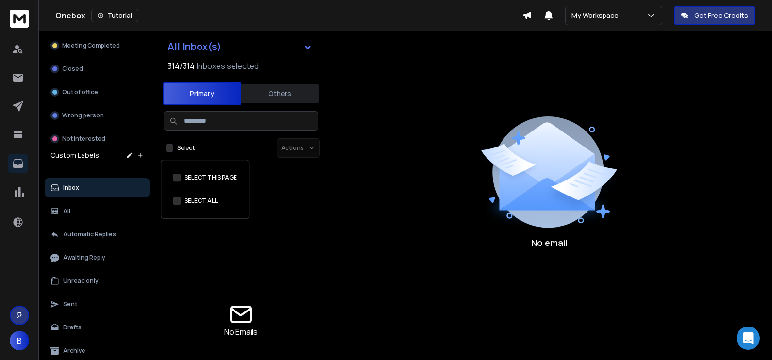
click at [282, 92] on button "Others" at bounding box center [280, 93] width 78 height 21
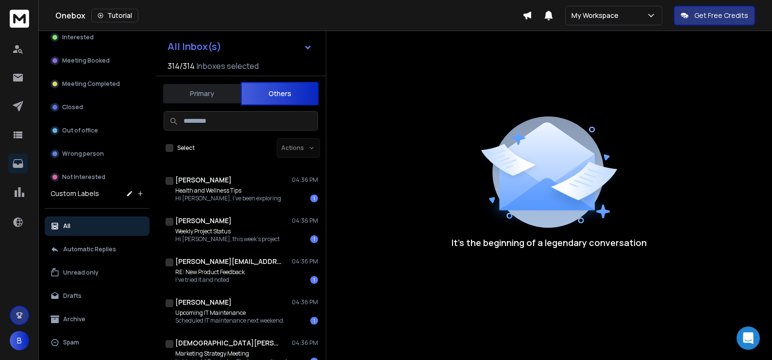
click at [223, 92] on button "Primary" at bounding box center [202, 93] width 78 height 21
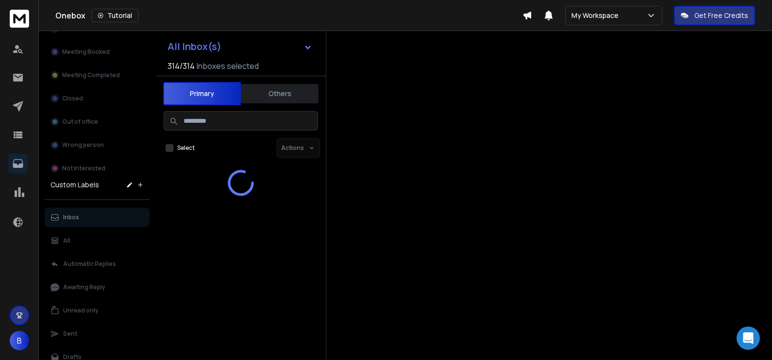
scroll to position [182, 0]
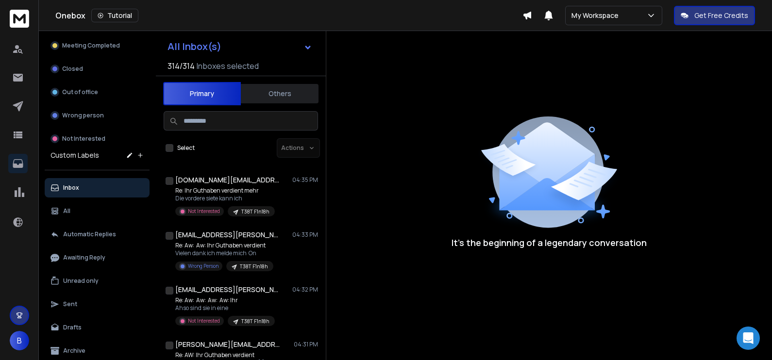
click at [213, 119] on input at bounding box center [241, 120] width 154 height 19
paste input "**********"
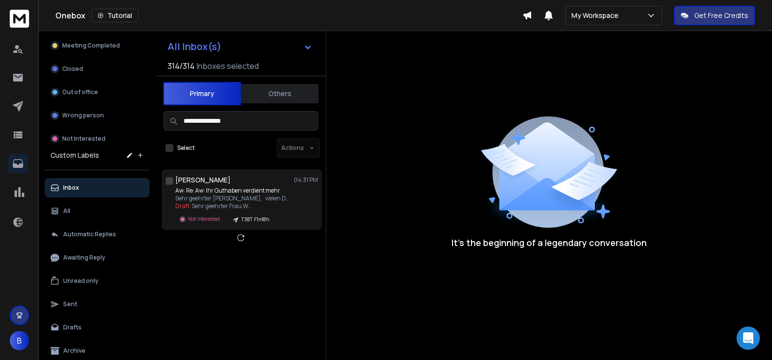
type input "**********"
click at [228, 198] on p "Sehr geehrter [PERSON_NAME], vielen Dank" at bounding box center [233, 199] width 117 height 8
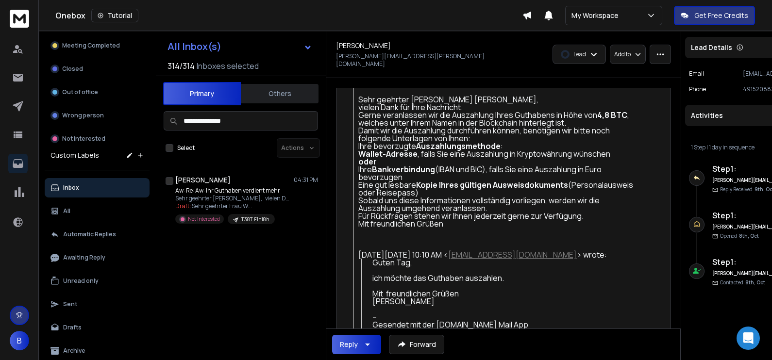
scroll to position [364, 0]
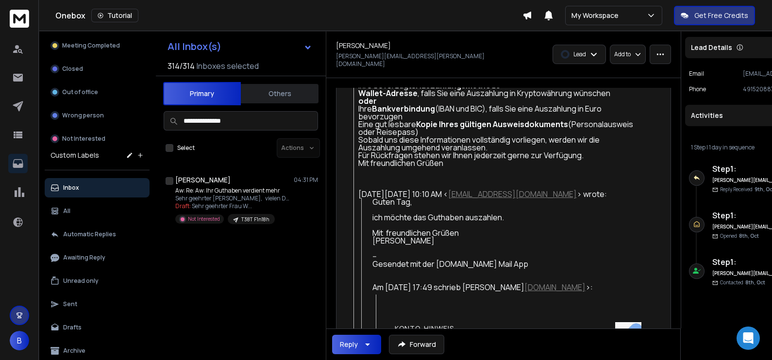
click at [359, 338] on button "Reply" at bounding box center [356, 344] width 49 height 19
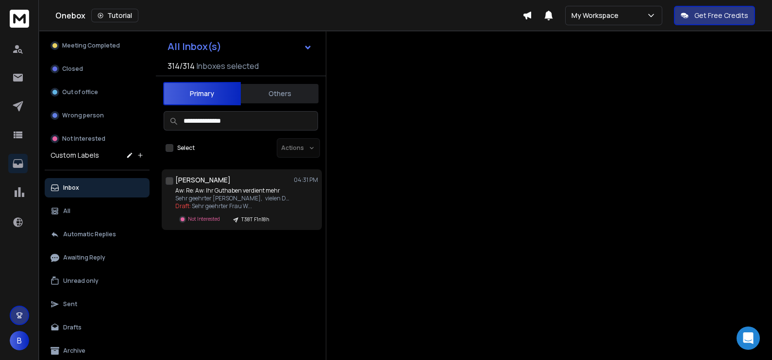
click at [274, 189] on p "Aw: Re: Aw: Ihr Guthaben verdient mehr" at bounding box center [233, 191] width 117 height 8
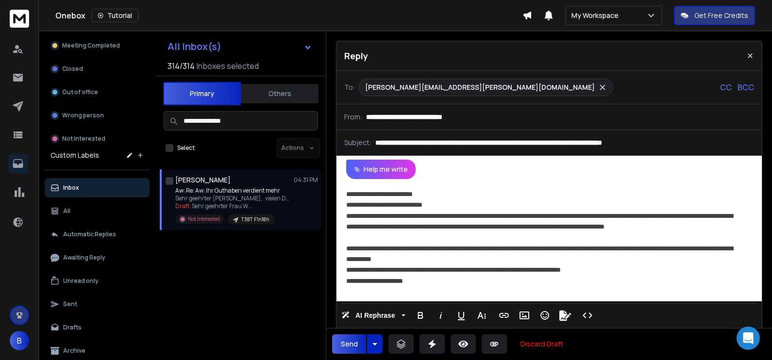
scroll to position [121, 0]
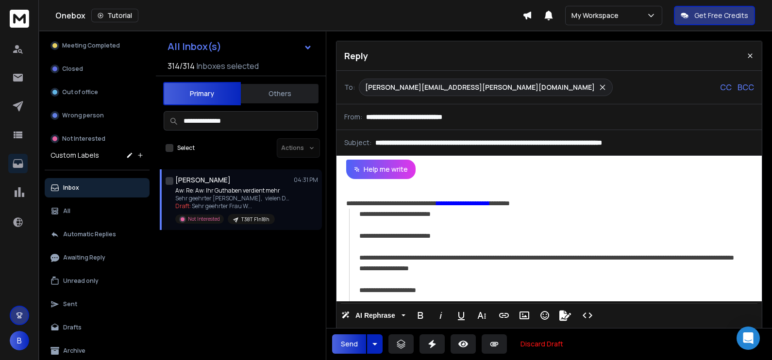
click at [340, 342] on button "Send" at bounding box center [349, 344] width 34 height 19
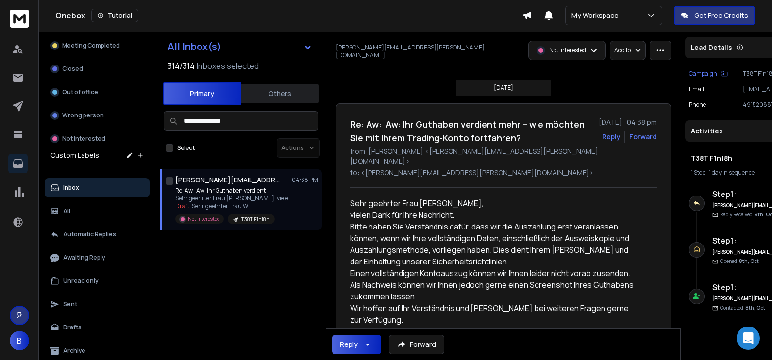
click at [354, 349] on div "Reply" at bounding box center [349, 345] width 18 height 10
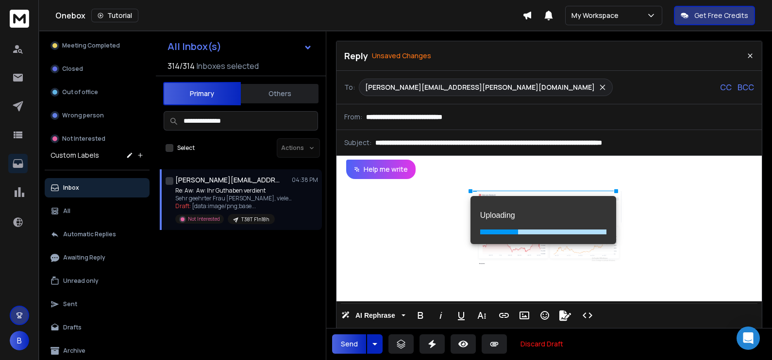
click at [437, 221] on div at bounding box center [549, 227] width 406 height 73
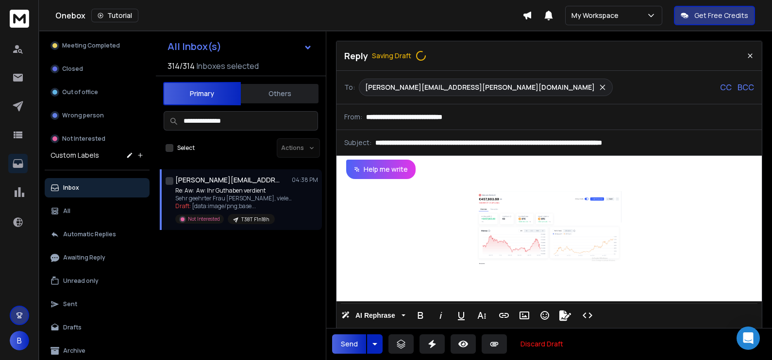
click at [381, 188] on div "**********" at bounding box center [548, 240] width 425 height 122
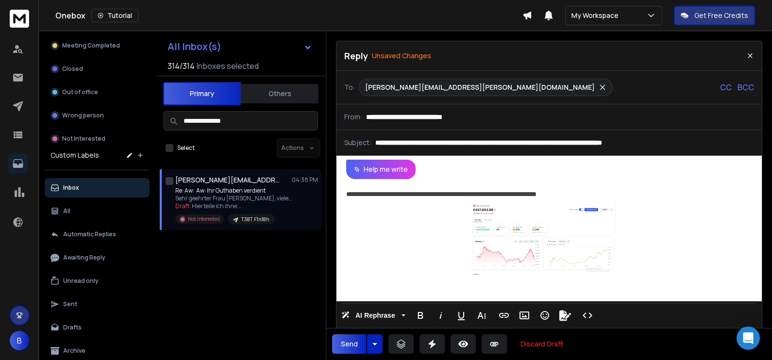
scroll to position [60, 0]
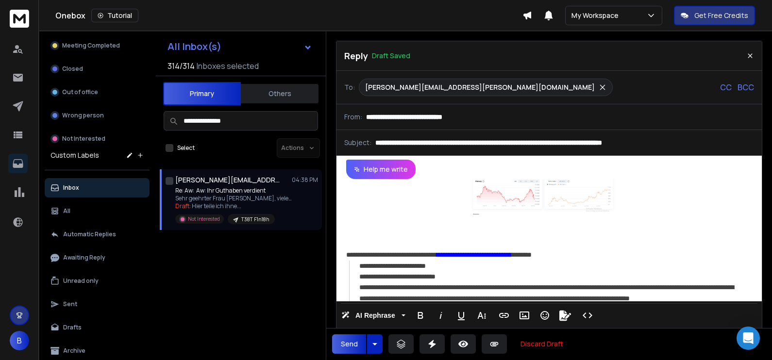
click at [357, 337] on button "Send" at bounding box center [349, 344] width 34 height 19
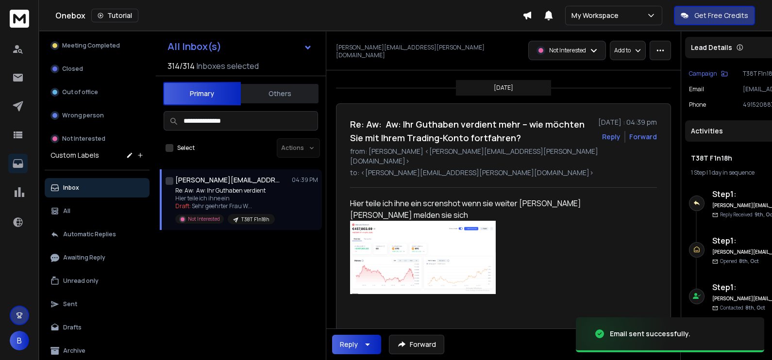
click at [255, 121] on input "**********" at bounding box center [241, 120] width 154 height 19
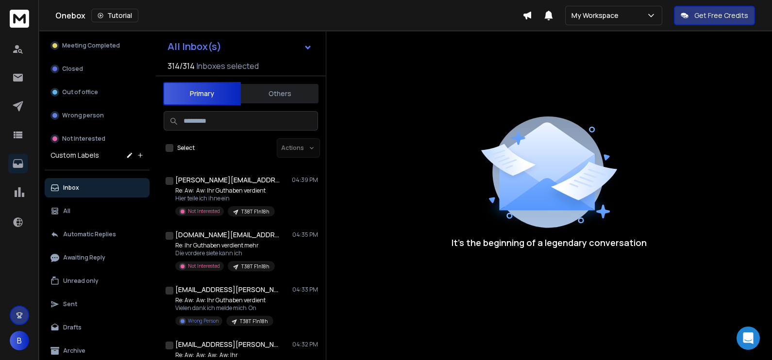
scroll to position [0, 0]
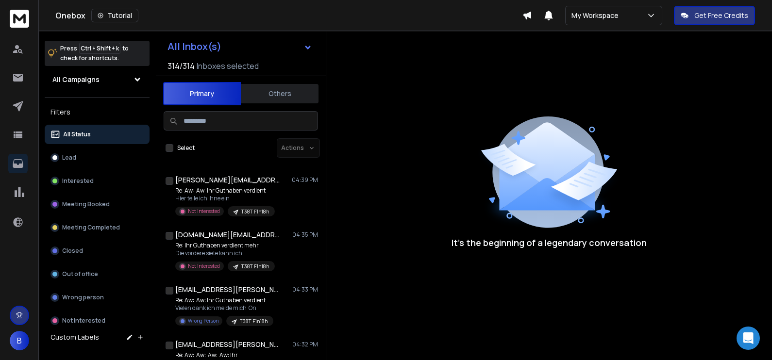
click at [294, 80] on div "All Inbox(s) 314 / 314 Inboxes selected Primary Others Select Actions manuela.w…" at bounding box center [241, 211] width 170 height 360
click at [284, 97] on button "Others" at bounding box center [280, 93] width 78 height 21
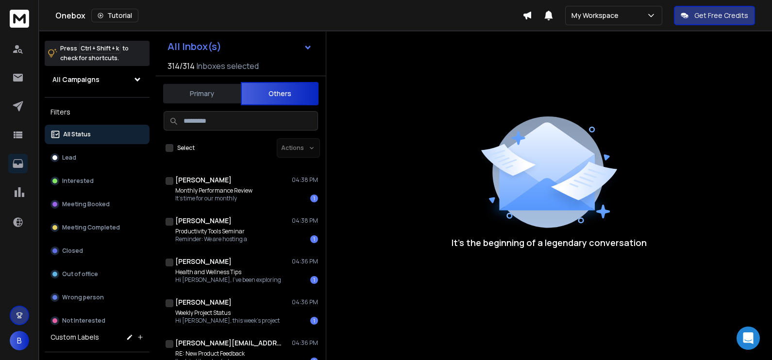
click at [189, 90] on button "Primary" at bounding box center [202, 93] width 78 height 21
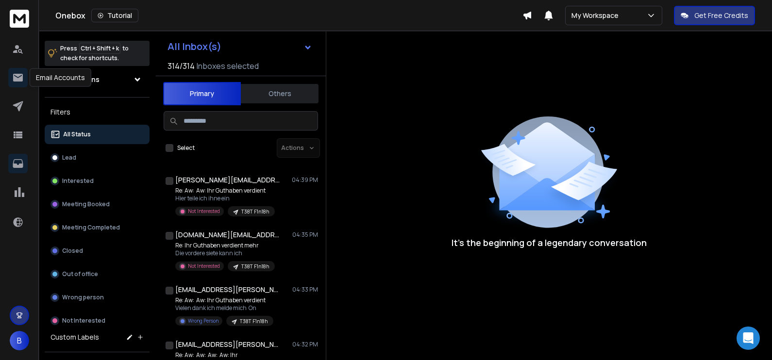
click at [16, 76] on icon at bounding box center [18, 78] width 12 height 12
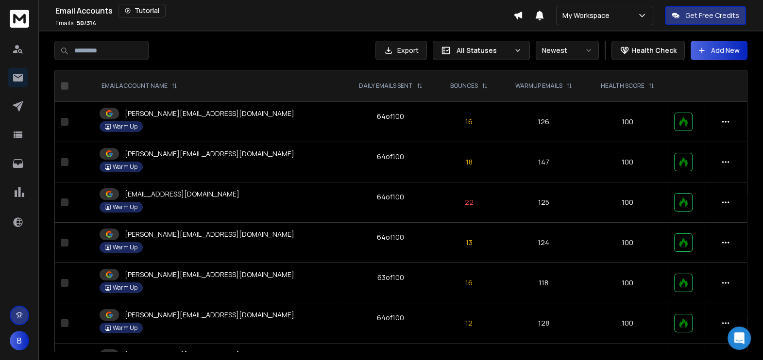
click at [343, 73] on th "DAILY EMAILS SENT" at bounding box center [390, 86] width 94 height 32
click at [329, 82] on body "ReferralStack Unlock AI-powered affiliate growth Lifetime Deals available! Clai…" at bounding box center [381, 180] width 763 height 360
click at [359, 85] on p "DAILY EMAILS SENT" at bounding box center [386, 86] width 54 height 8
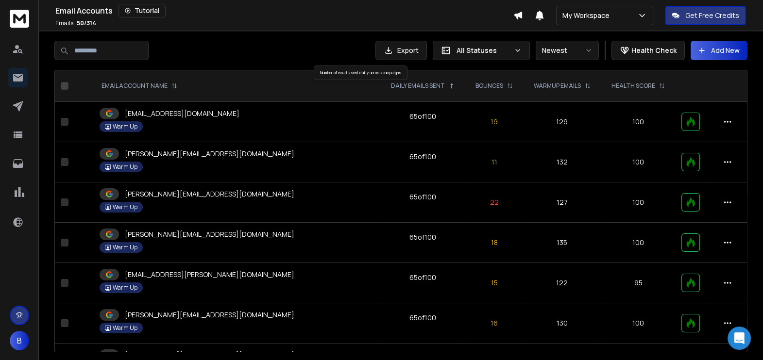
click at [364, 80] on body "ReferralStack Unlock AI-powered affiliate growth Lifetime Deals available! Clai…" at bounding box center [381, 180] width 763 height 360
click at [380, 90] on th "DAILY EMAILS SENT" at bounding box center [422, 86] width 85 height 32
click at [18, 174] on div at bounding box center [19, 165] width 22 height 23
click at [17, 170] on link at bounding box center [17, 163] width 19 height 19
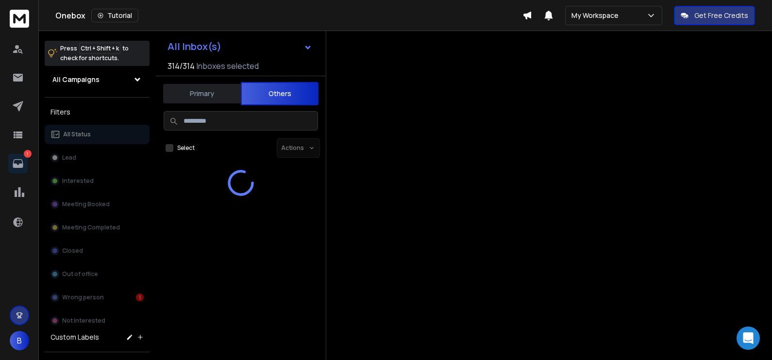
click at [269, 92] on button "Others" at bounding box center [280, 93] width 78 height 23
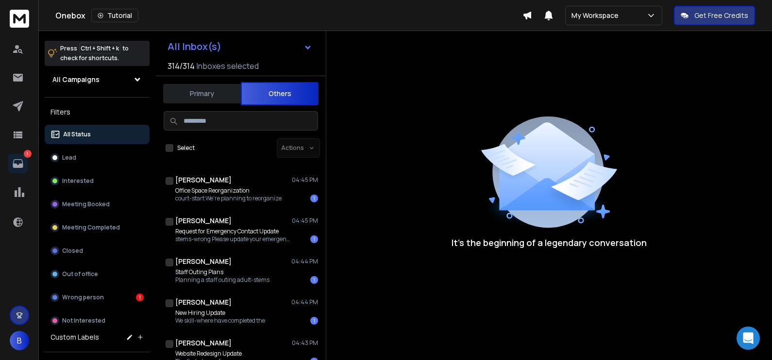
click at [218, 93] on button "Primary" at bounding box center [202, 93] width 78 height 21
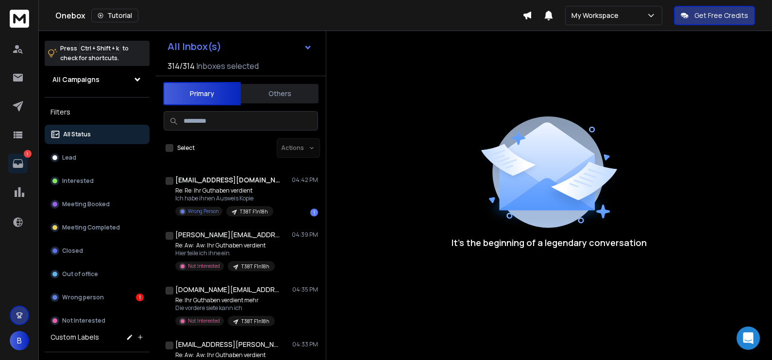
click at [252, 94] on button "Others" at bounding box center [280, 93] width 78 height 21
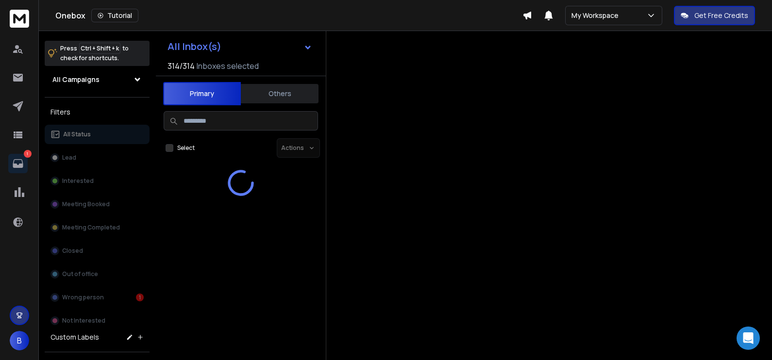
click at [220, 91] on button "Primary" at bounding box center [202, 93] width 78 height 23
